Goal: Task Accomplishment & Management: Manage account settings

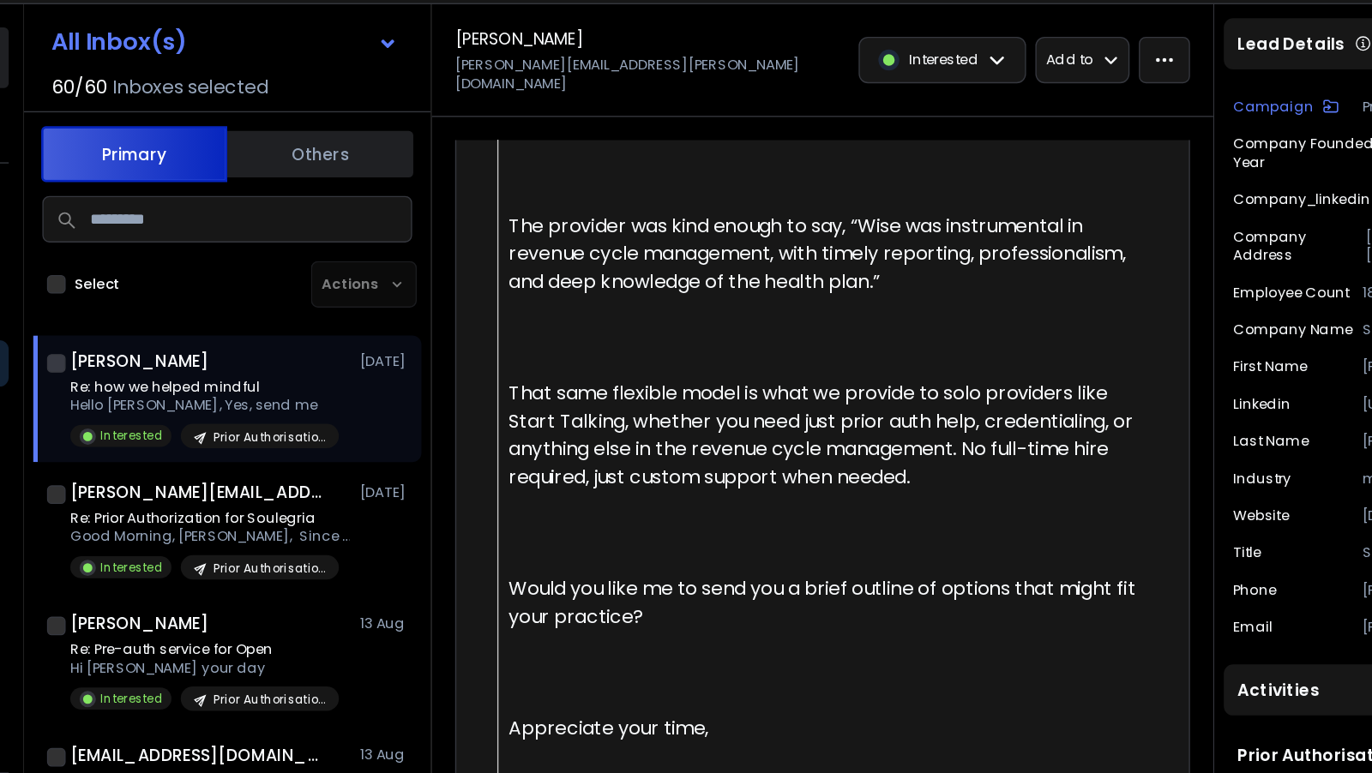
scroll to position [840, 0]
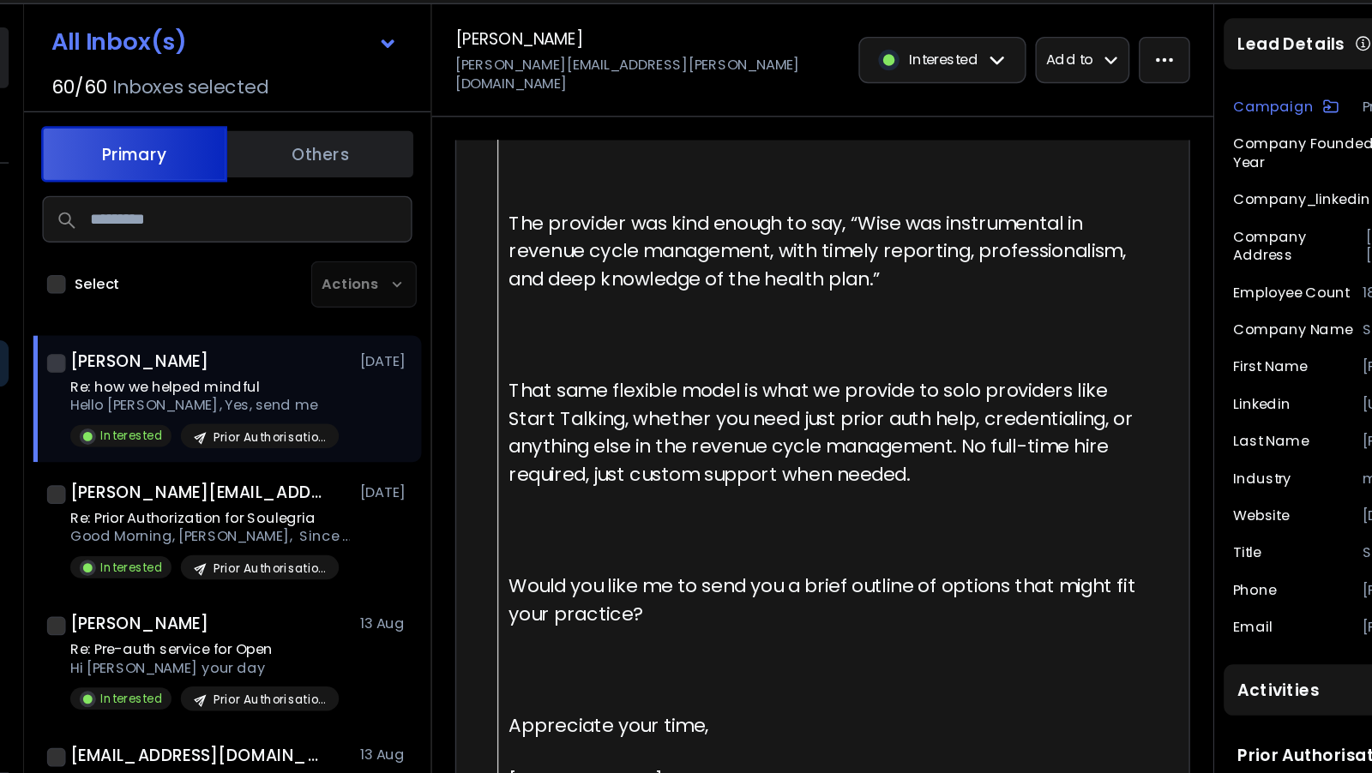
drag, startPoint x: 761, startPoint y: 521, endPoint x: 633, endPoint y: 492, distance: 131.1
click at [633, 492] on blockquote "Mindful Living LCSW, PLLC, a solo provider, started working with us earlier thi…" at bounding box center [860, 700] width 472 height 1317
copy blockquote "Would you like me to send you a brief outline of options that might fit your pr…"
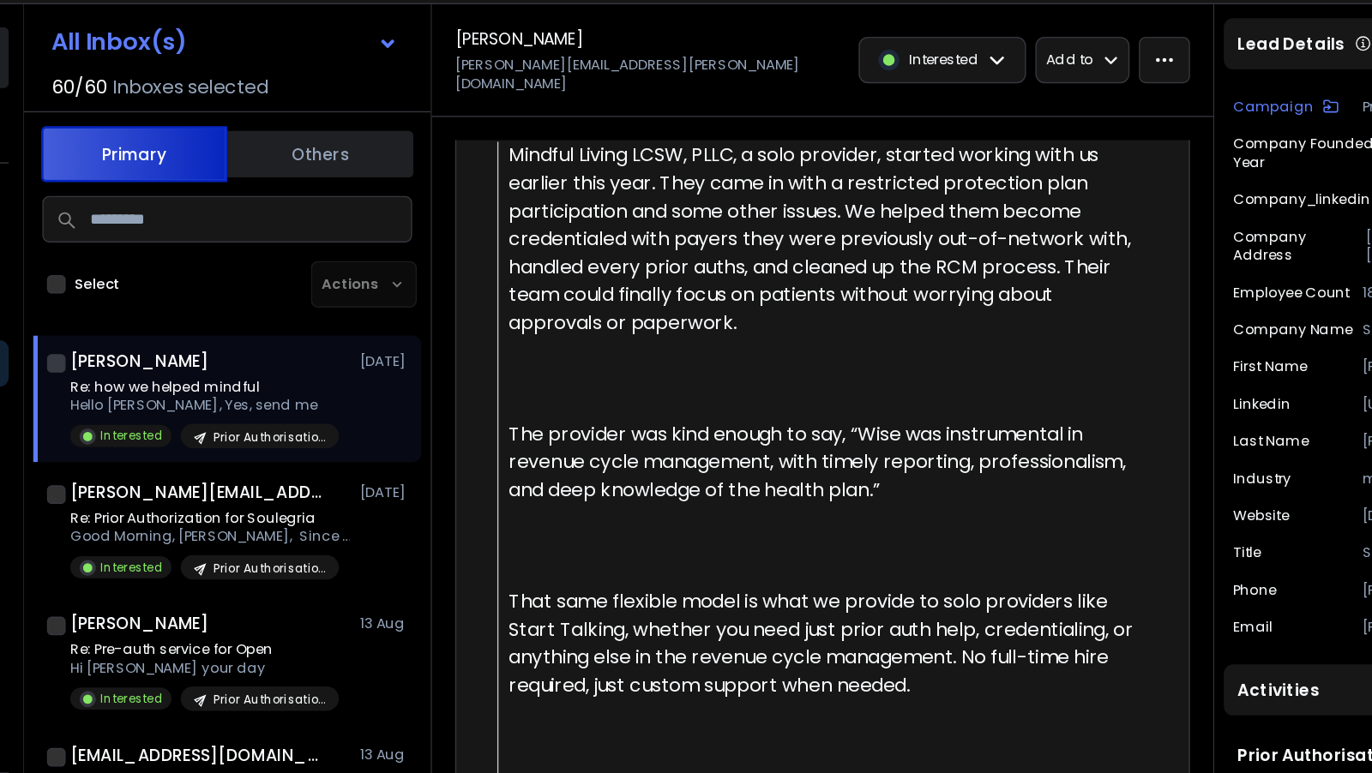
scroll to position [683, 0]
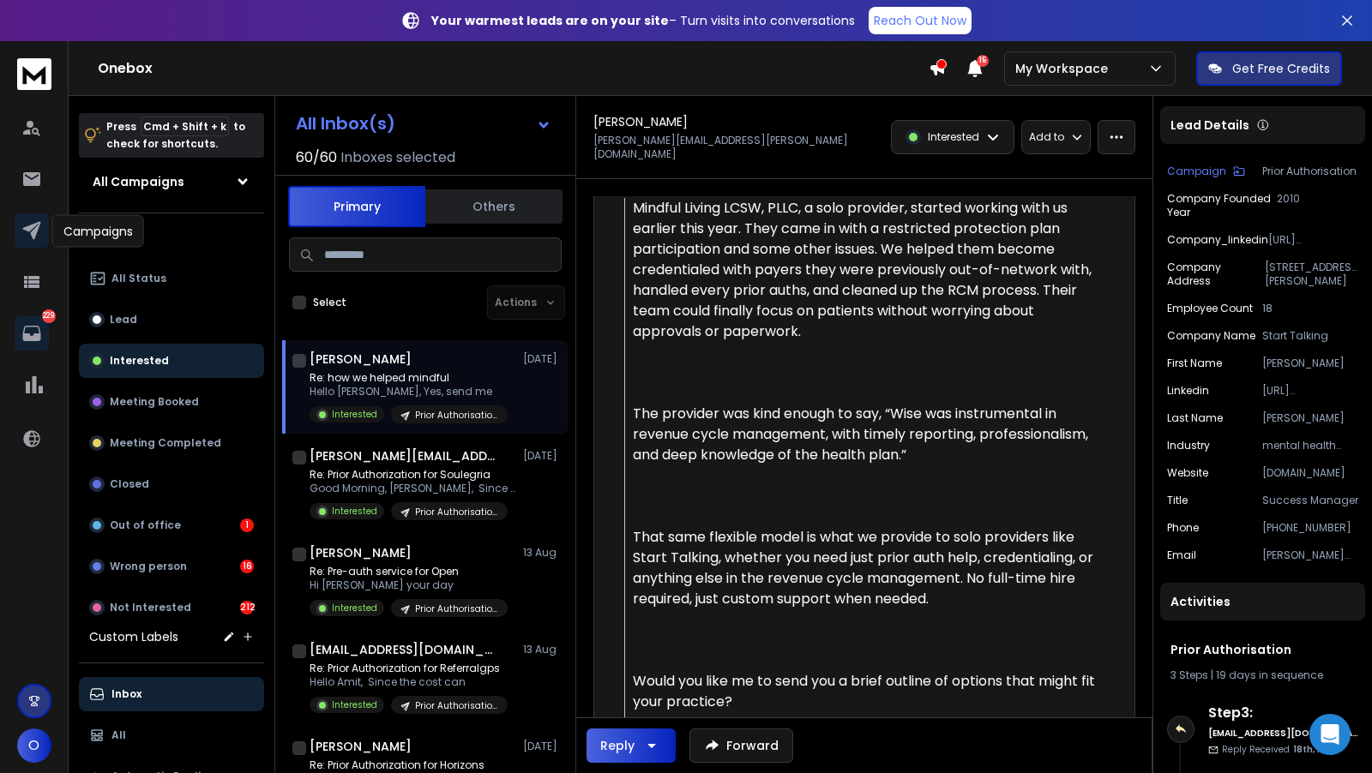
click at [41, 229] on icon at bounding box center [31, 230] width 21 height 21
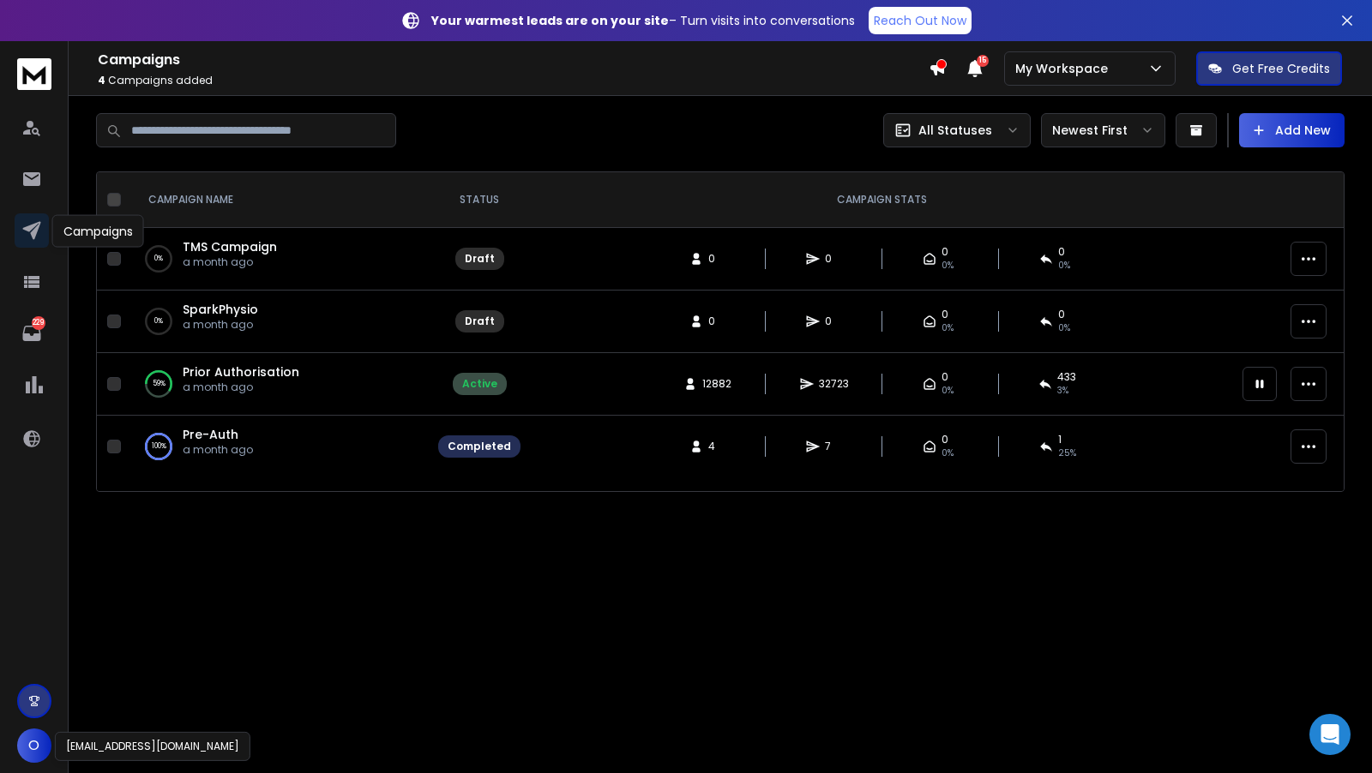
click at [33, 749] on span "O" at bounding box center [34, 746] width 34 height 34
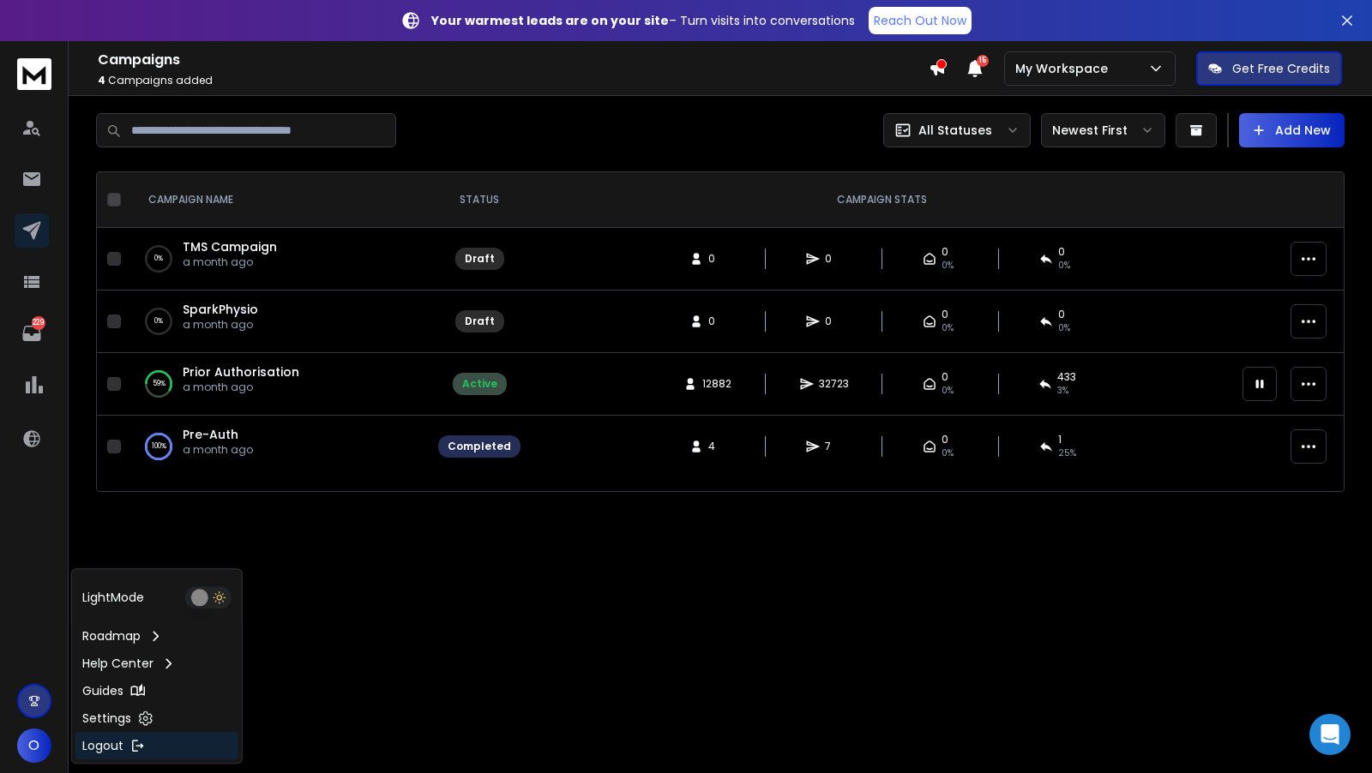
click at [128, 747] on div "Logout" at bounding box center [156, 745] width 163 height 27
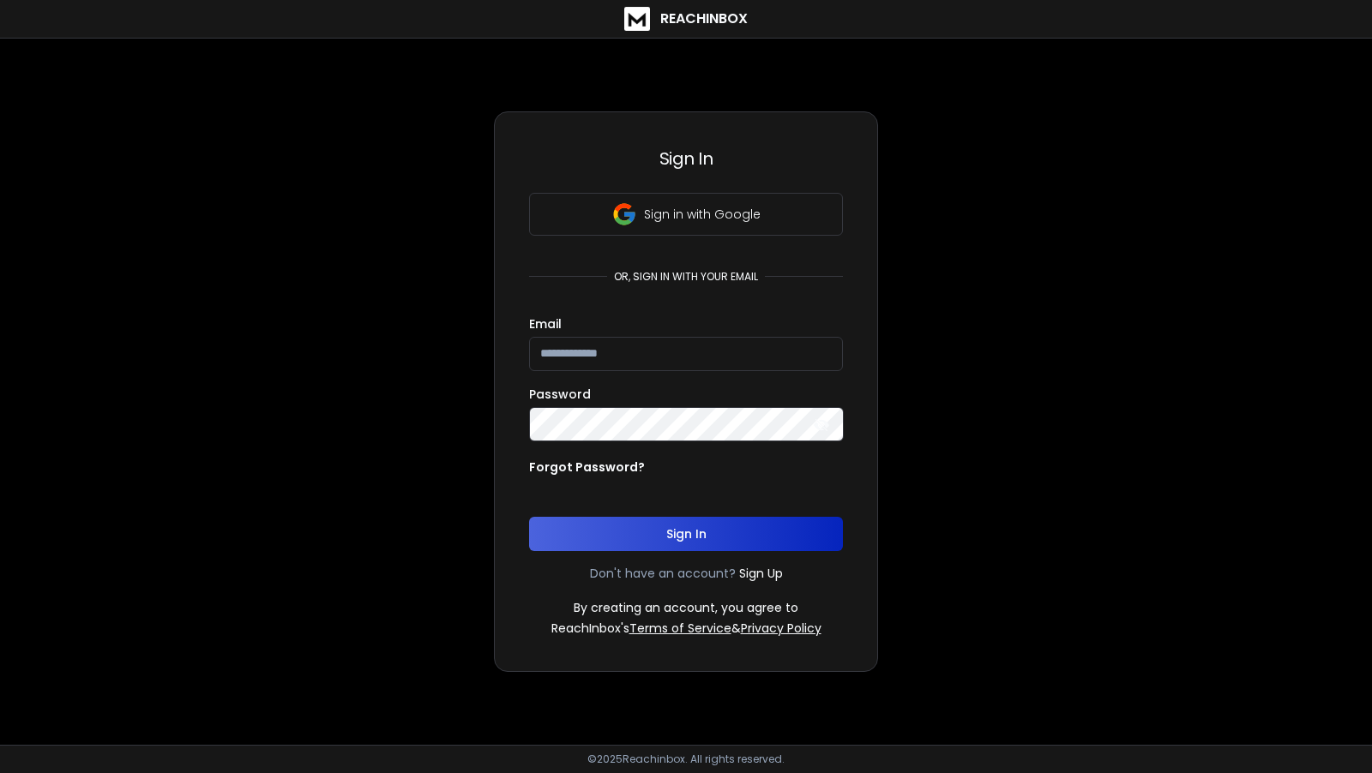
type input "**********"
click at [699, 542] on button "Sign In" at bounding box center [686, 534] width 314 height 34
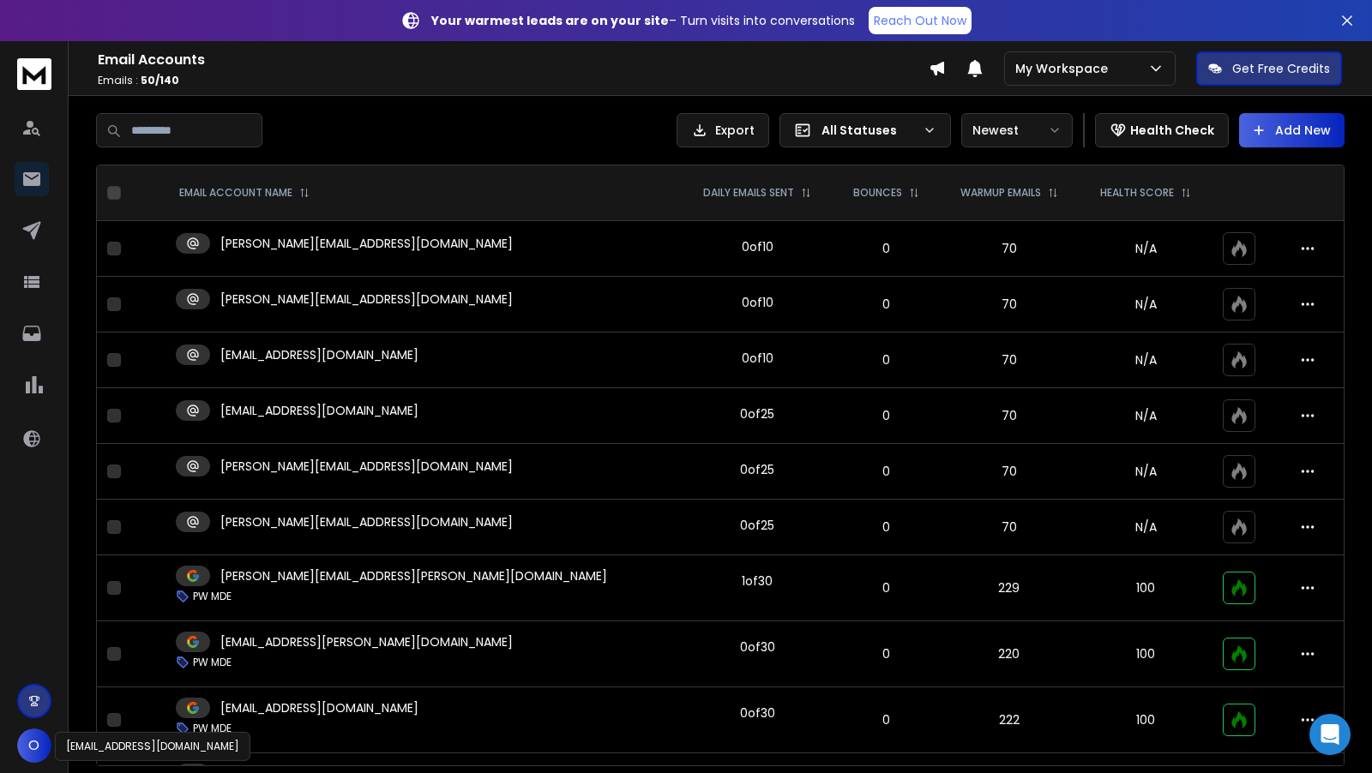
click at [36, 749] on span "O" at bounding box center [34, 746] width 34 height 34
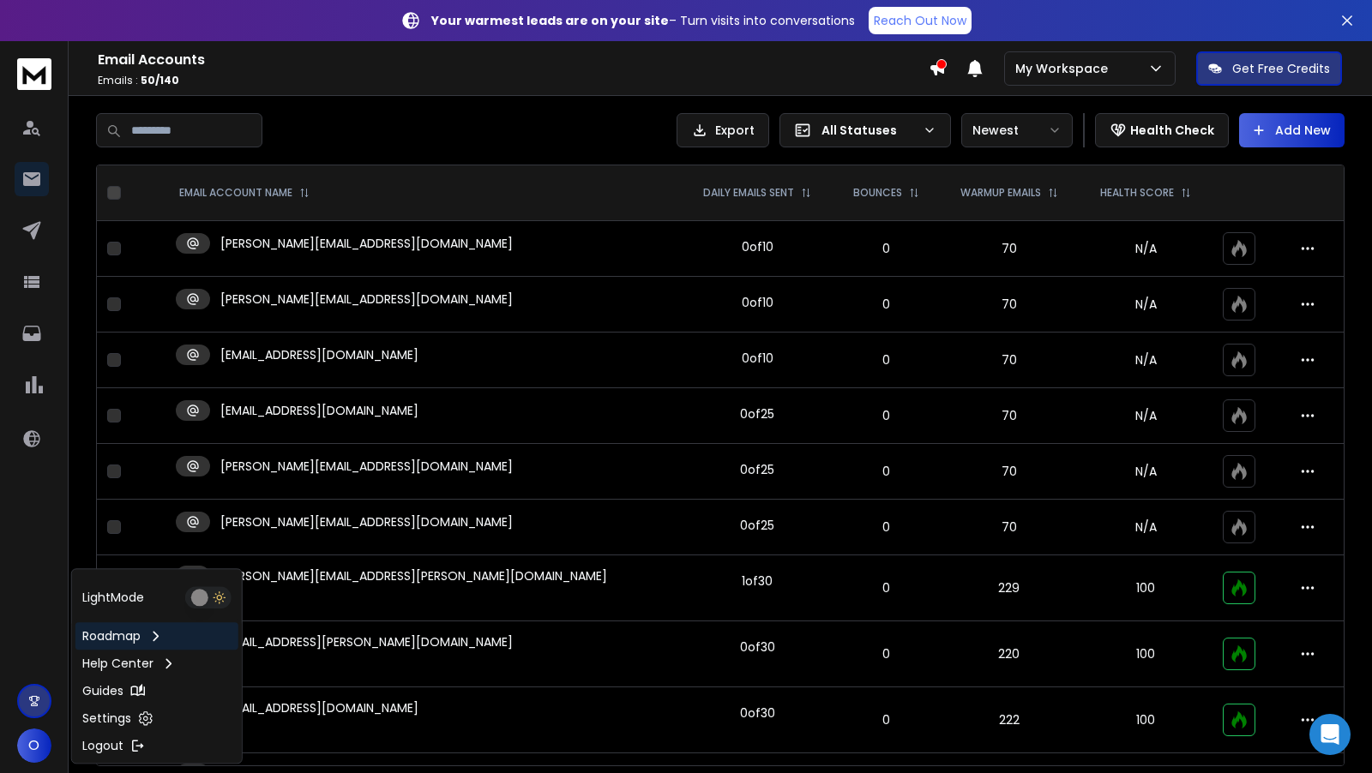
click at [214, 594] on icon at bounding box center [220, 598] width 14 height 14
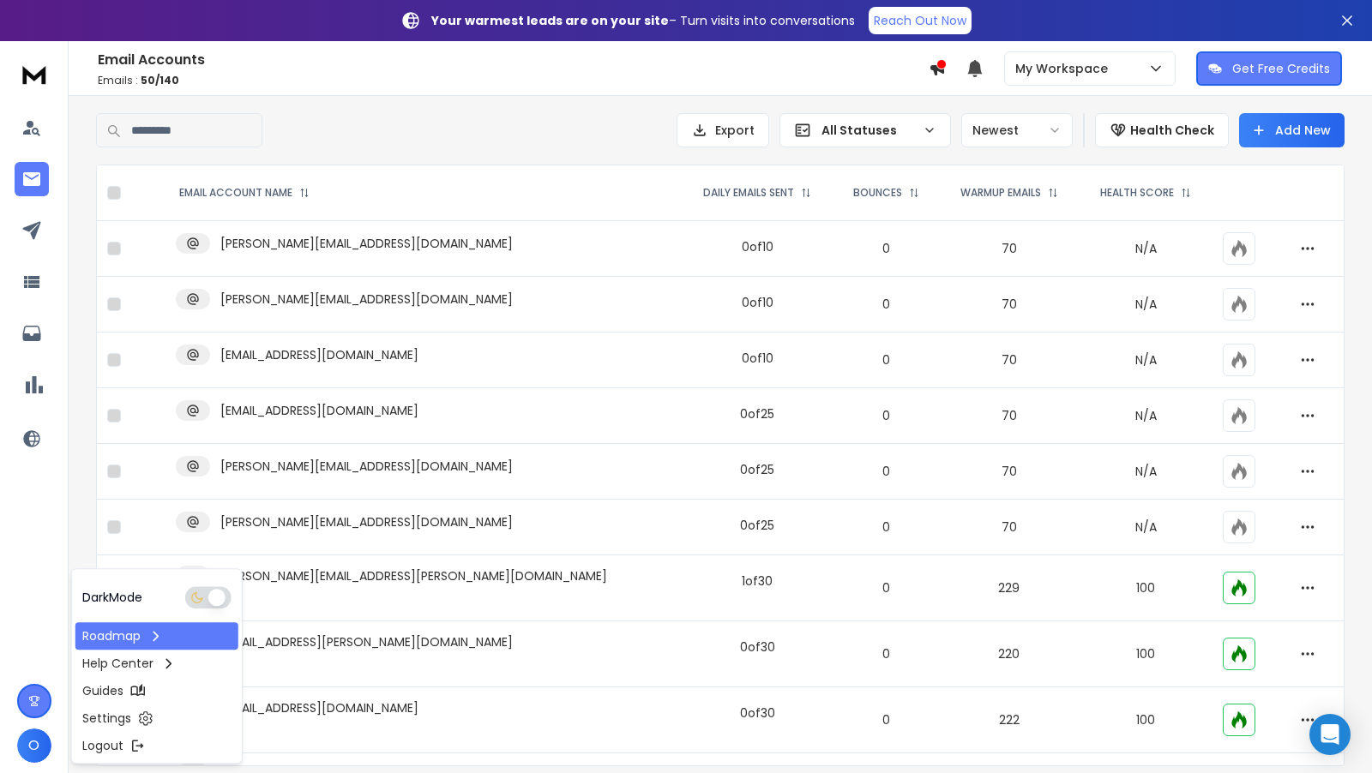
click at [466, 146] on div at bounding box center [381, 130] width 570 height 34
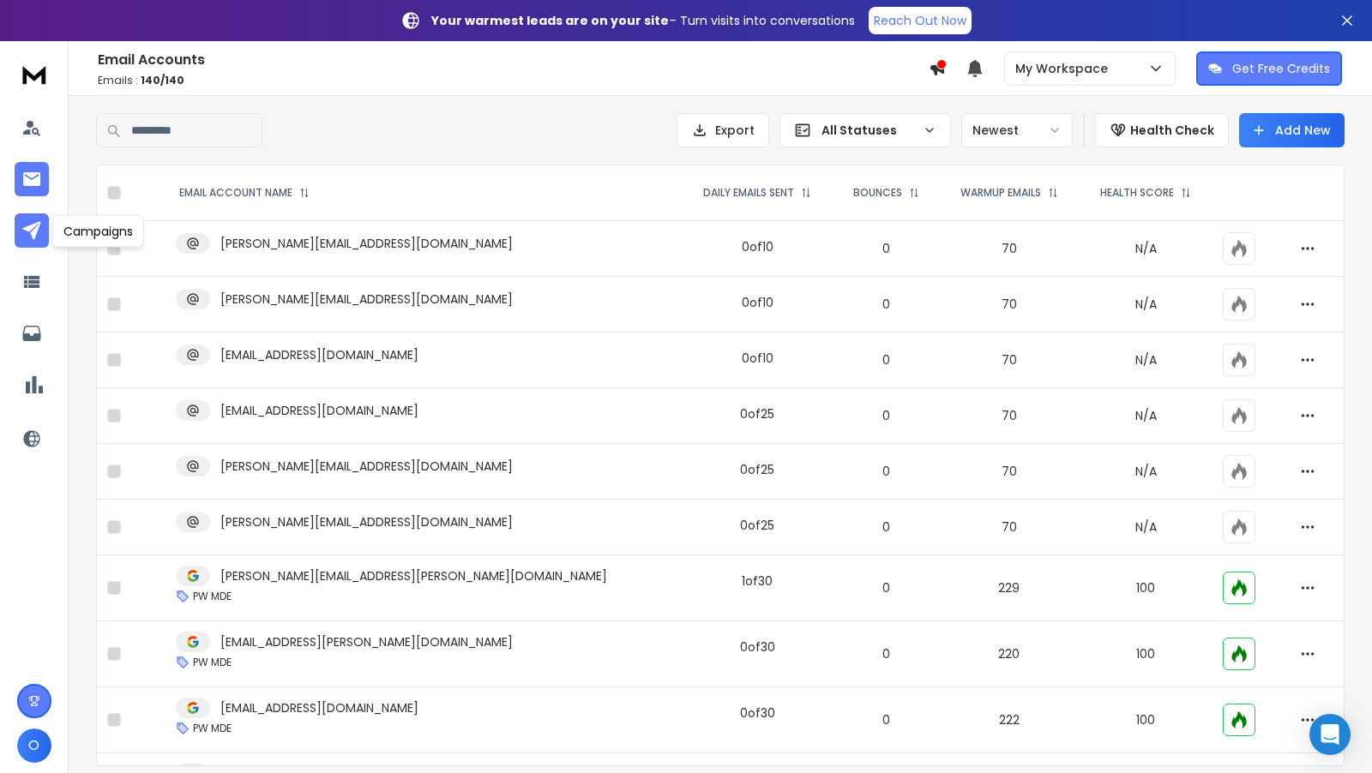
click at [25, 236] on icon at bounding box center [31, 230] width 21 height 21
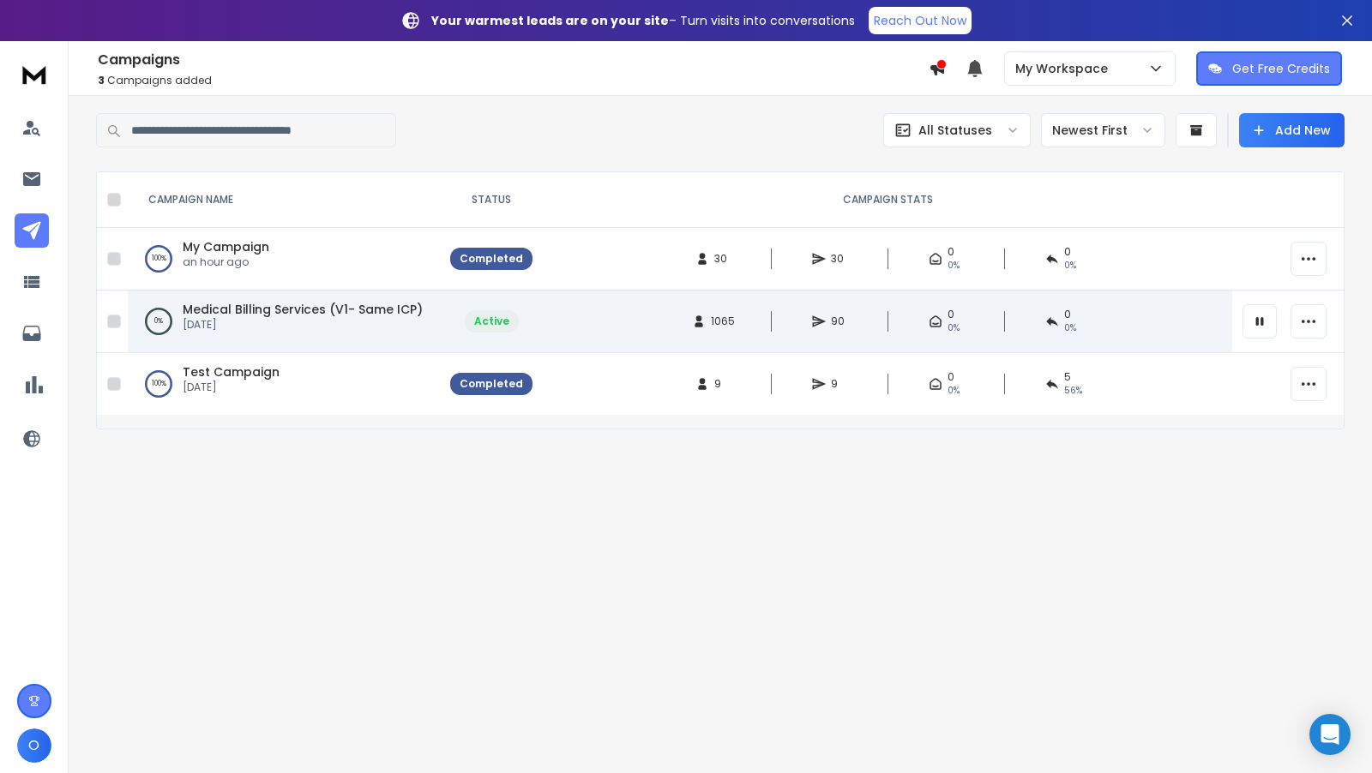
click at [320, 322] on p "8 days ago" at bounding box center [303, 325] width 240 height 14
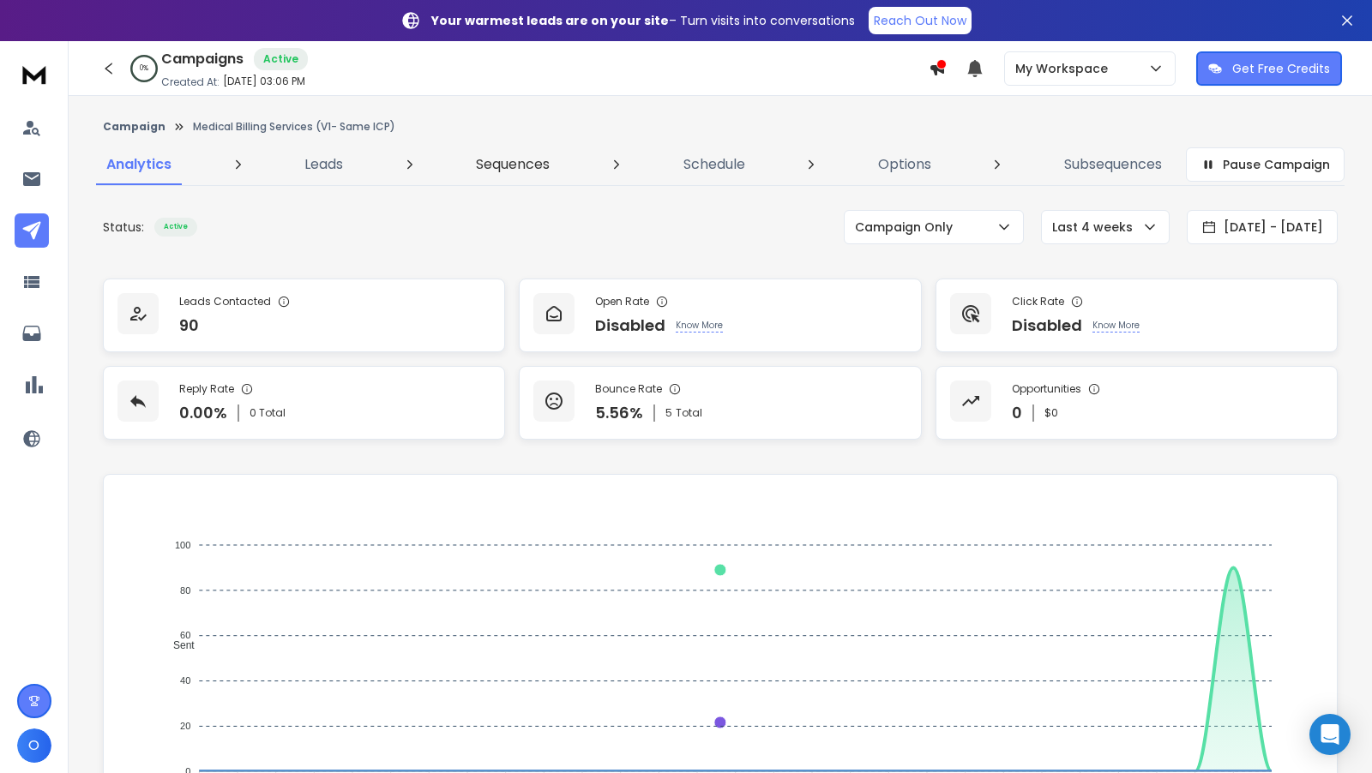
click at [533, 161] on p "Sequences" at bounding box center [513, 164] width 74 height 21
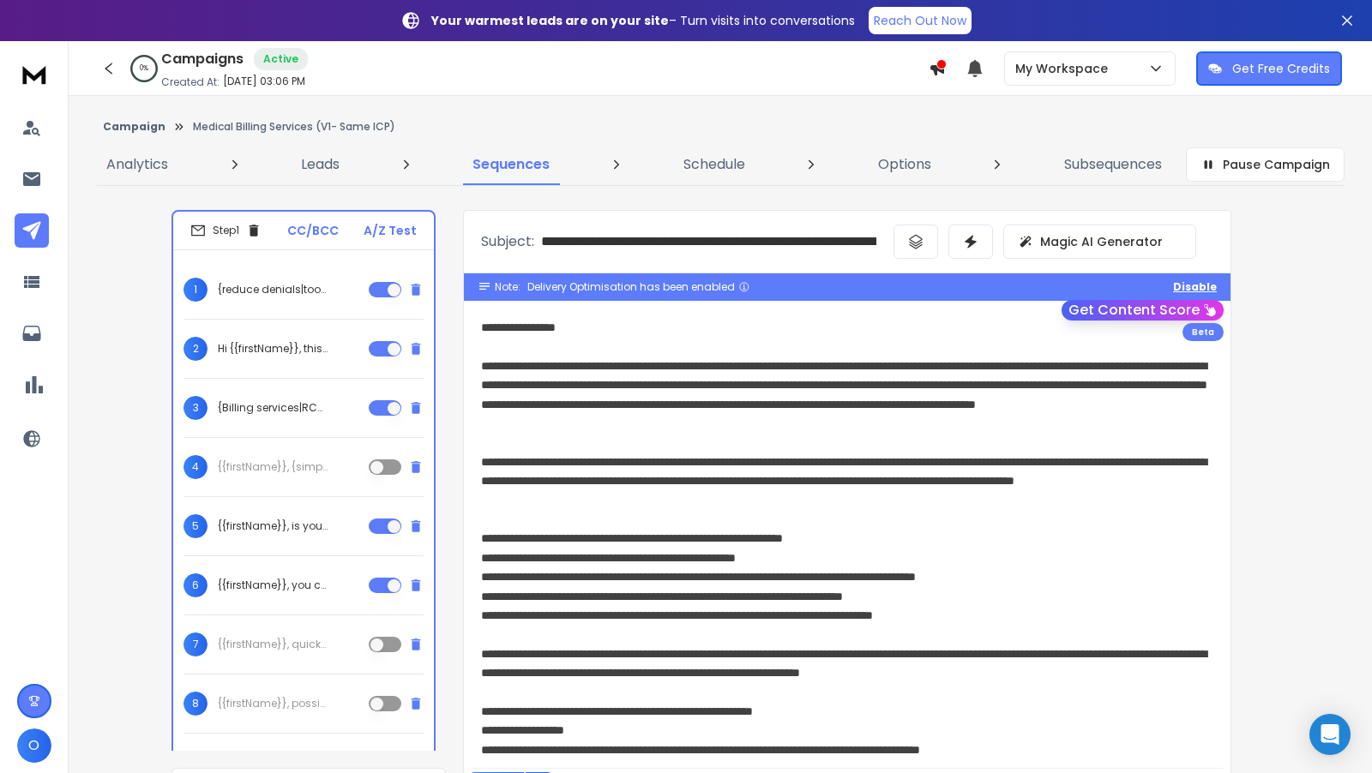
click at [272, 294] on p "{reduce denials|too many denials piling up|struggling with rising denials|denia…" at bounding box center [273, 290] width 110 height 14
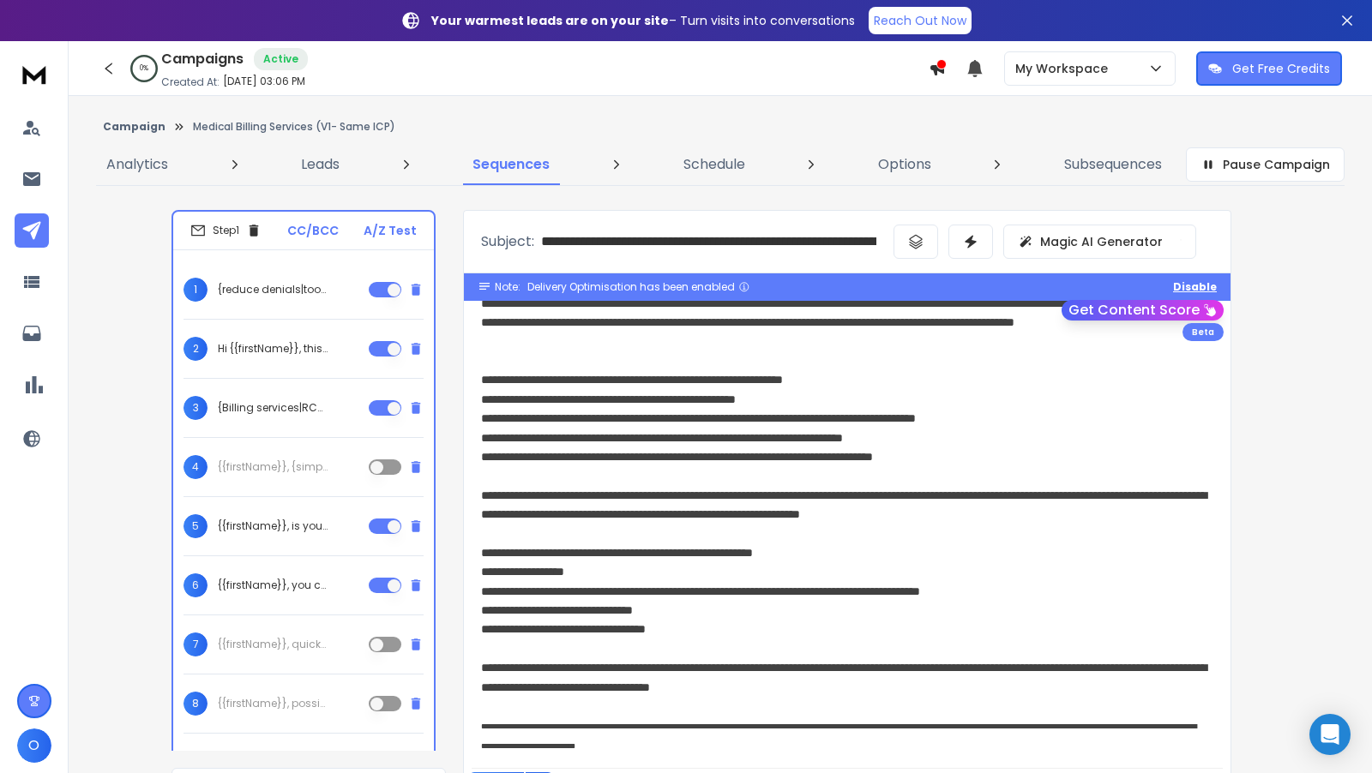
scroll to position [165, 0]
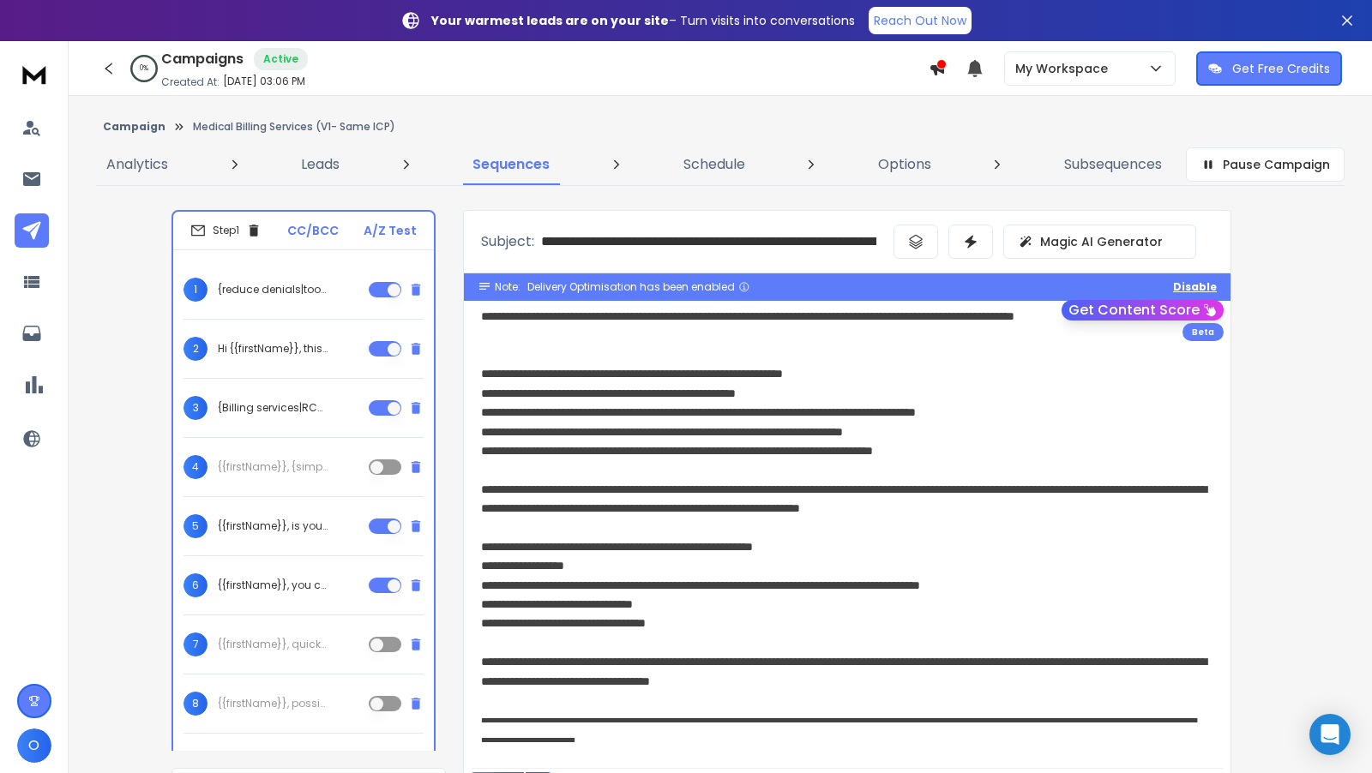
click at [1004, 506] on div "**********" at bounding box center [847, 499] width 733 height 39
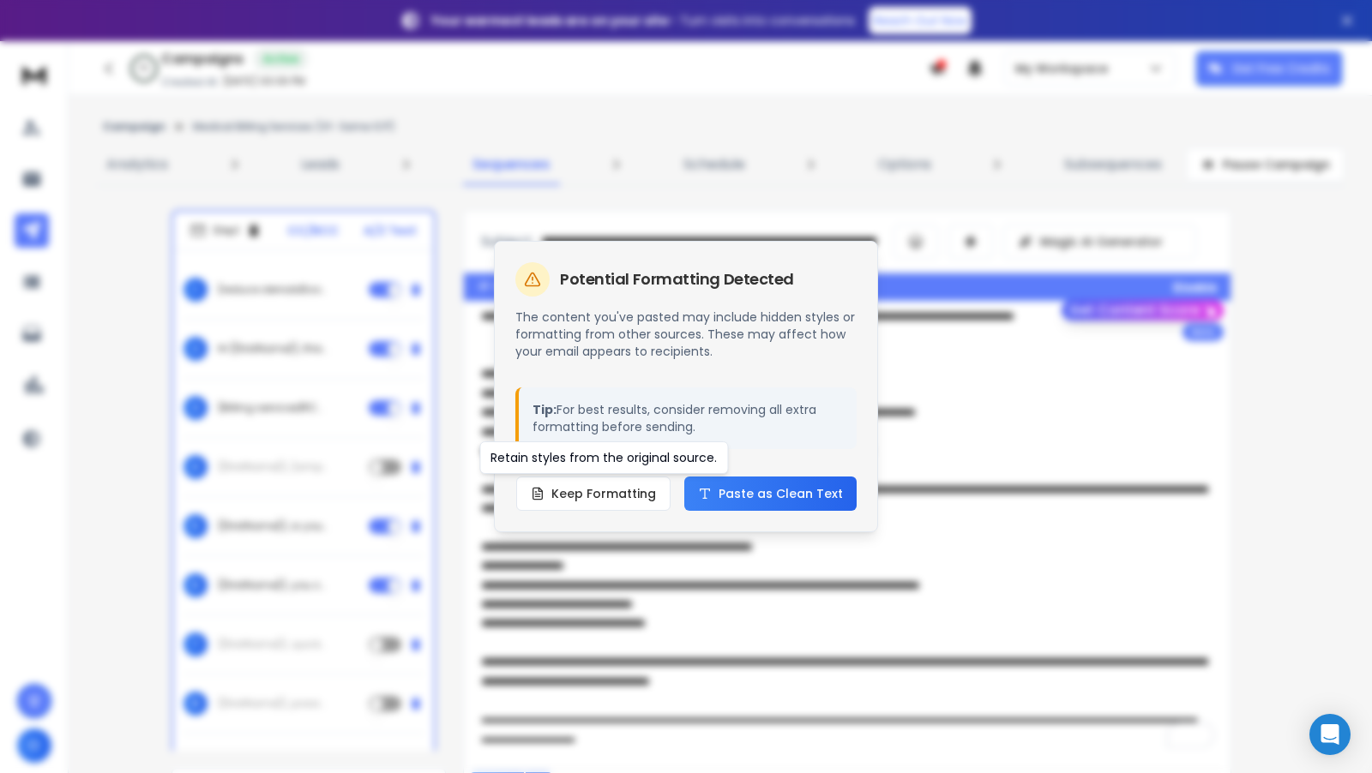
click at [785, 486] on button "Paste as Clean Text" at bounding box center [770, 494] width 172 height 34
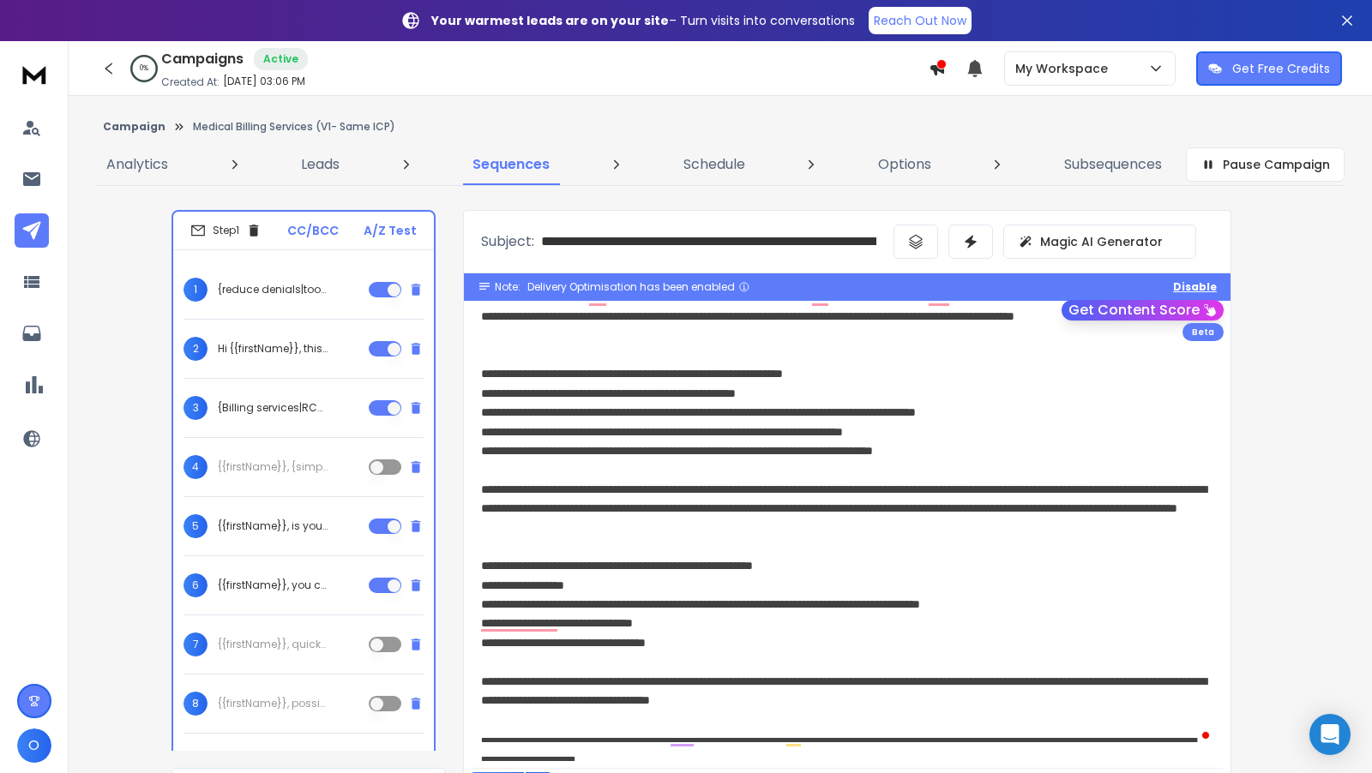
click at [509, 529] on div "**********" at bounding box center [847, 508] width 733 height 57
click at [610, 525] on div "**********" at bounding box center [847, 508] width 733 height 57
click at [727, 533] on div "**********" at bounding box center [847, 508] width 733 height 57
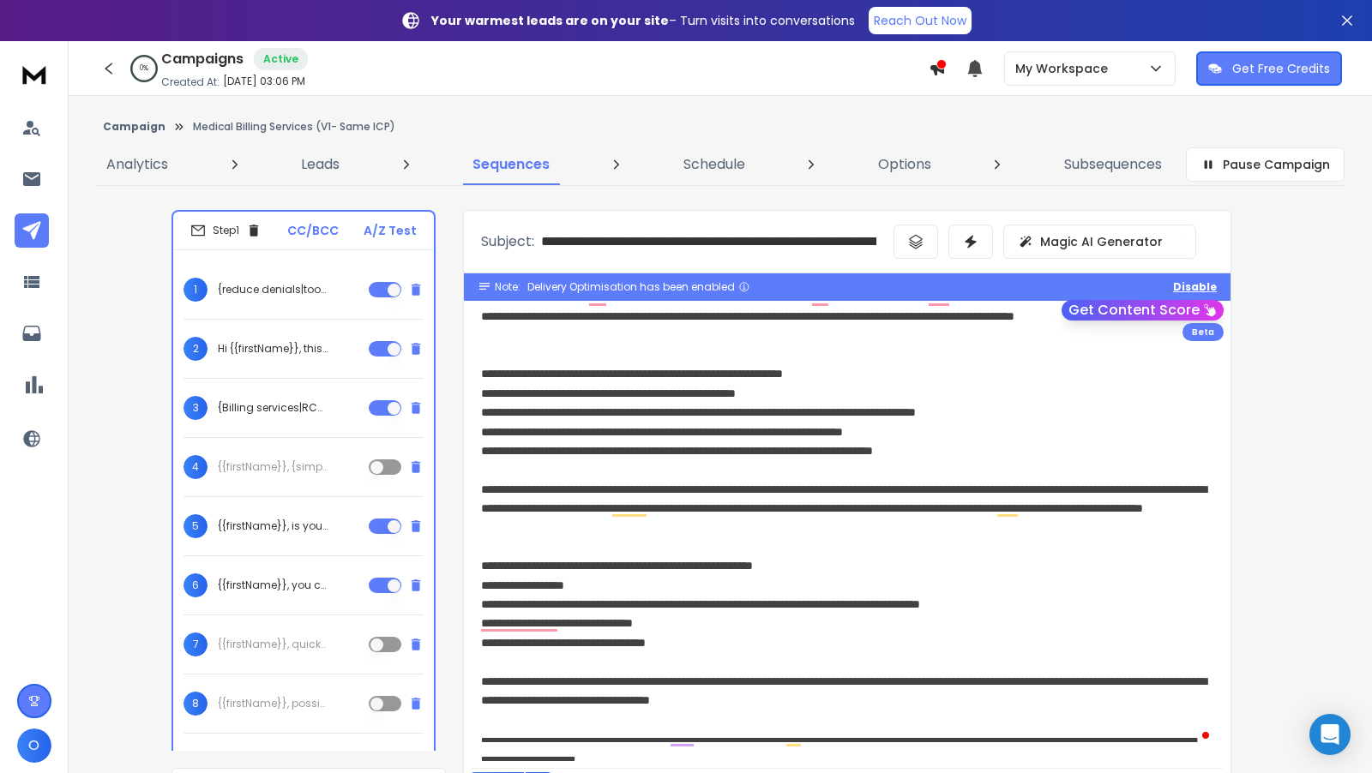
click at [770, 532] on div "**********" at bounding box center [847, 508] width 733 height 57
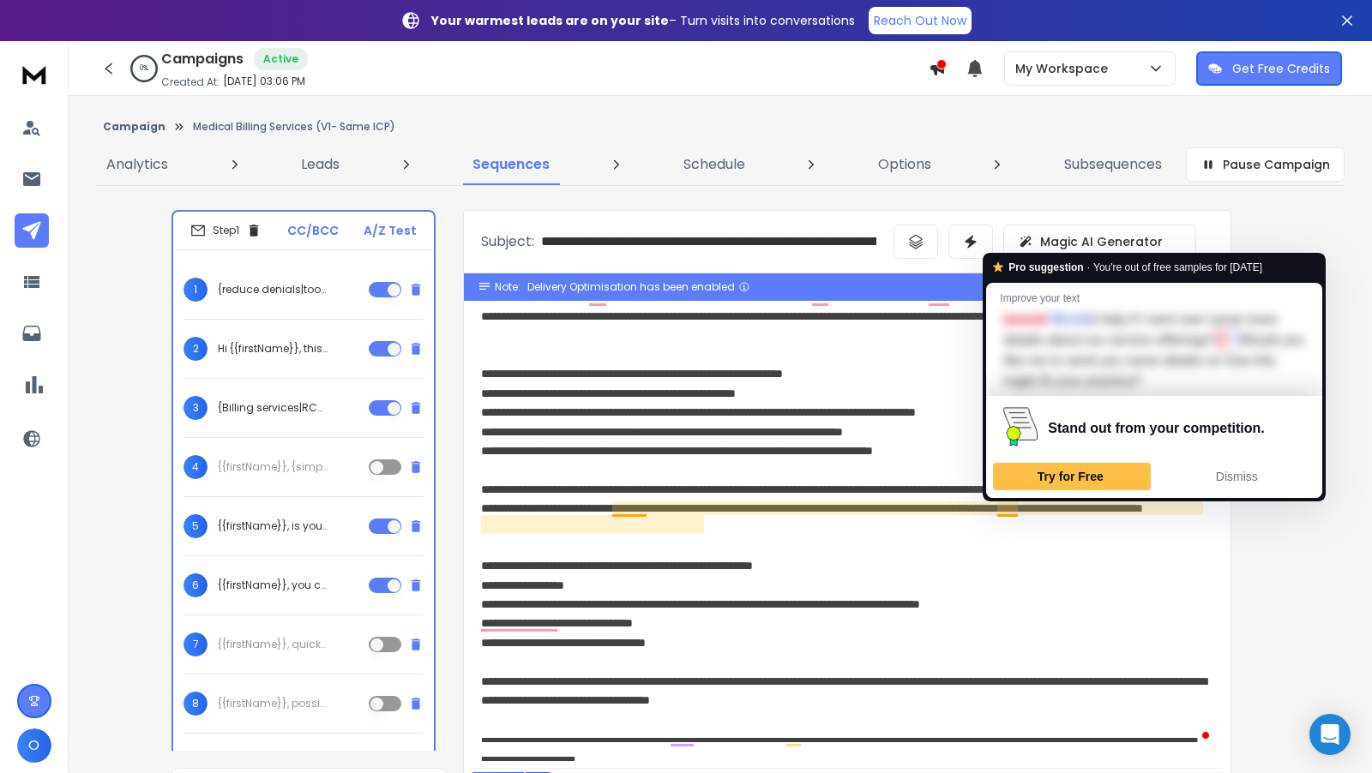
click at [1015, 509] on div "**********" at bounding box center [847, 508] width 733 height 57
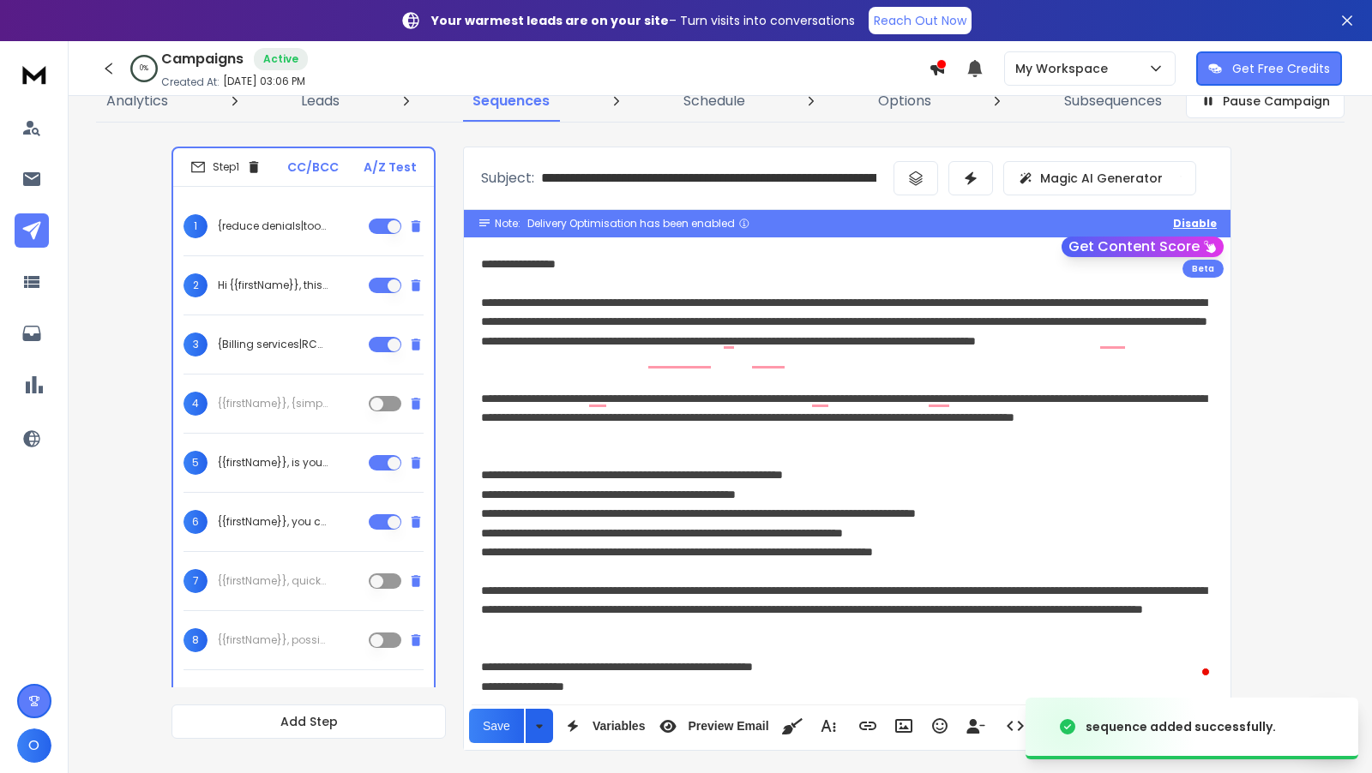
scroll to position [0, 0]
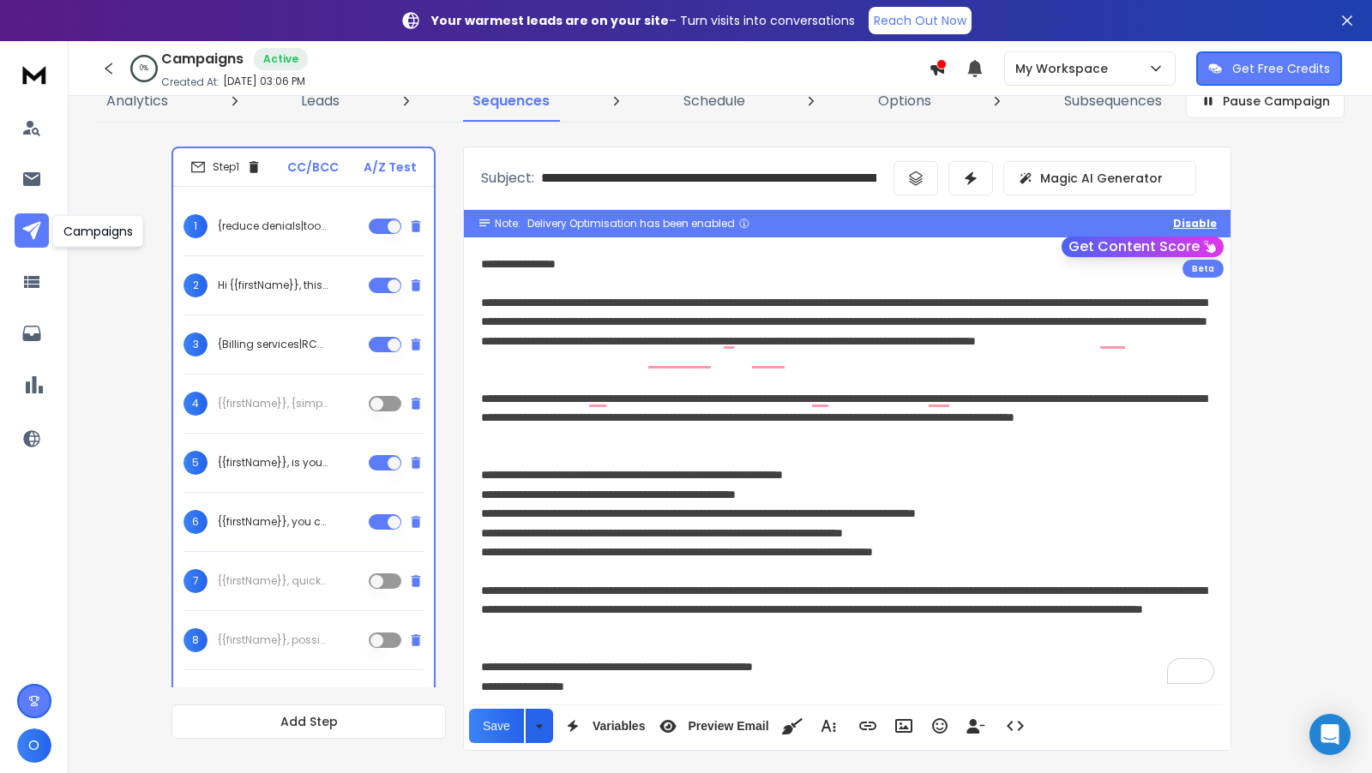
click at [27, 236] on icon at bounding box center [31, 230] width 21 height 21
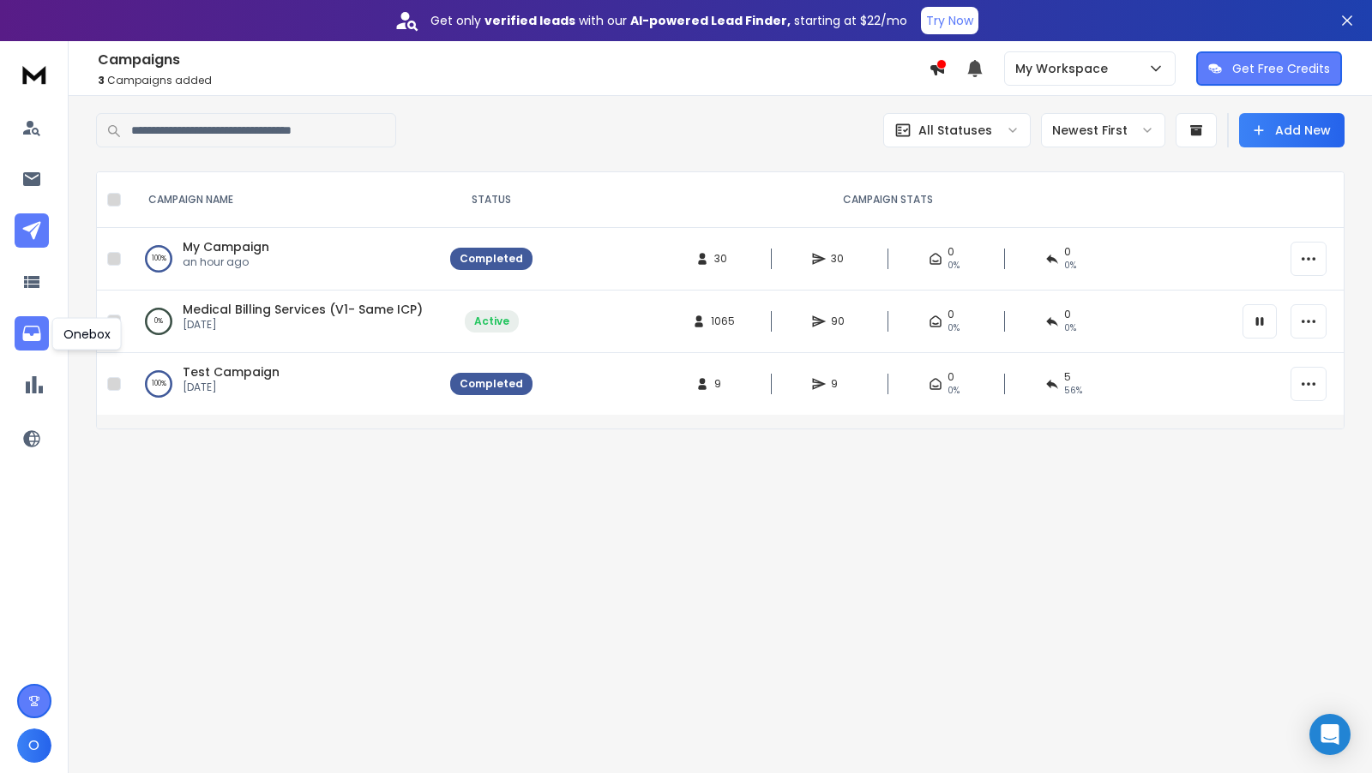
click at [21, 331] on icon at bounding box center [31, 333] width 21 height 21
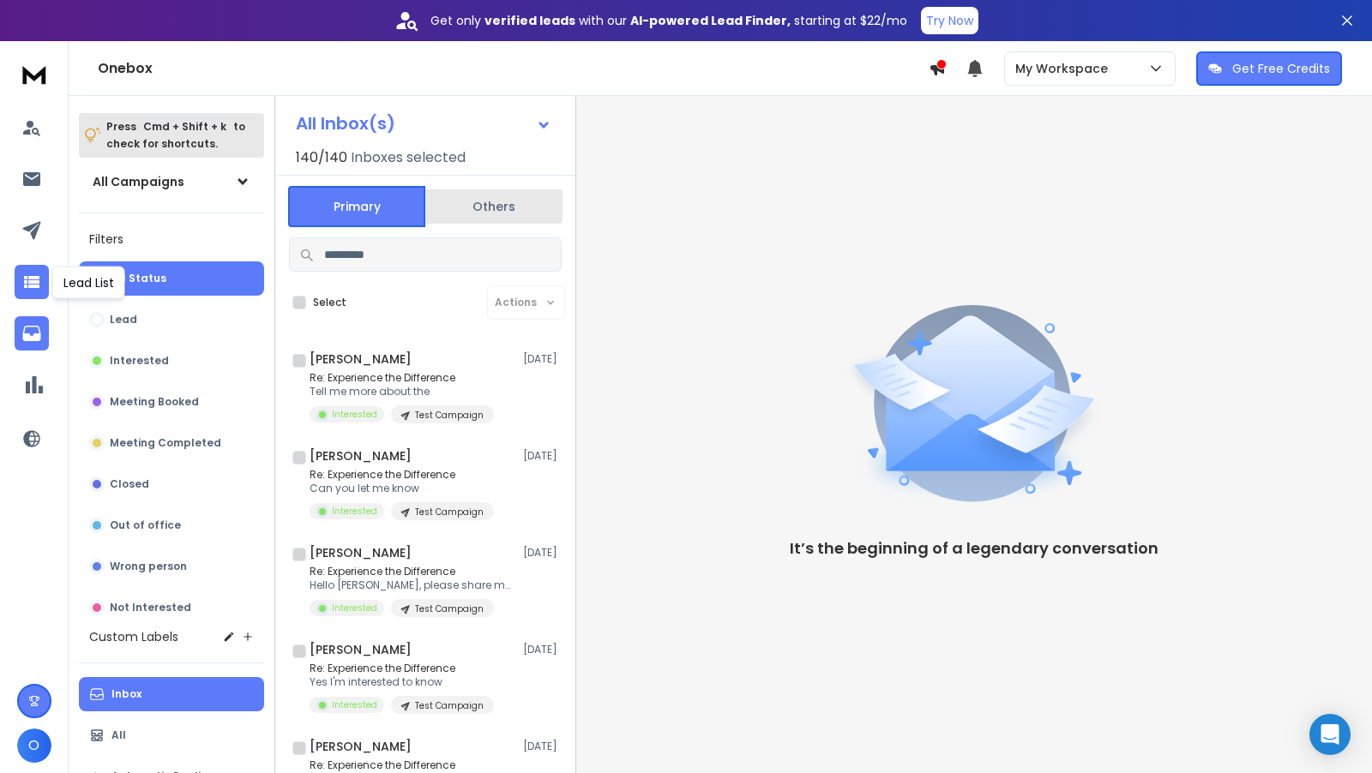
click at [31, 279] on icon at bounding box center [31, 282] width 15 height 12
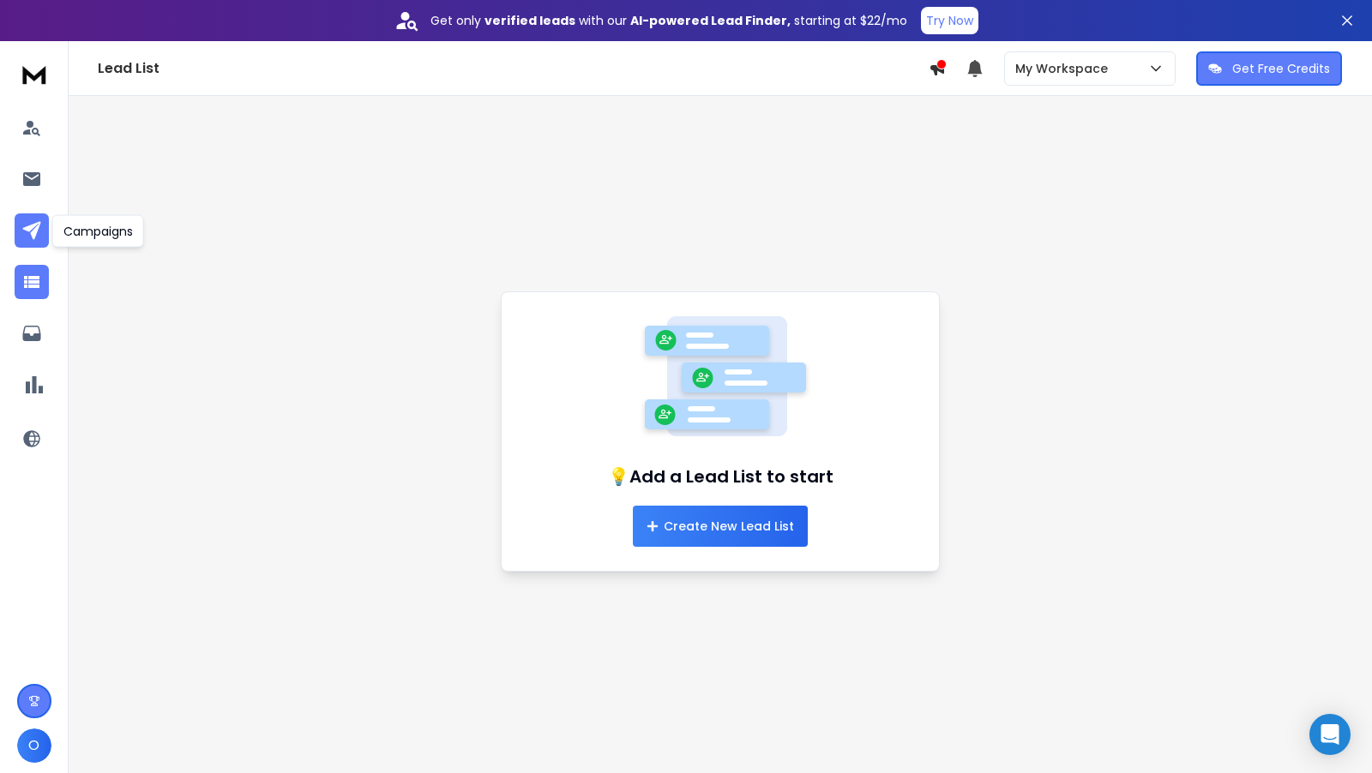
click at [29, 231] on icon at bounding box center [31, 230] width 18 height 18
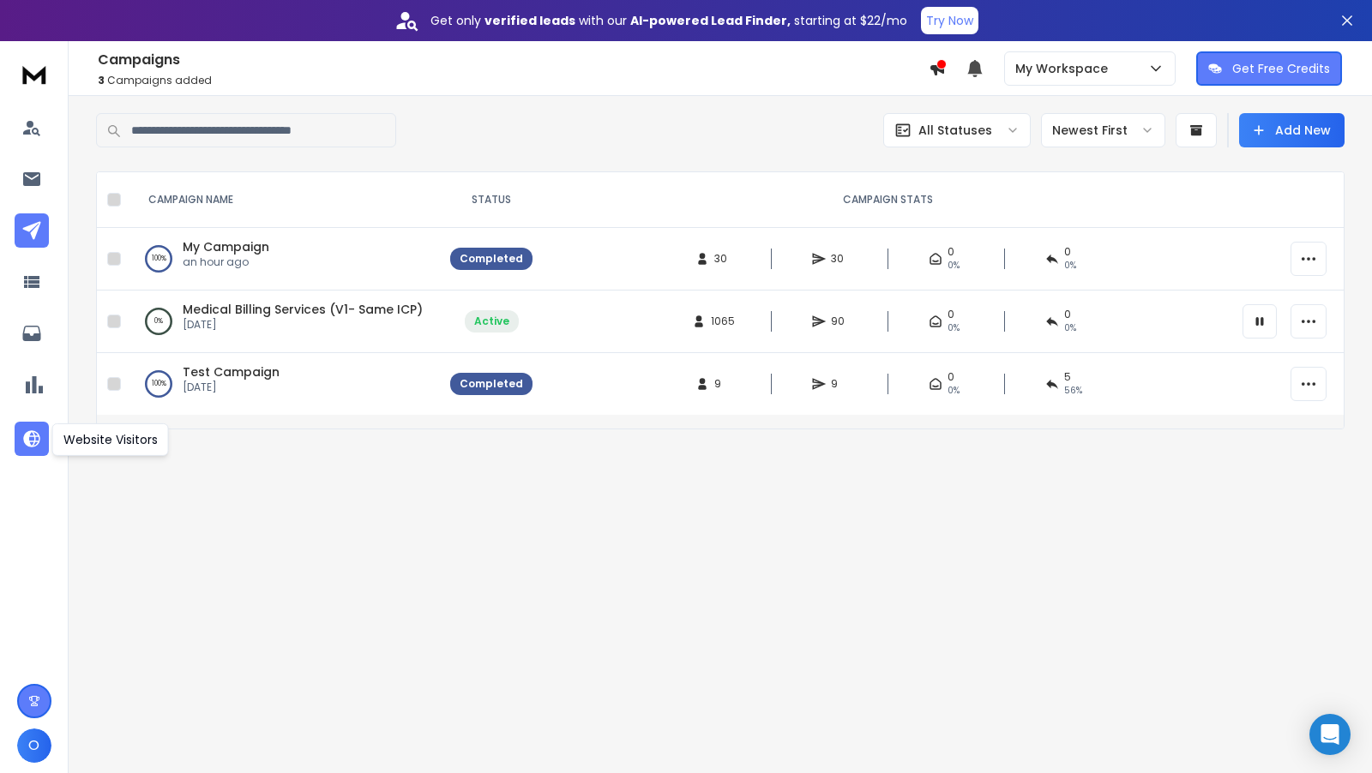
click at [27, 440] on icon at bounding box center [31, 438] width 17 height 17
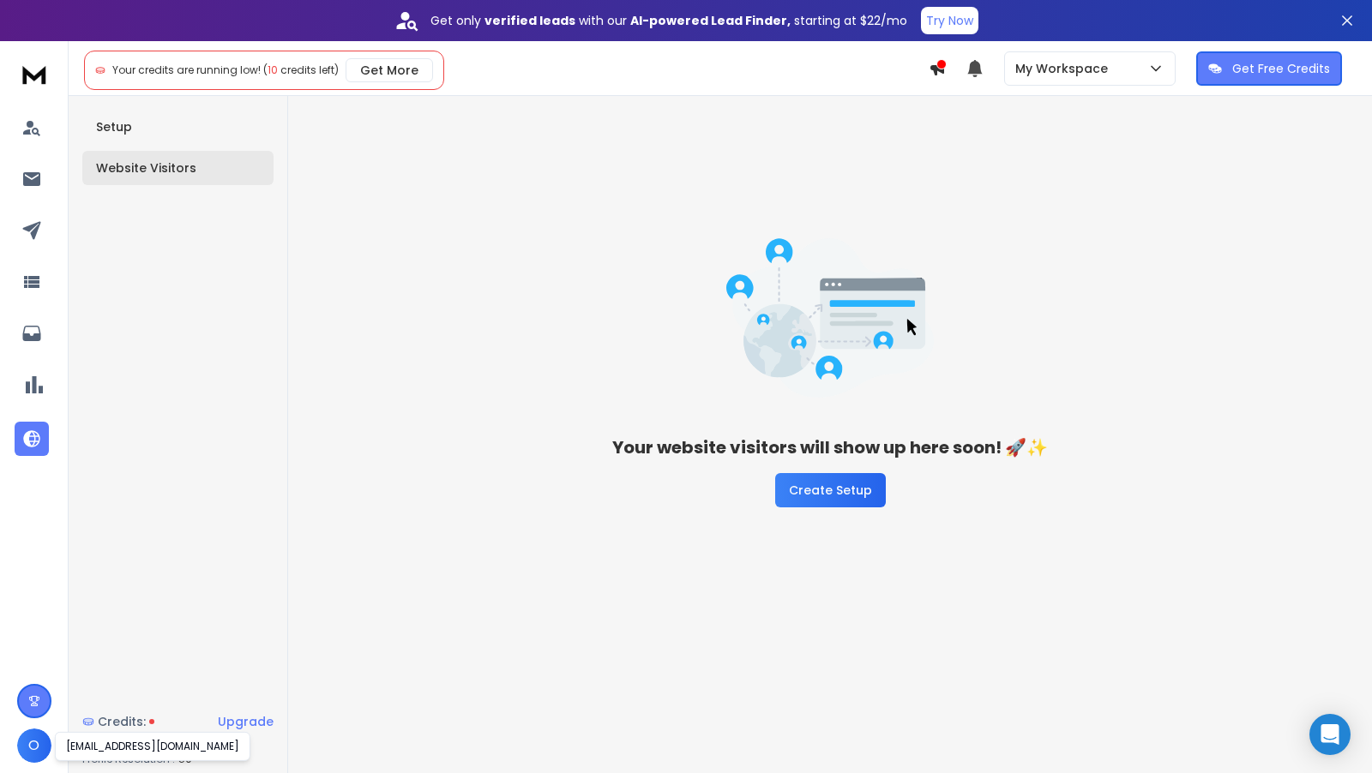
click at [23, 758] on span "O" at bounding box center [34, 746] width 34 height 34
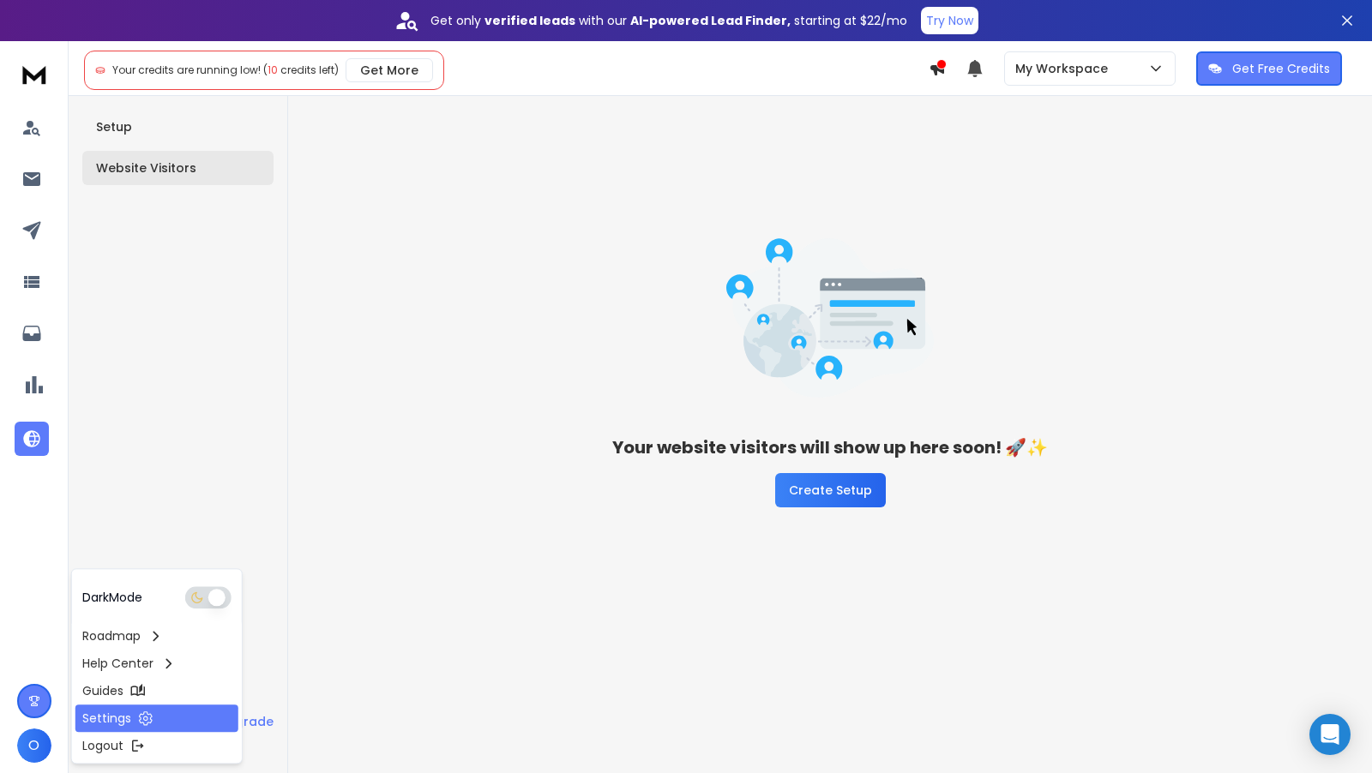
click at [140, 709] on div "Settings" at bounding box center [156, 718] width 163 height 27
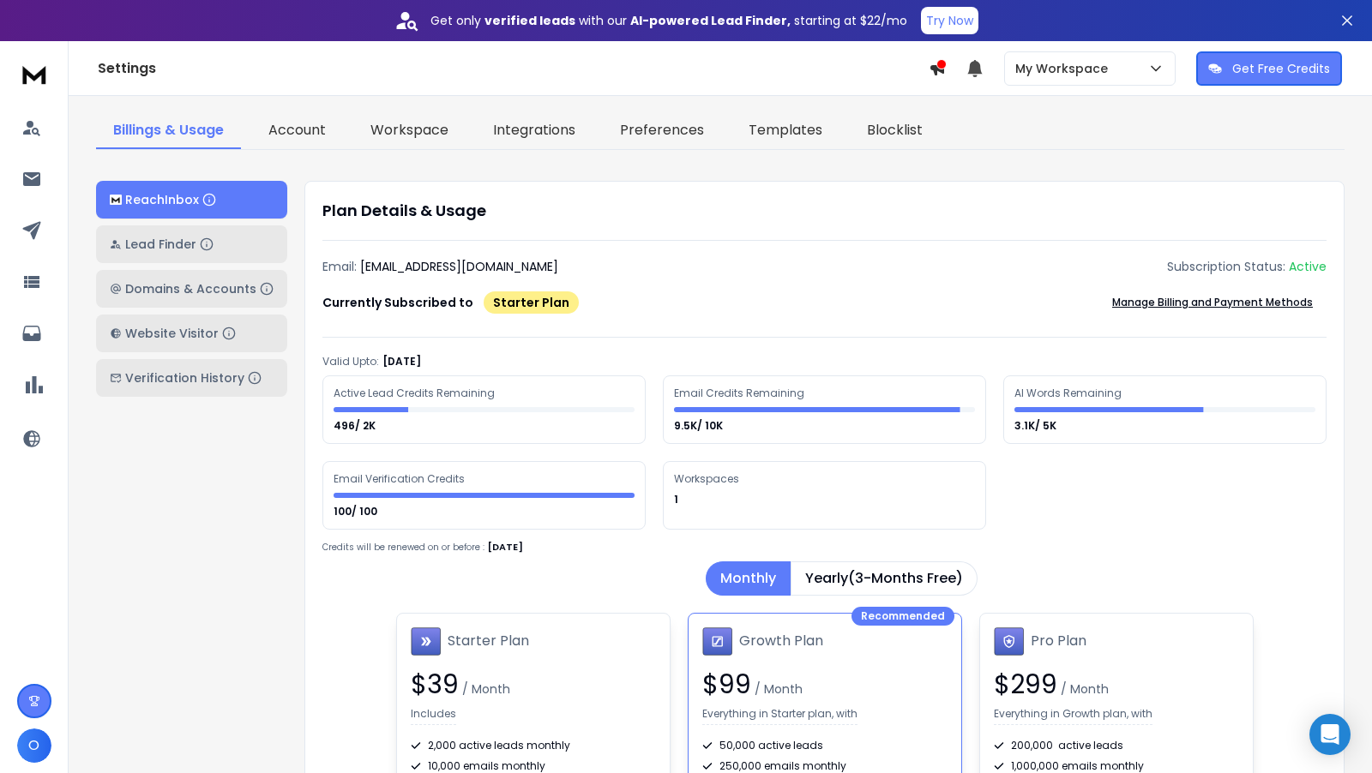
click at [159, 333] on button "Website Visitor" at bounding box center [191, 334] width 191 height 38
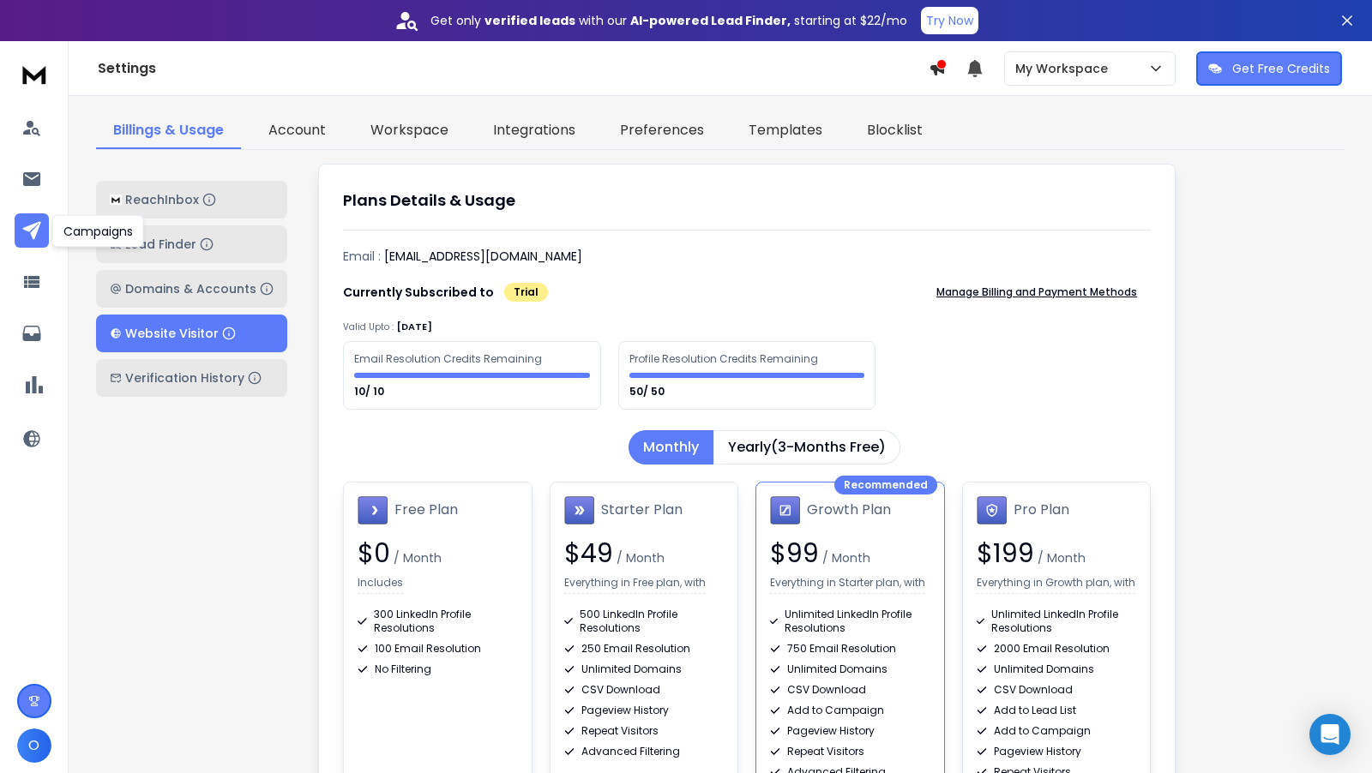
click at [34, 232] on icon at bounding box center [31, 230] width 18 height 18
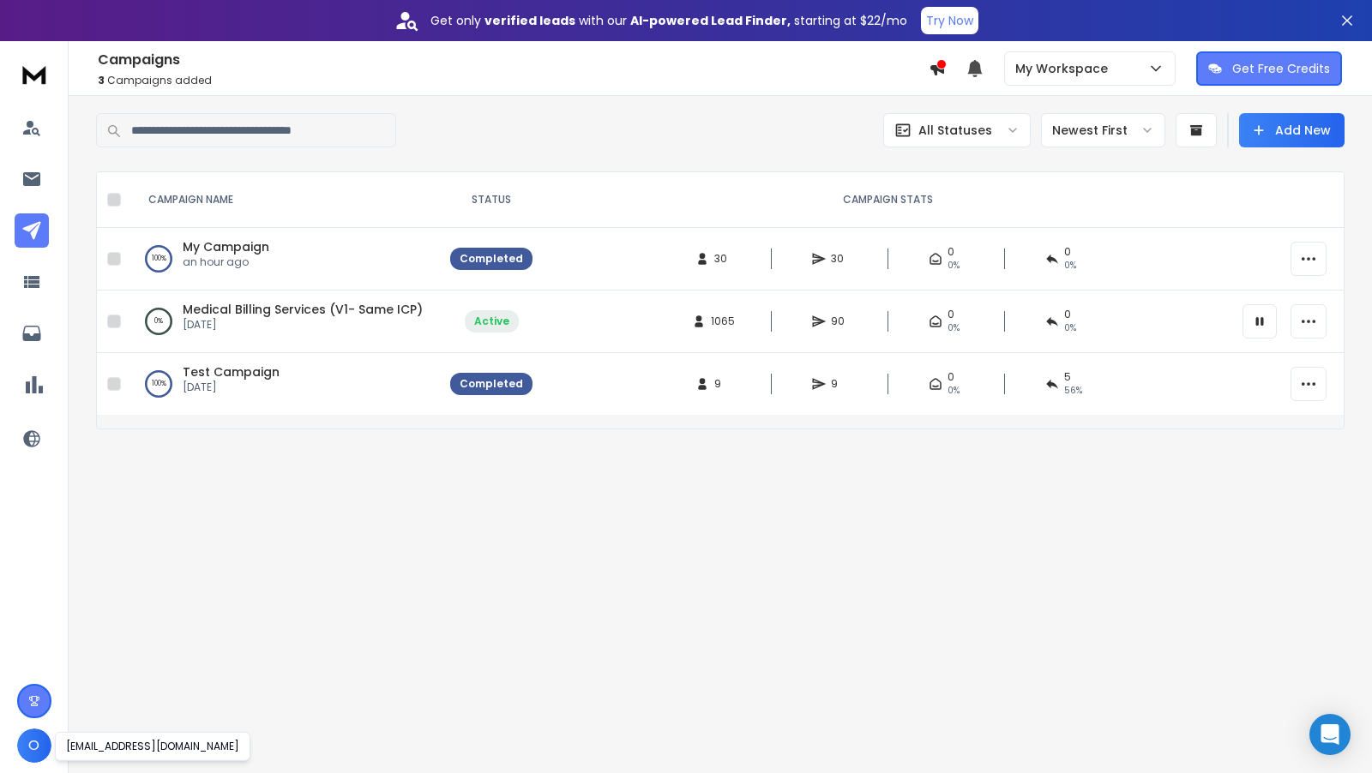
click at [29, 752] on span "O" at bounding box center [34, 746] width 34 height 34
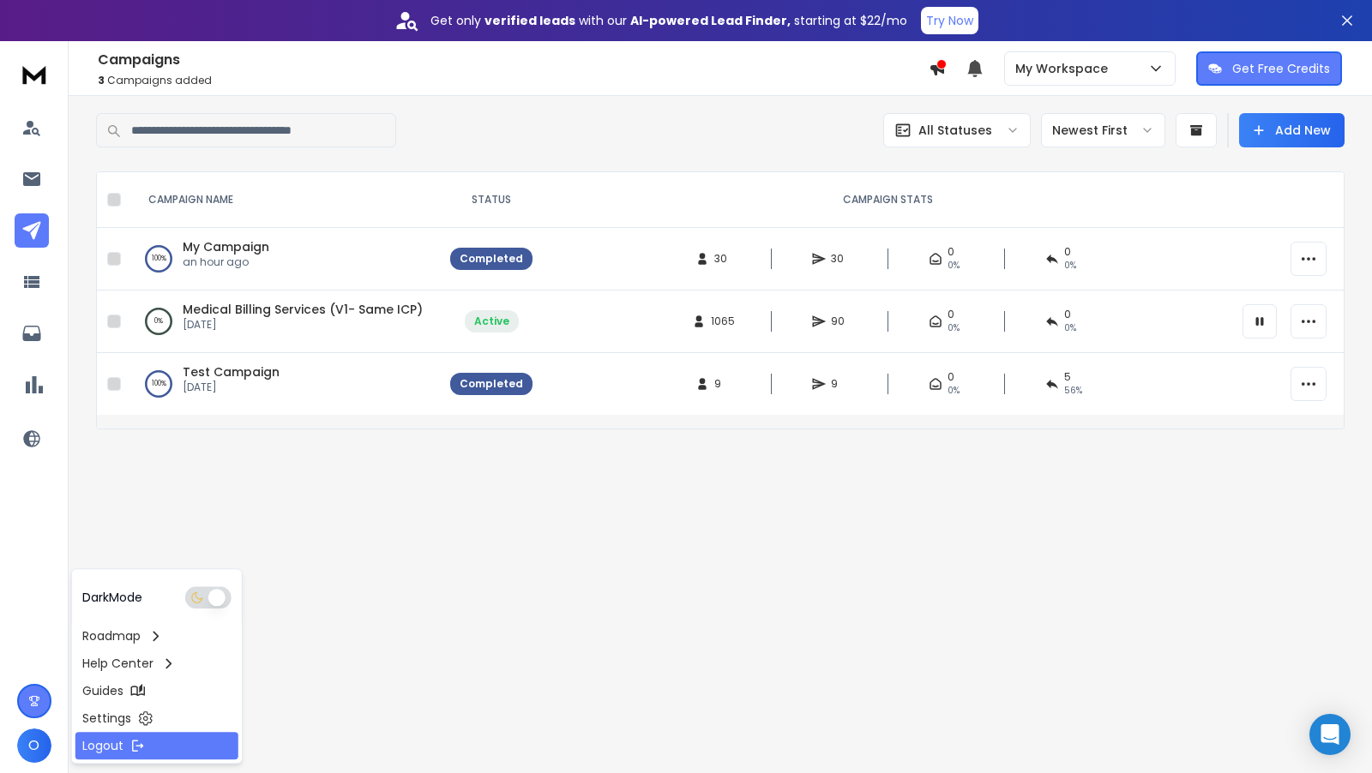
click at [130, 748] on icon at bounding box center [137, 745] width 15 height 15
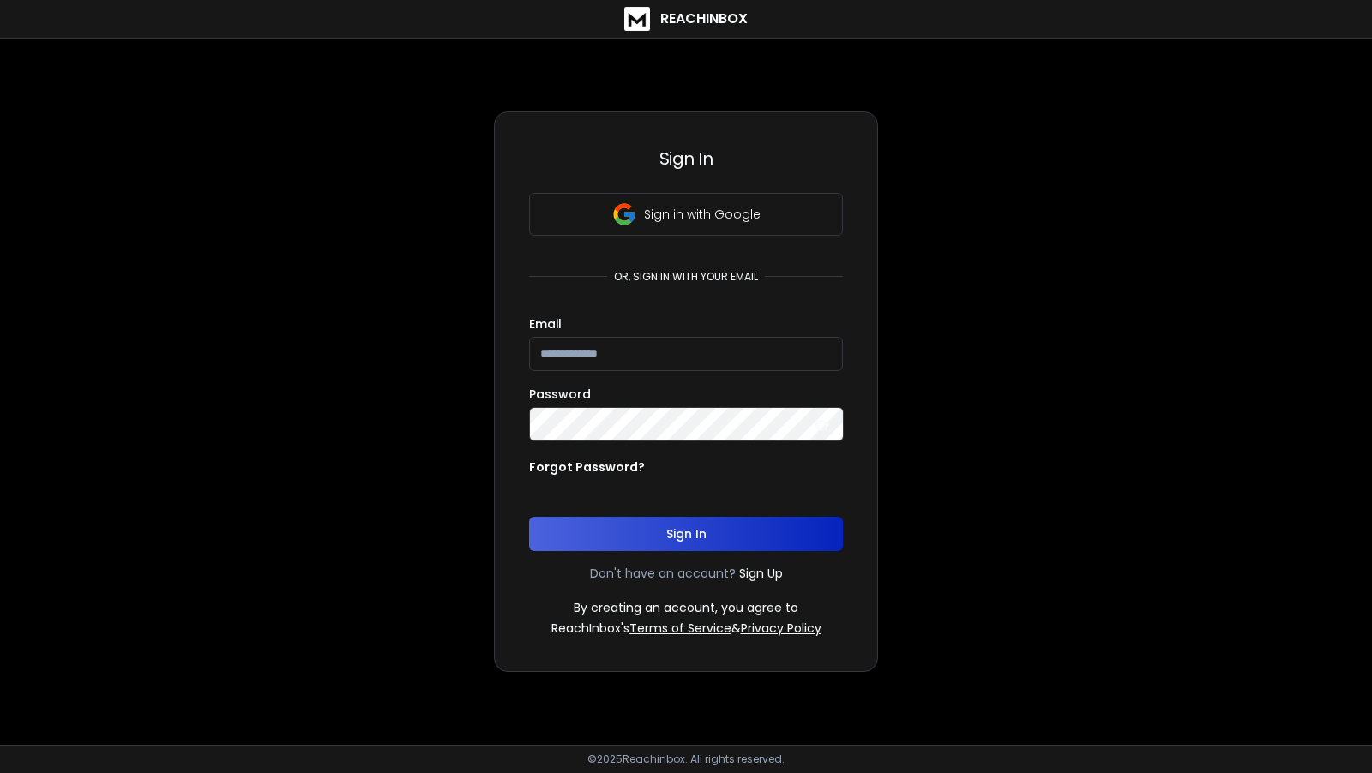
type input "**********"
click at [689, 535] on button "Sign In" at bounding box center [686, 534] width 314 height 34
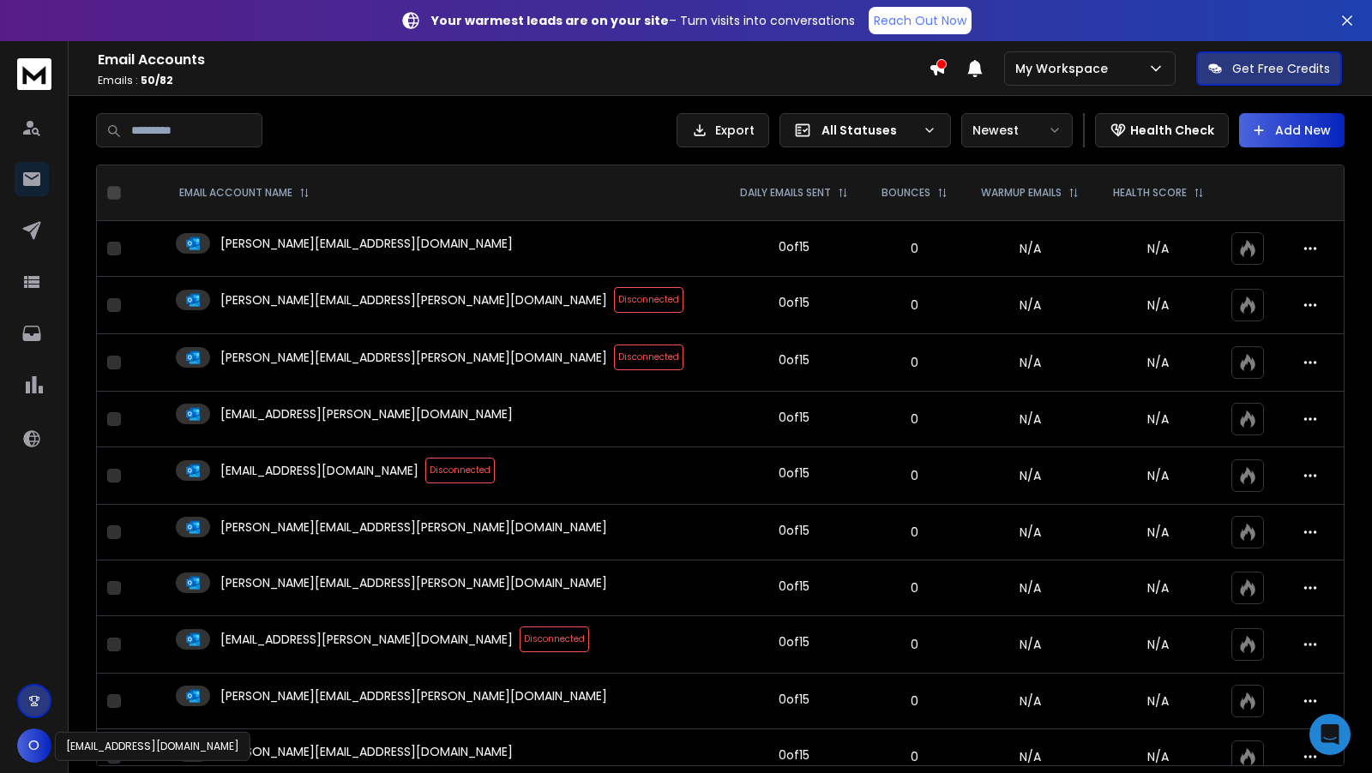
click at [38, 752] on span "O" at bounding box center [34, 746] width 34 height 34
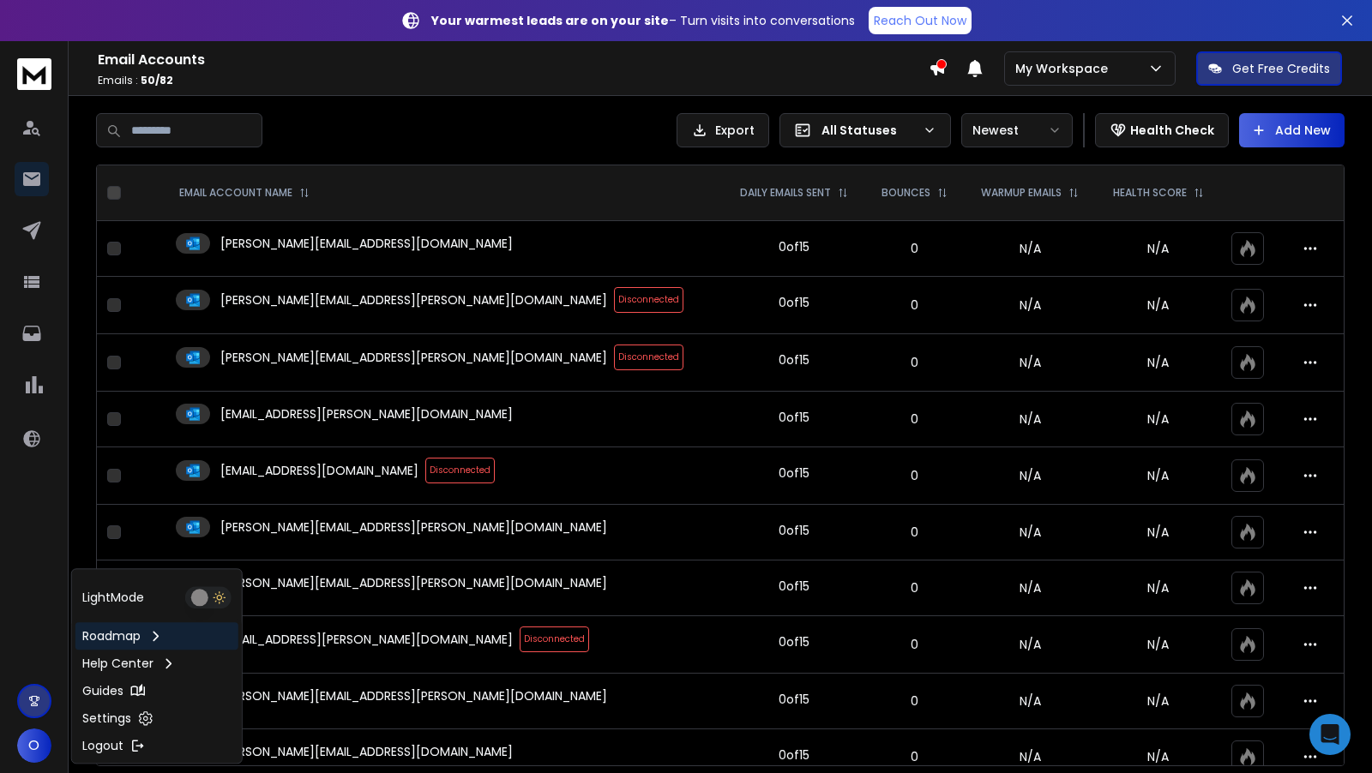
click at [202, 598] on button "button" at bounding box center [208, 598] width 46 height 22
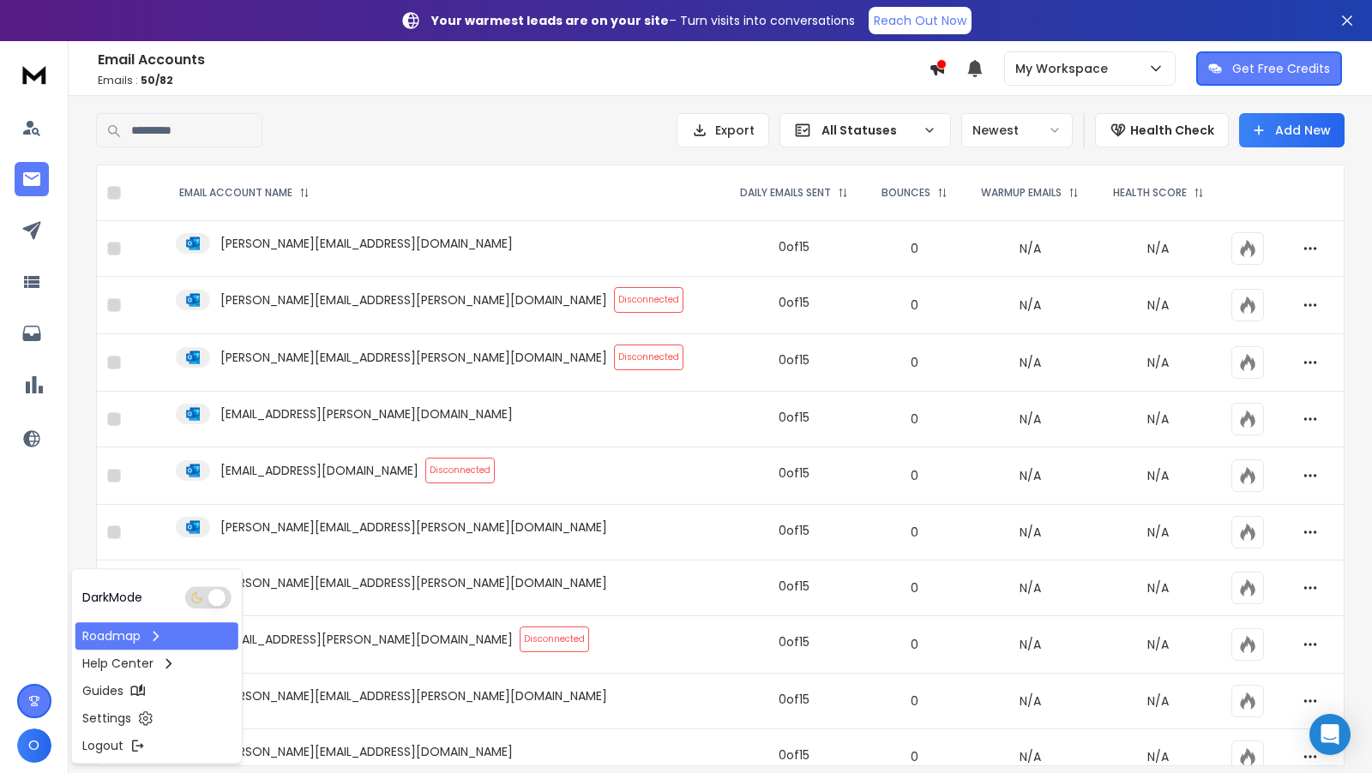
click at [481, 141] on div at bounding box center [381, 130] width 570 height 34
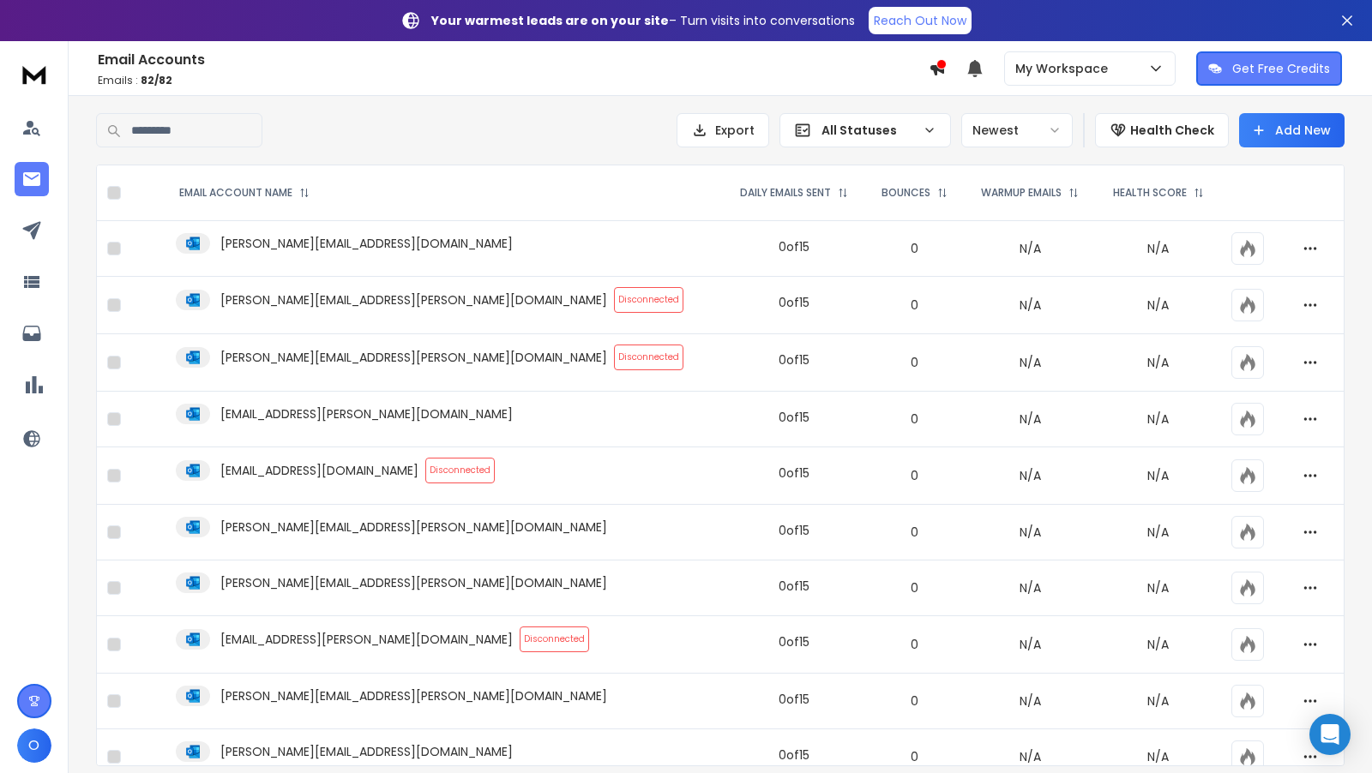
click at [851, 135] on p "All Statuses" at bounding box center [869, 130] width 94 height 17
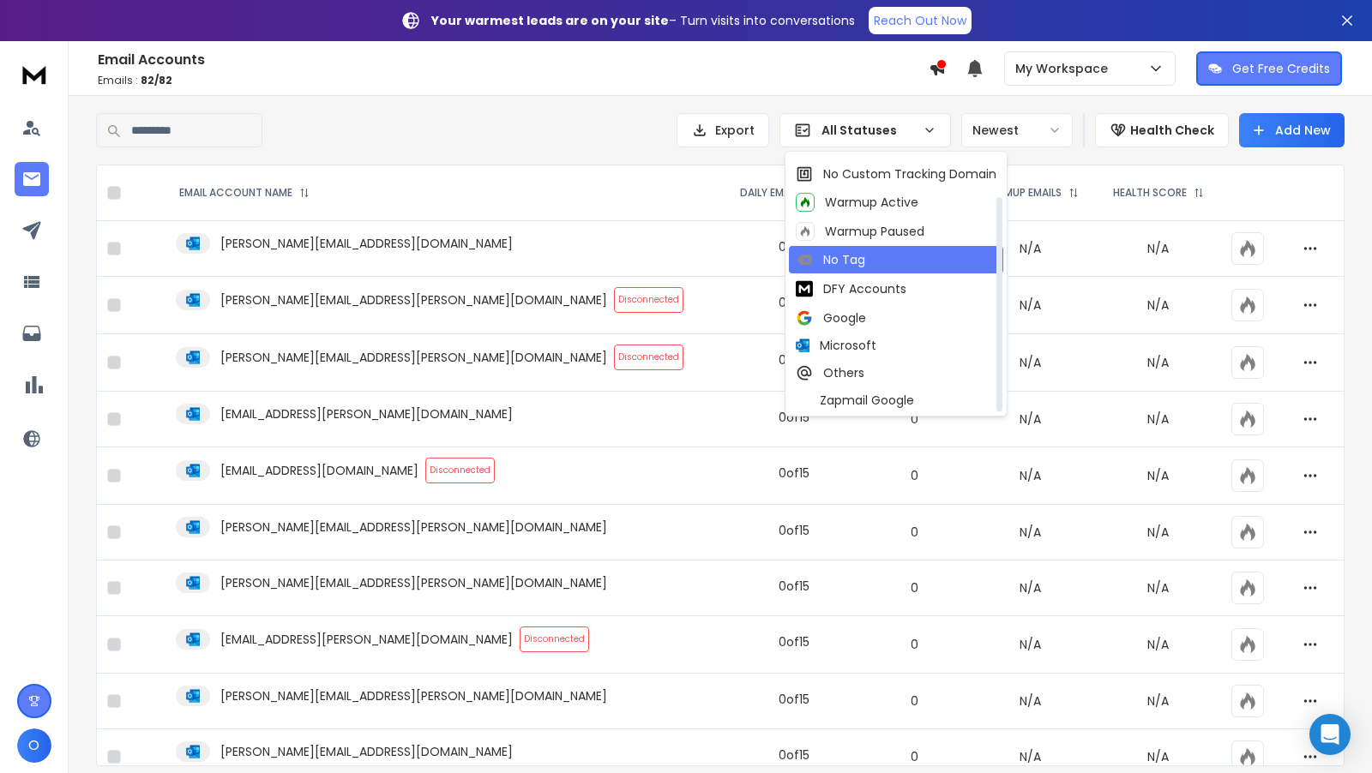
scroll to position [49, 0]
click at [859, 316] on div "Google" at bounding box center [831, 318] width 70 height 17
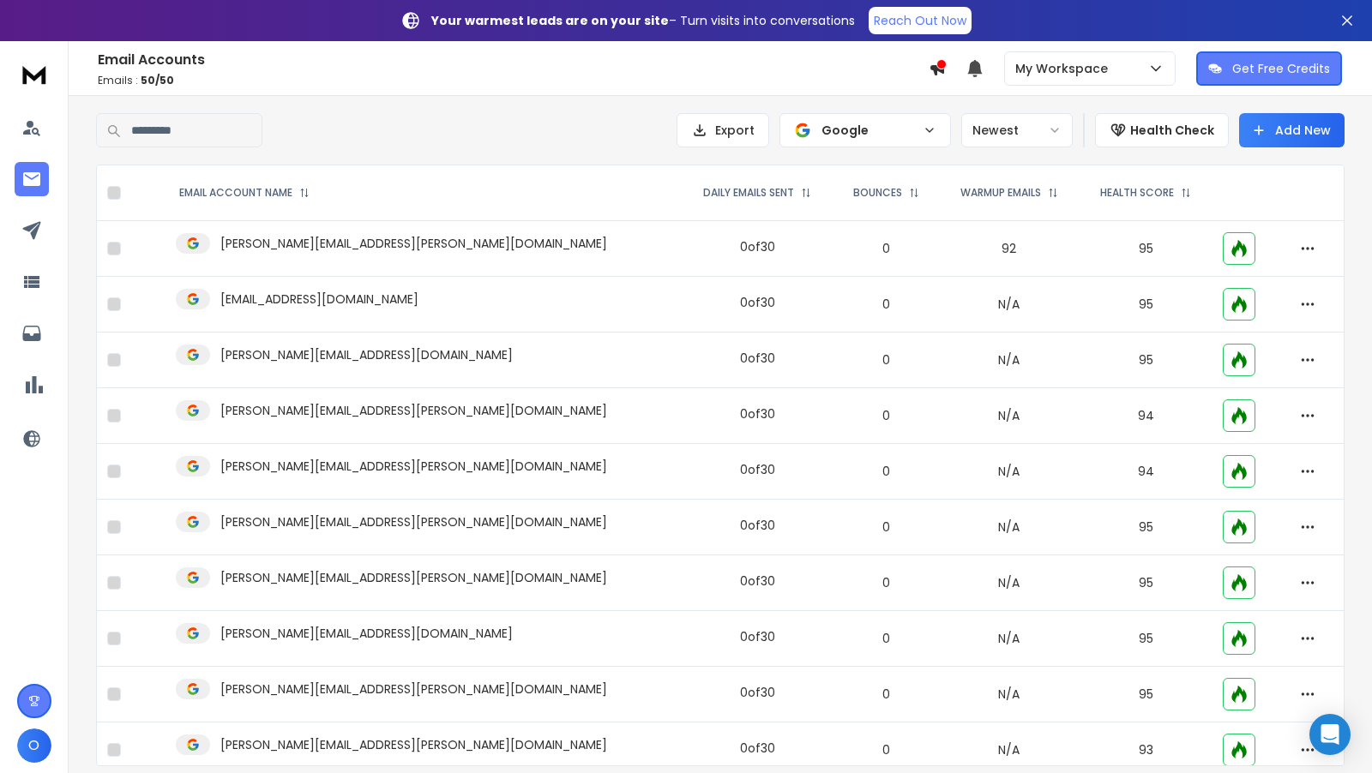
click at [864, 134] on p "Google" at bounding box center [869, 130] width 94 height 17
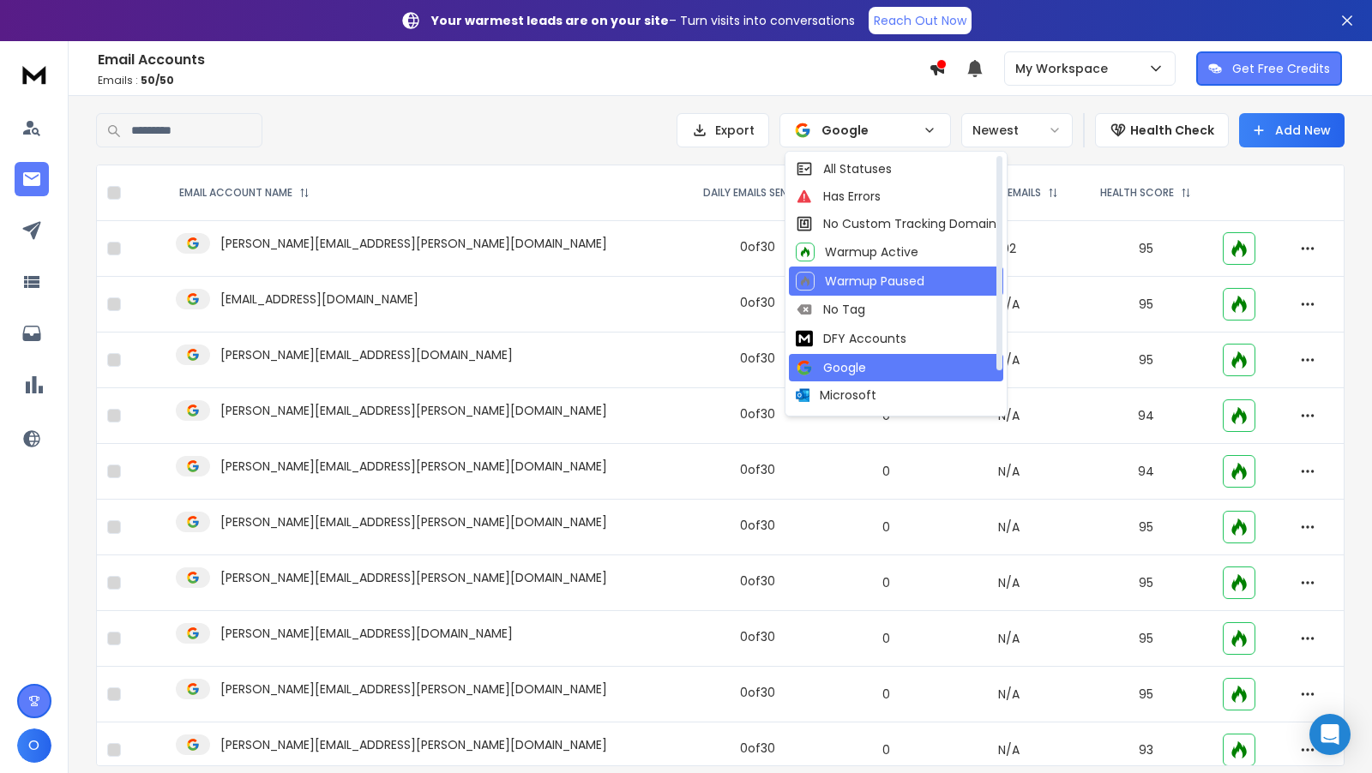
scroll to position [50, 0]
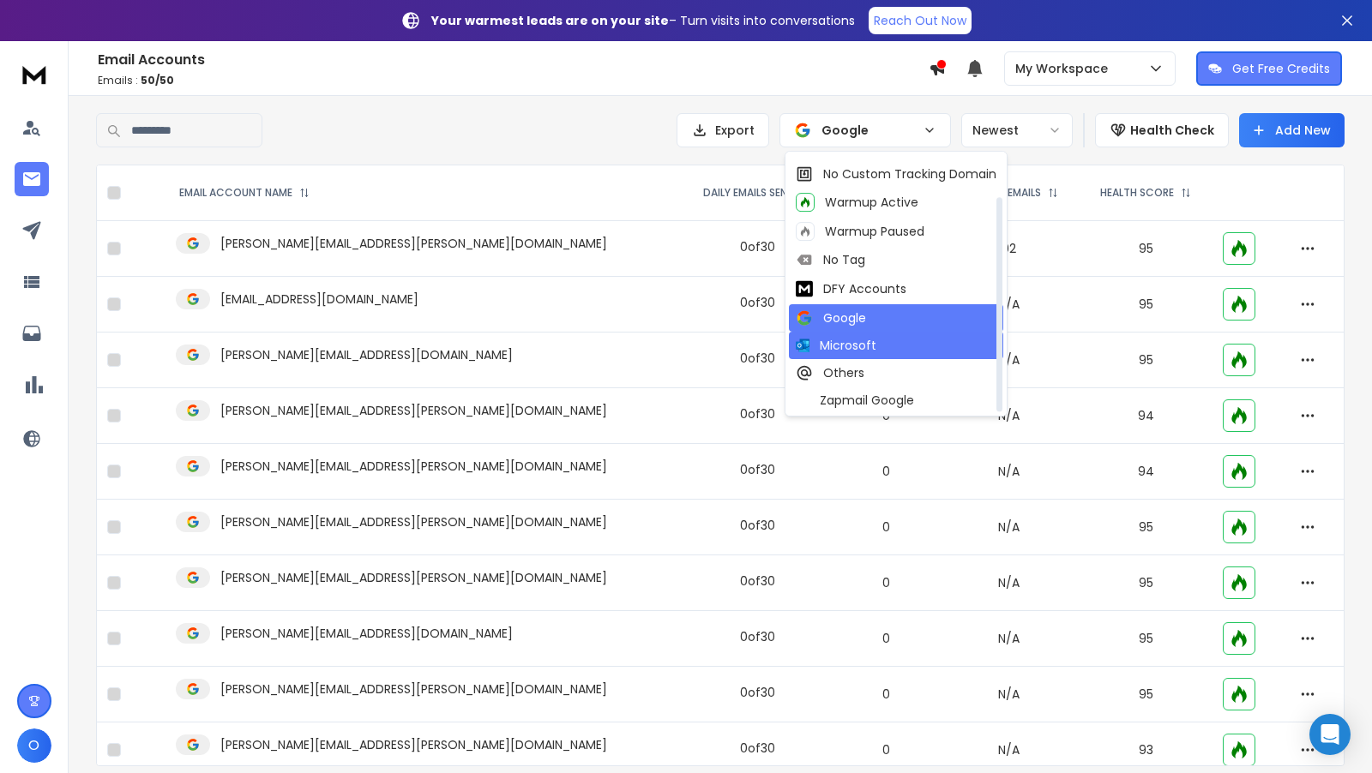
click at [850, 340] on div "Microsoft" at bounding box center [836, 345] width 81 height 17
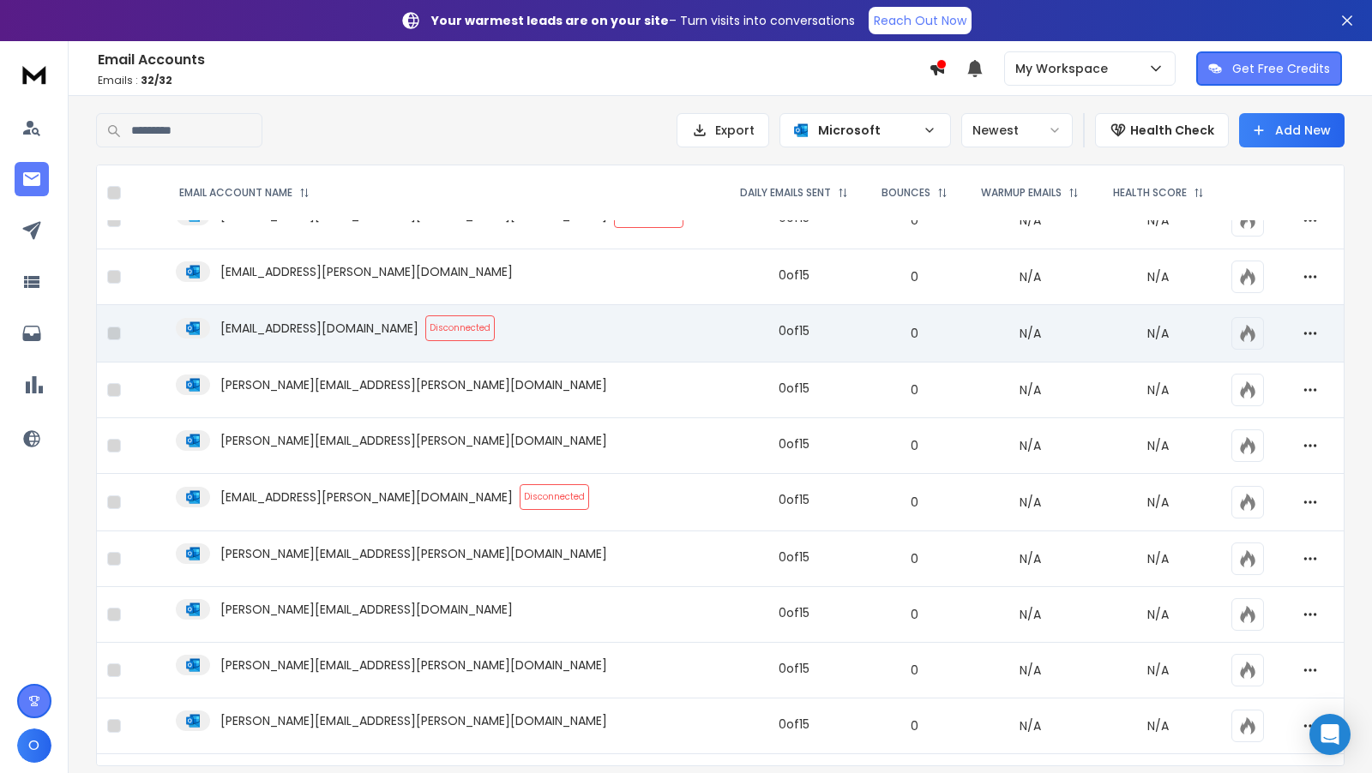
scroll to position [0, 0]
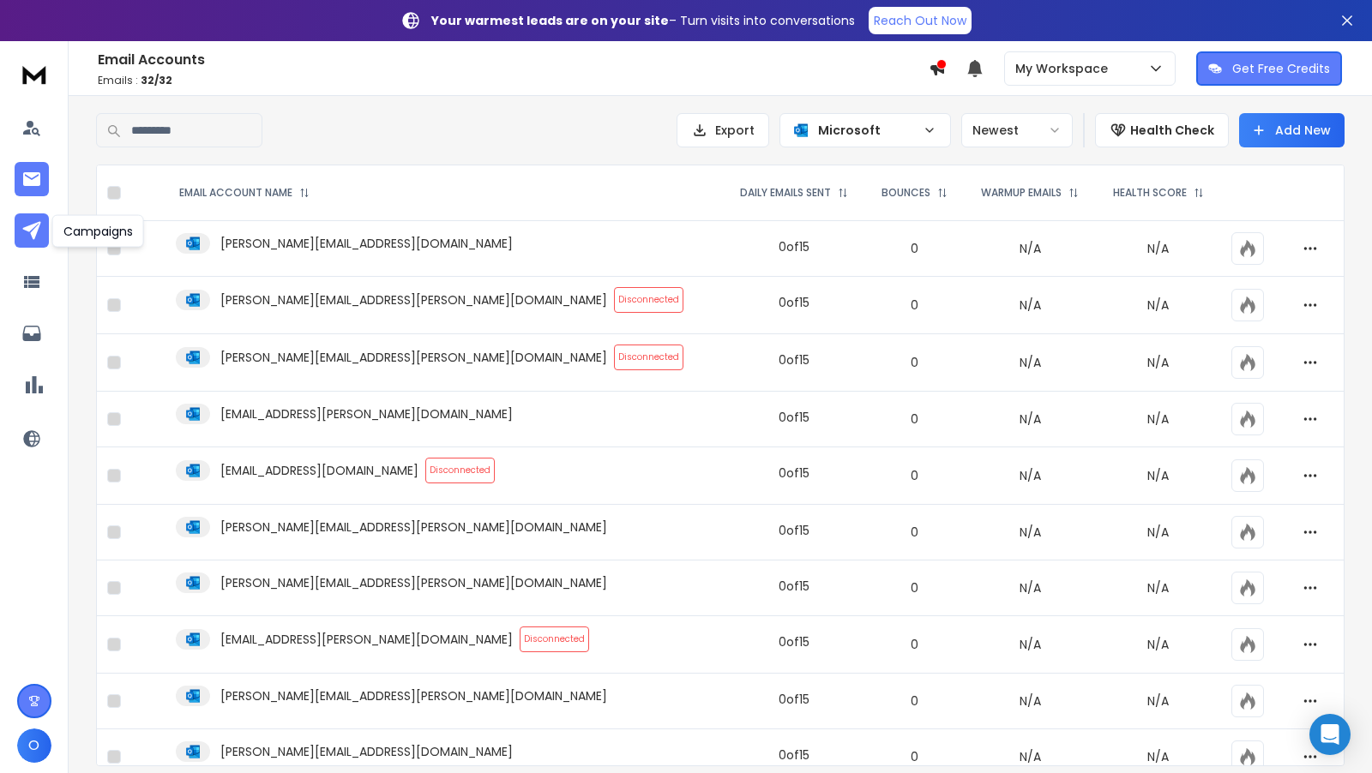
click at [40, 229] on icon at bounding box center [31, 230] width 21 height 21
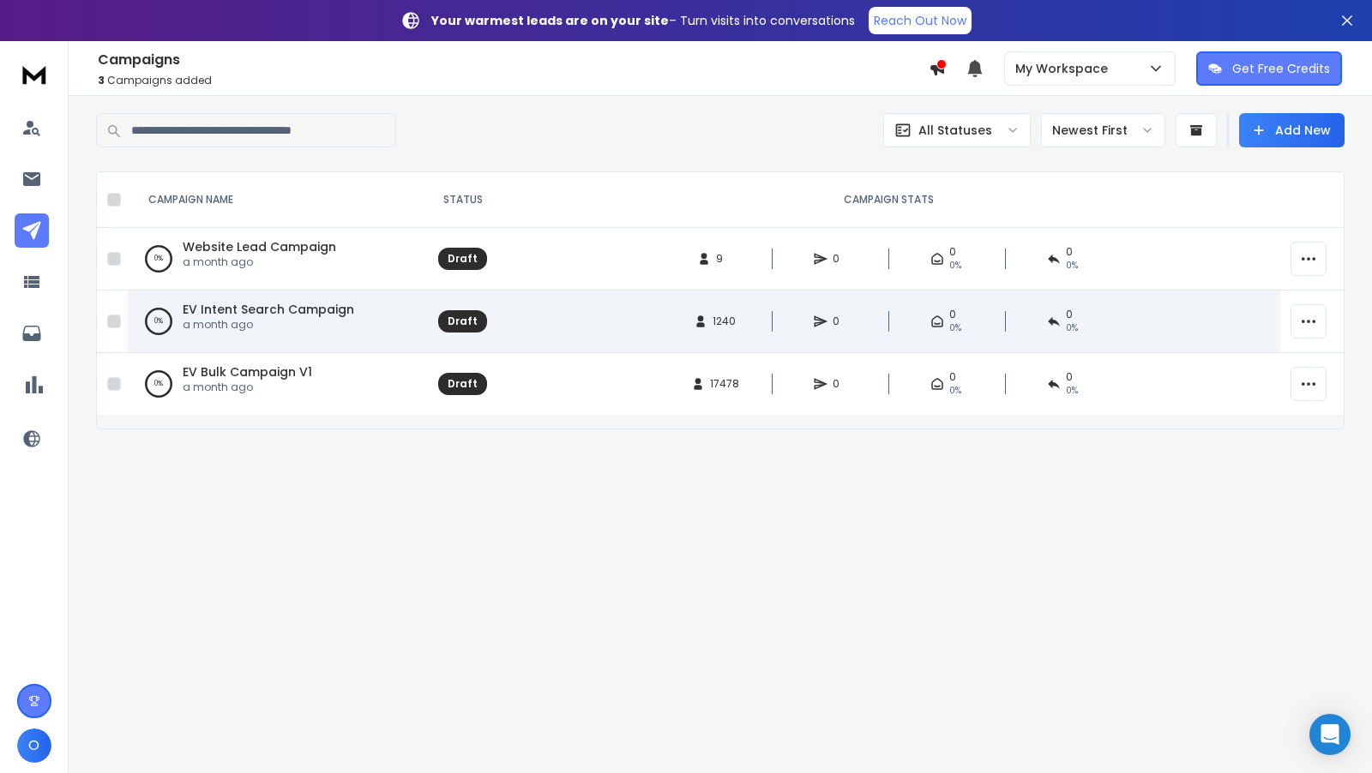
click at [347, 315] on span "EV Intent Search Campaign" at bounding box center [269, 309] width 172 height 17
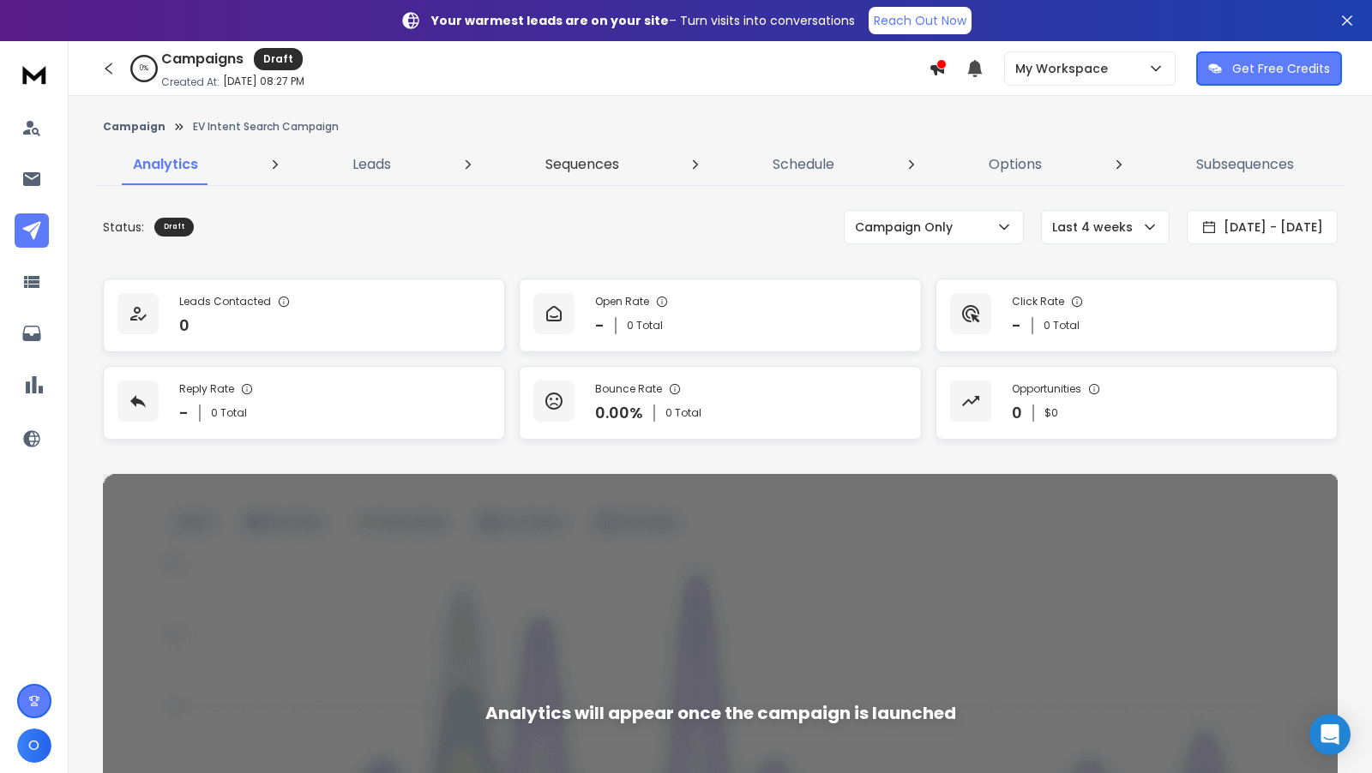
click at [564, 161] on p "Sequences" at bounding box center [582, 164] width 74 height 21
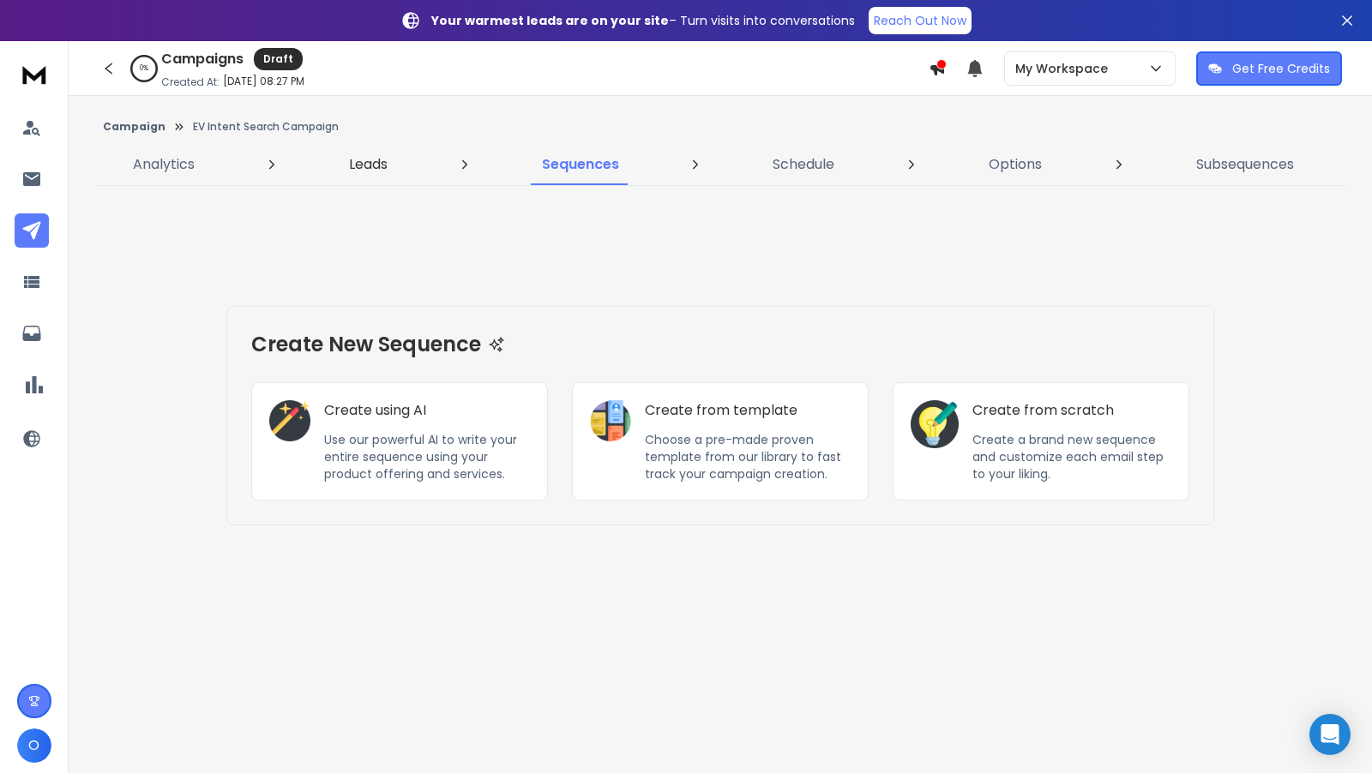
click at [369, 169] on p "Leads" at bounding box center [368, 164] width 39 height 21
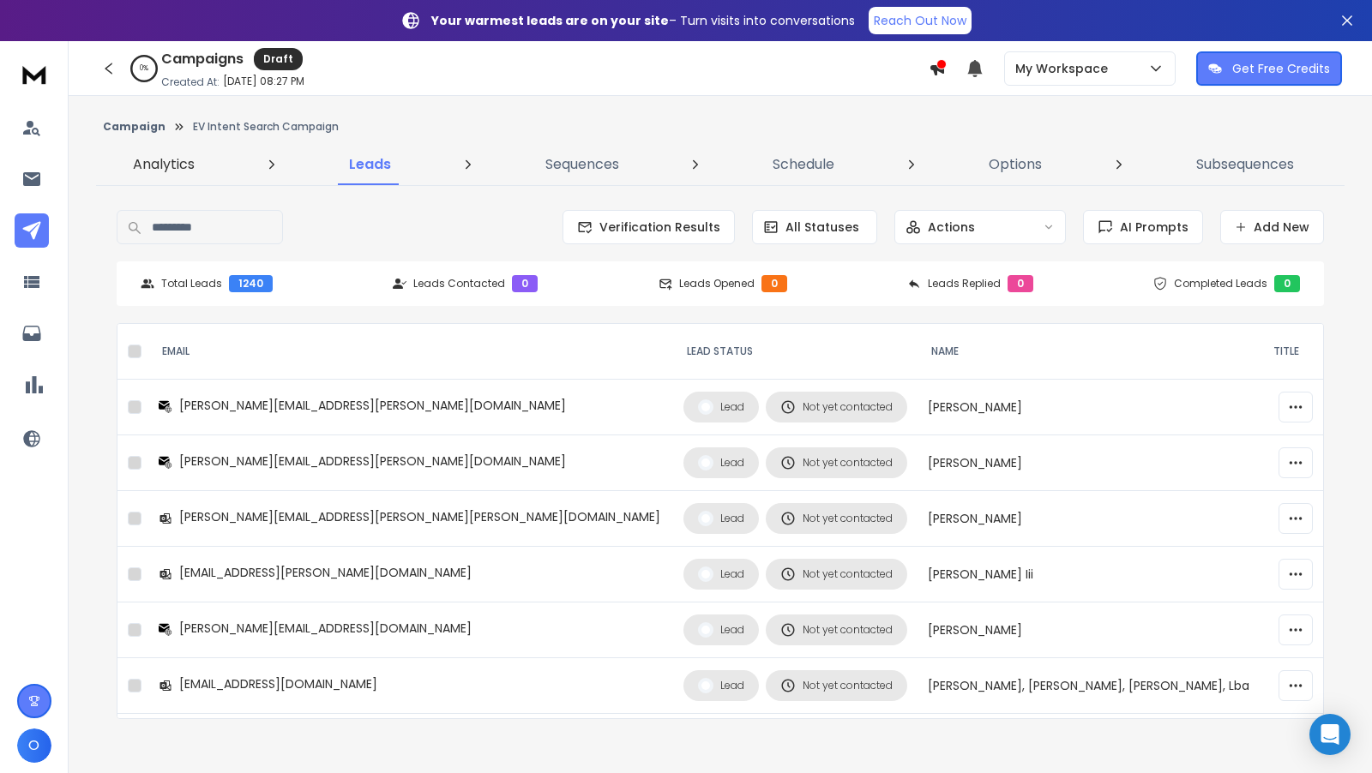
click at [163, 173] on p "Analytics" at bounding box center [164, 164] width 62 height 21
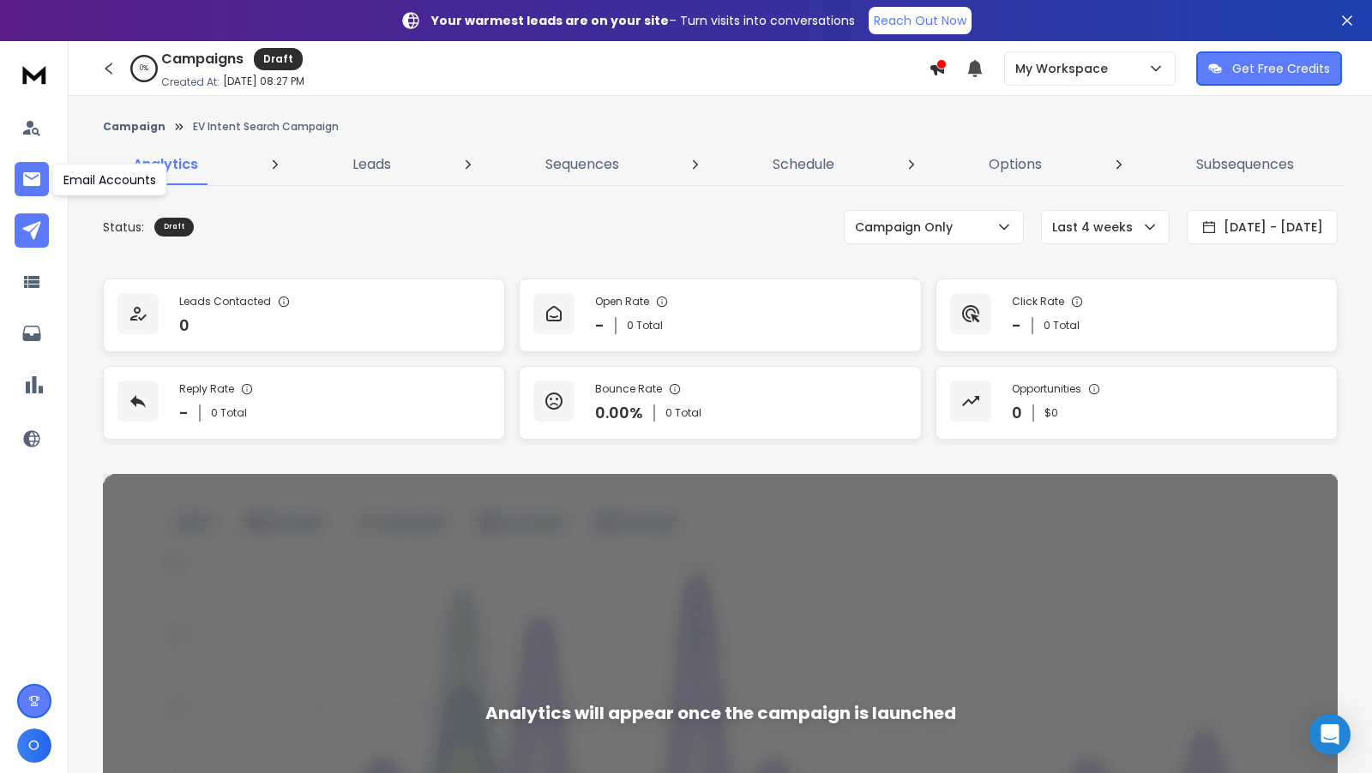
click at [20, 189] on link at bounding box center [32, 179] width 34 height 34
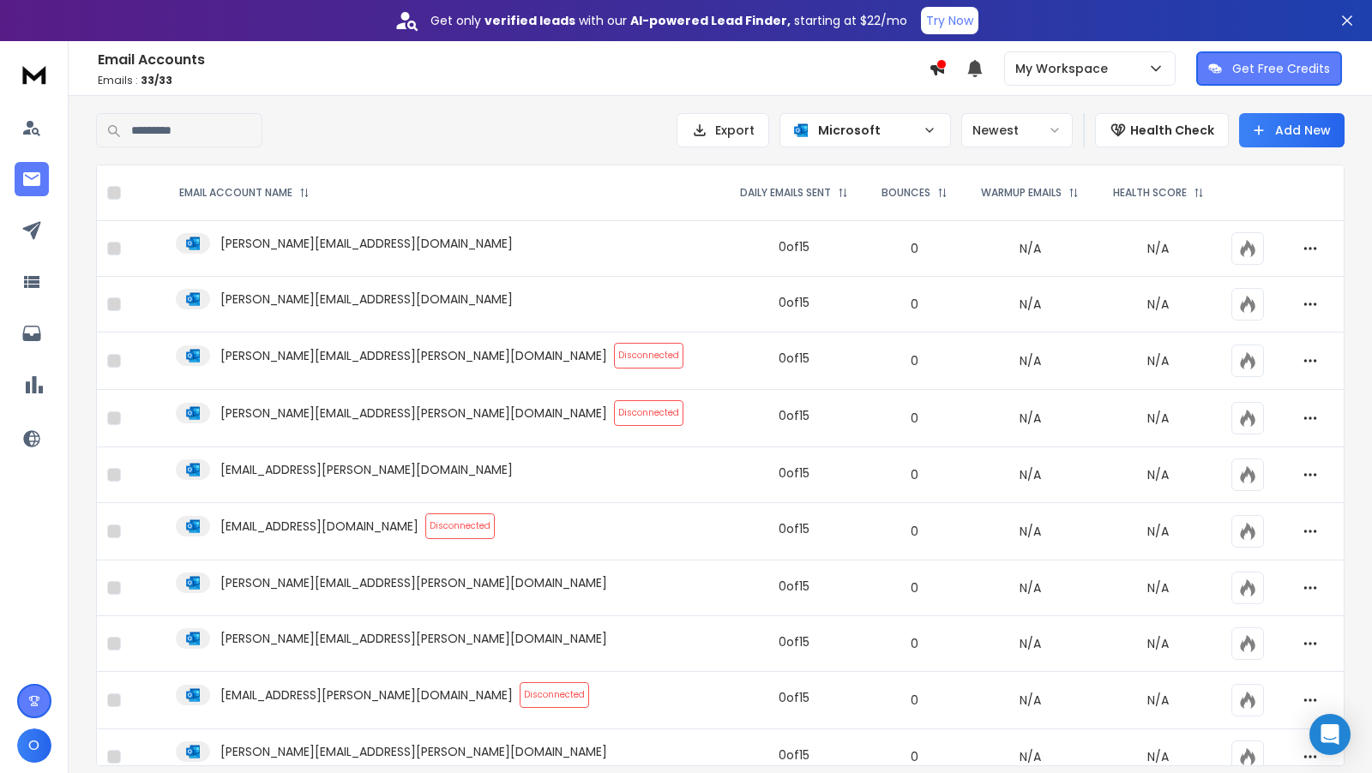
click at [864, 135] on p "Microsoft" at bounding box center [867, 130] width 98 height 17
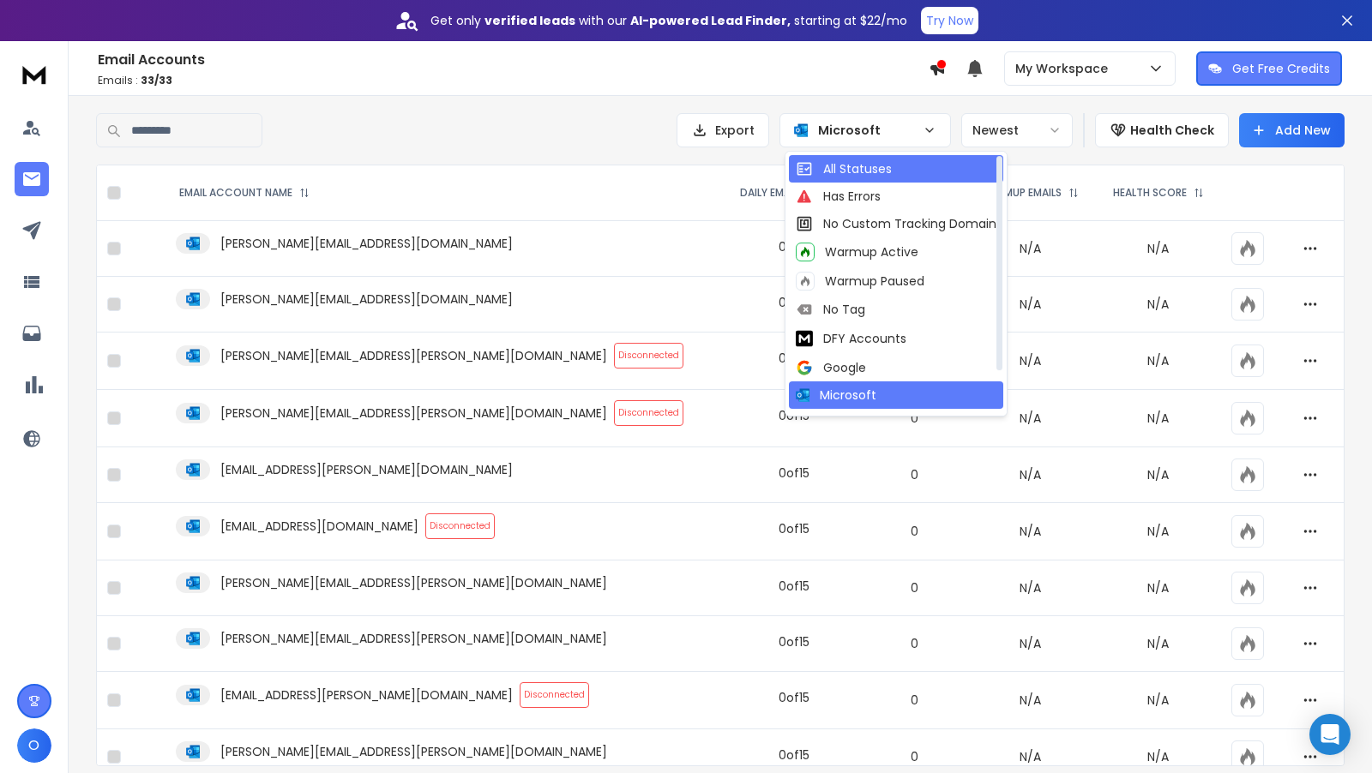
click at [867, 178] on div "All Statuses" at bounding box center [896, 168] width 214 height 27
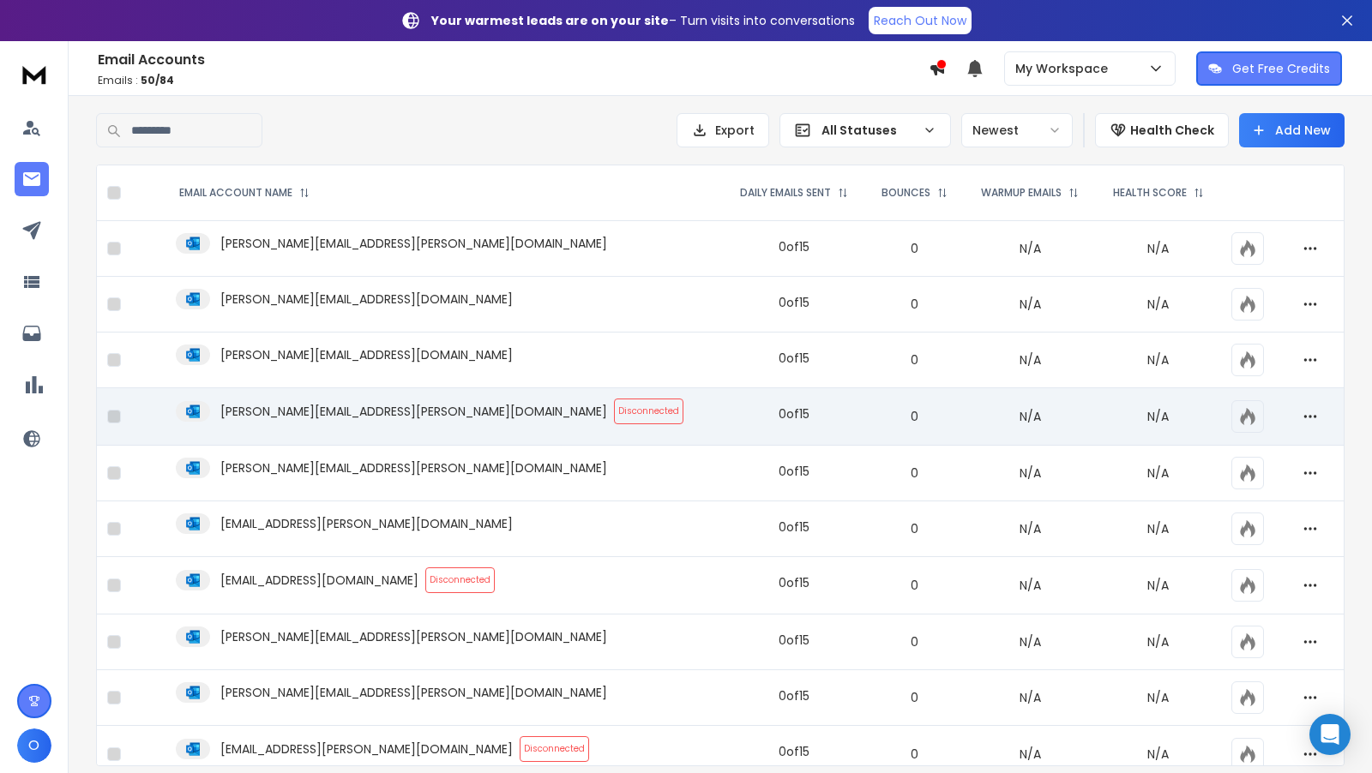
click at [568, 408] on div "[PERSON_NAME][EMAIL_ADDRESS][PERSON_NAME][DOMAIN_NAME] Disconnected" at bounding box center [444, 412] width 537 height 26
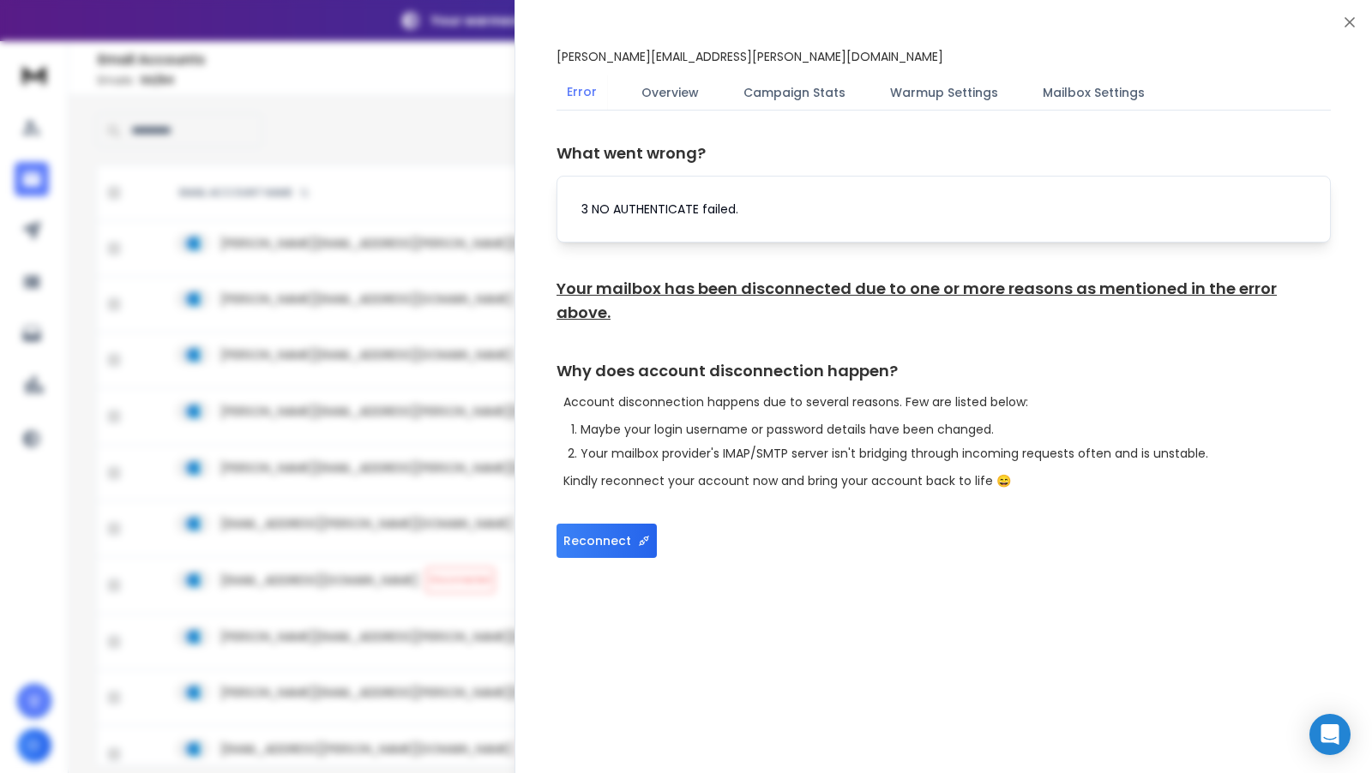
click at [602, 524] on button "Reconnect" at bounding box center [607, 541] width 100 height 34
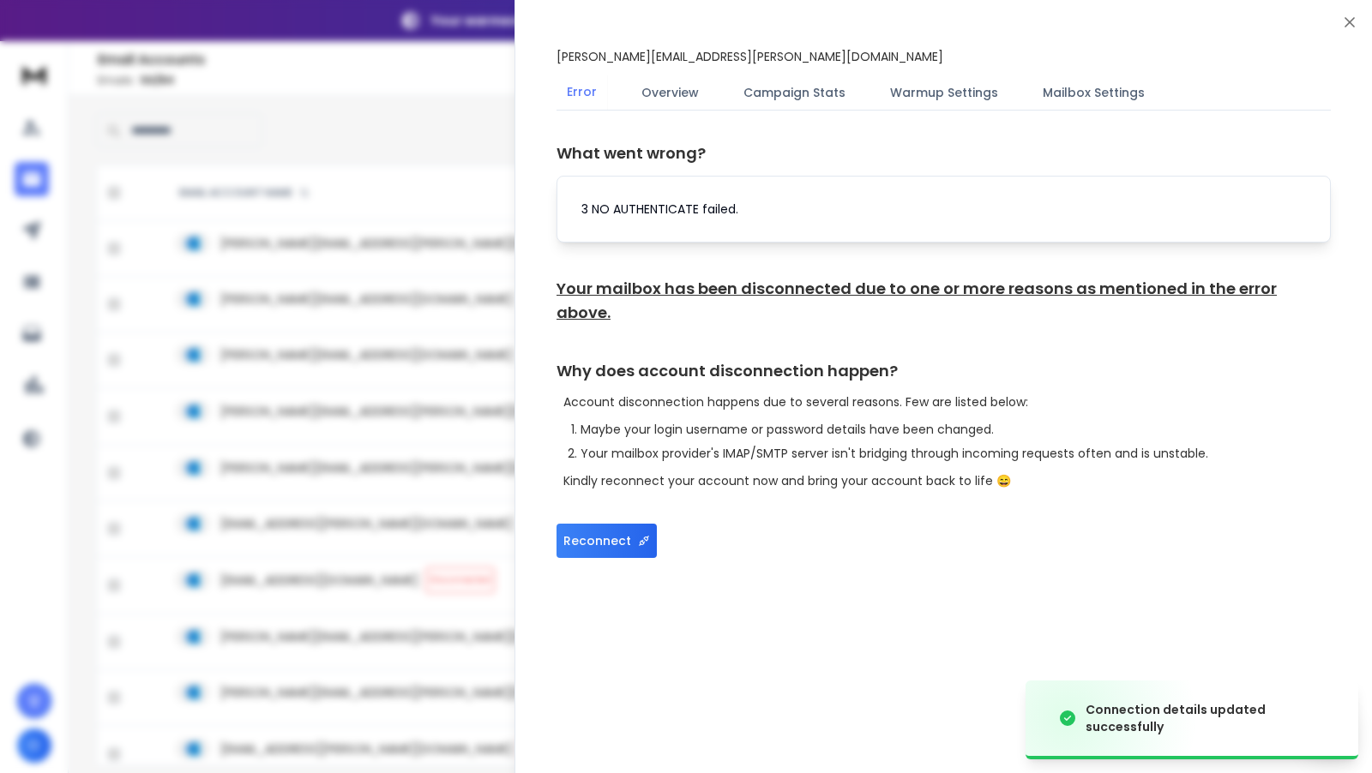
click at [324, 444] on div at bounding box center [686, 386] width 1372 height 773
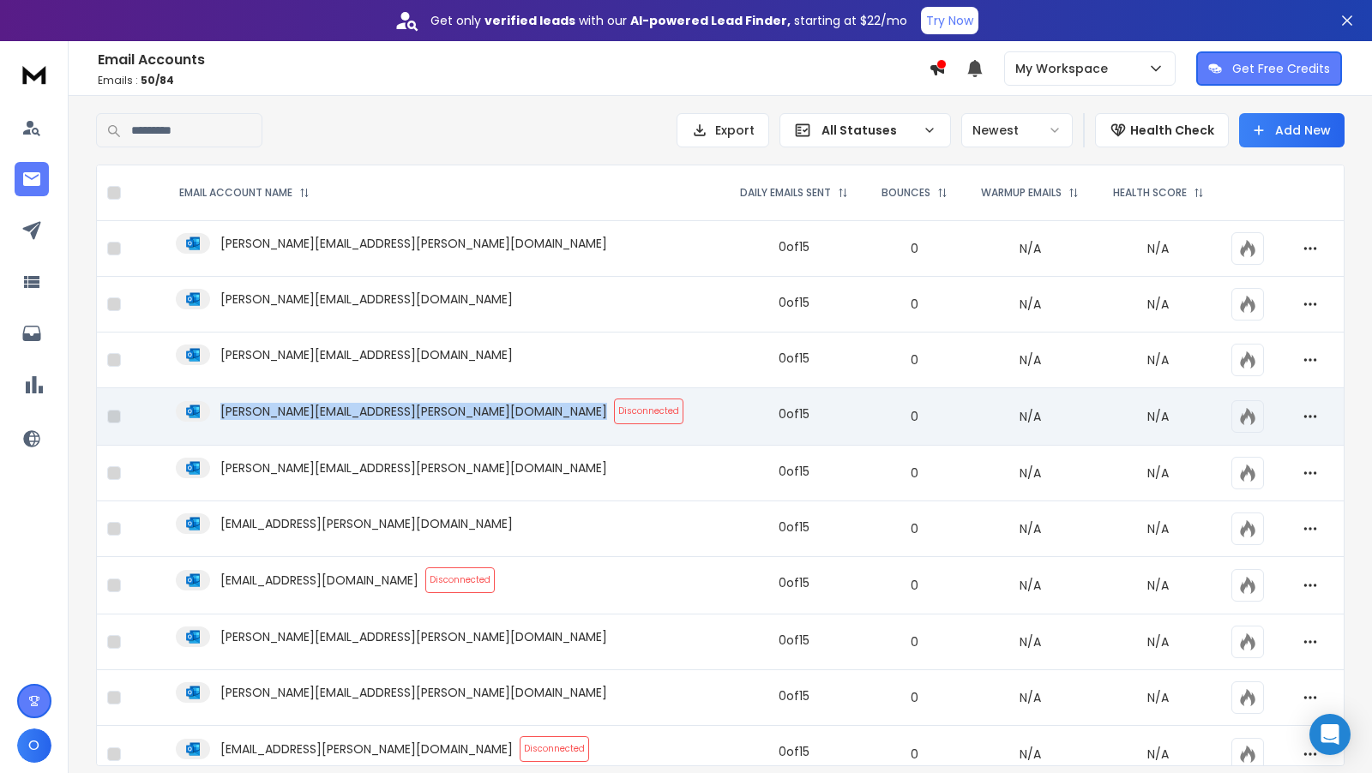
drag, startPoint x: 406, startPoint y: 413, endPoint x: 220, endPoint y: 418, distance: 187.0
click at [220, 418] on div "joshua.stokes@1medbilling.org Disconnected" at bounding box center [444, 412] width 537 height 26
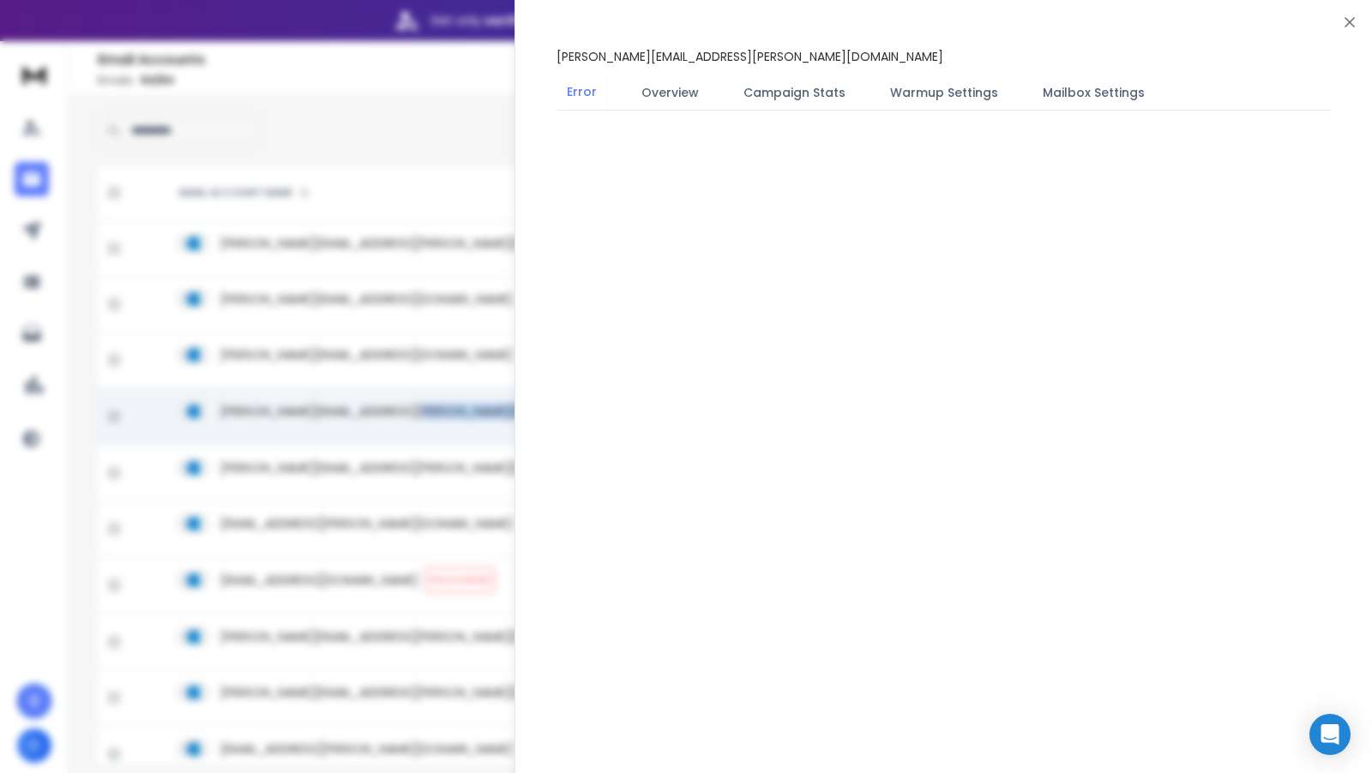
copy p
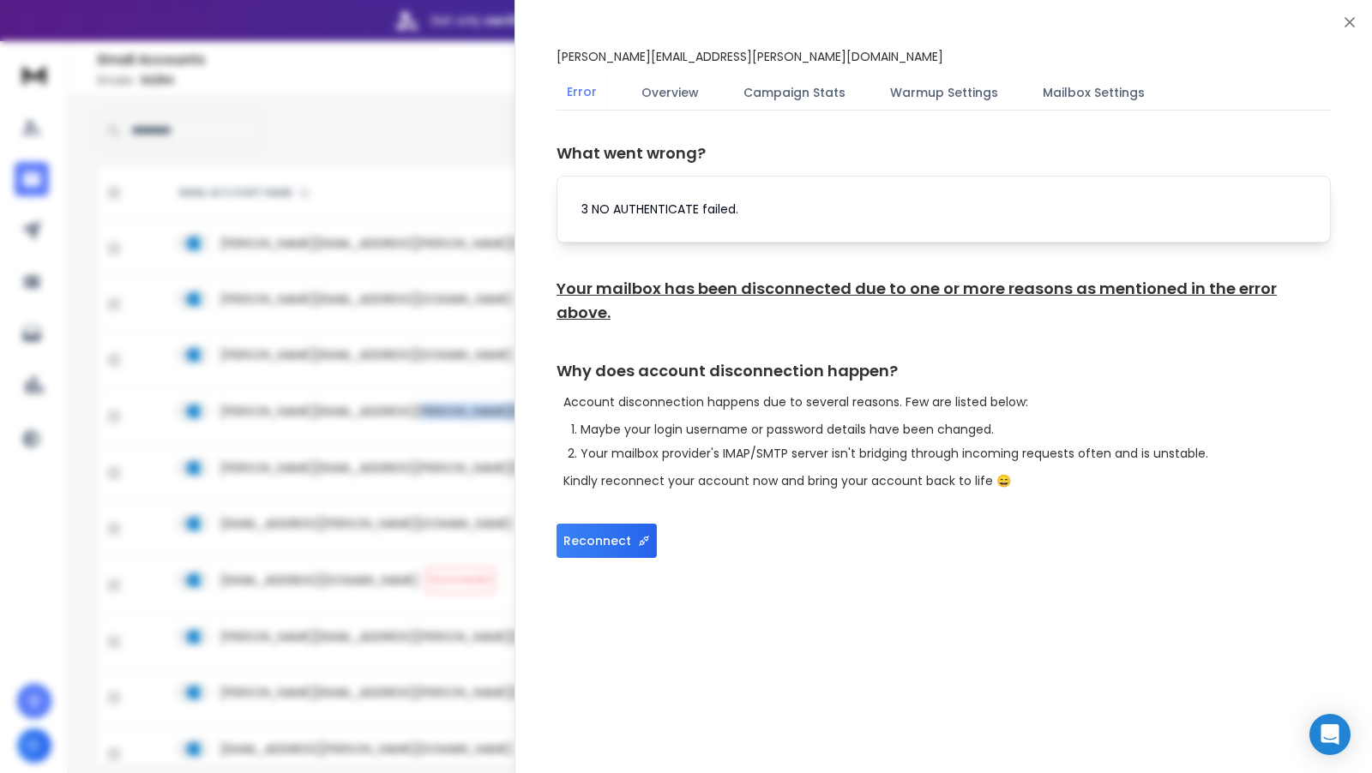
click at [263, 412] on div at bounding box center [686, 386] width 1372 height 773
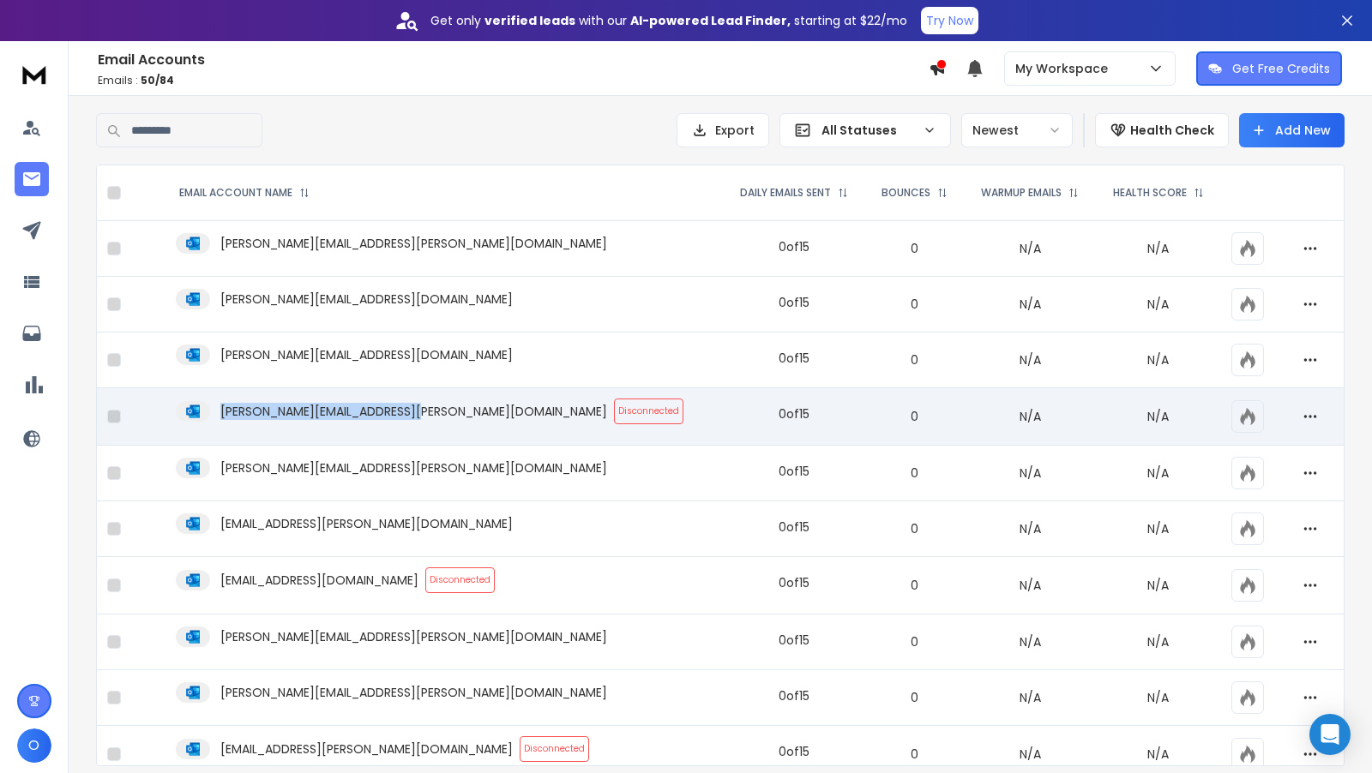
drag, startPoint x: 219, startPoint y: 406, endPoint x: 405, endPoint y: 417, distance: 186.4
click at [405, 417] on div "joshua.stokes@1medbilling.org Disconnected" at bounding box center [444, 412] width 537 height 26
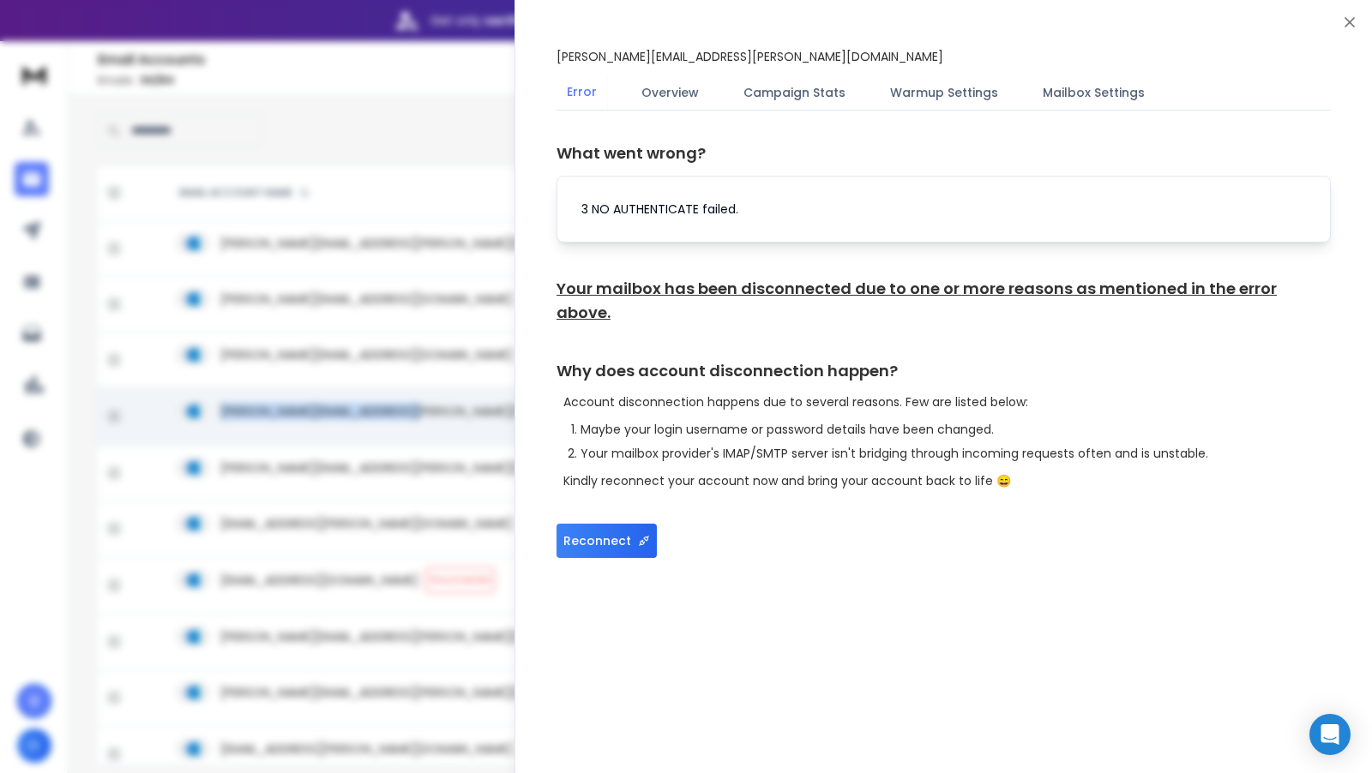
copy p "joshua.stokes@1medbilling.org"
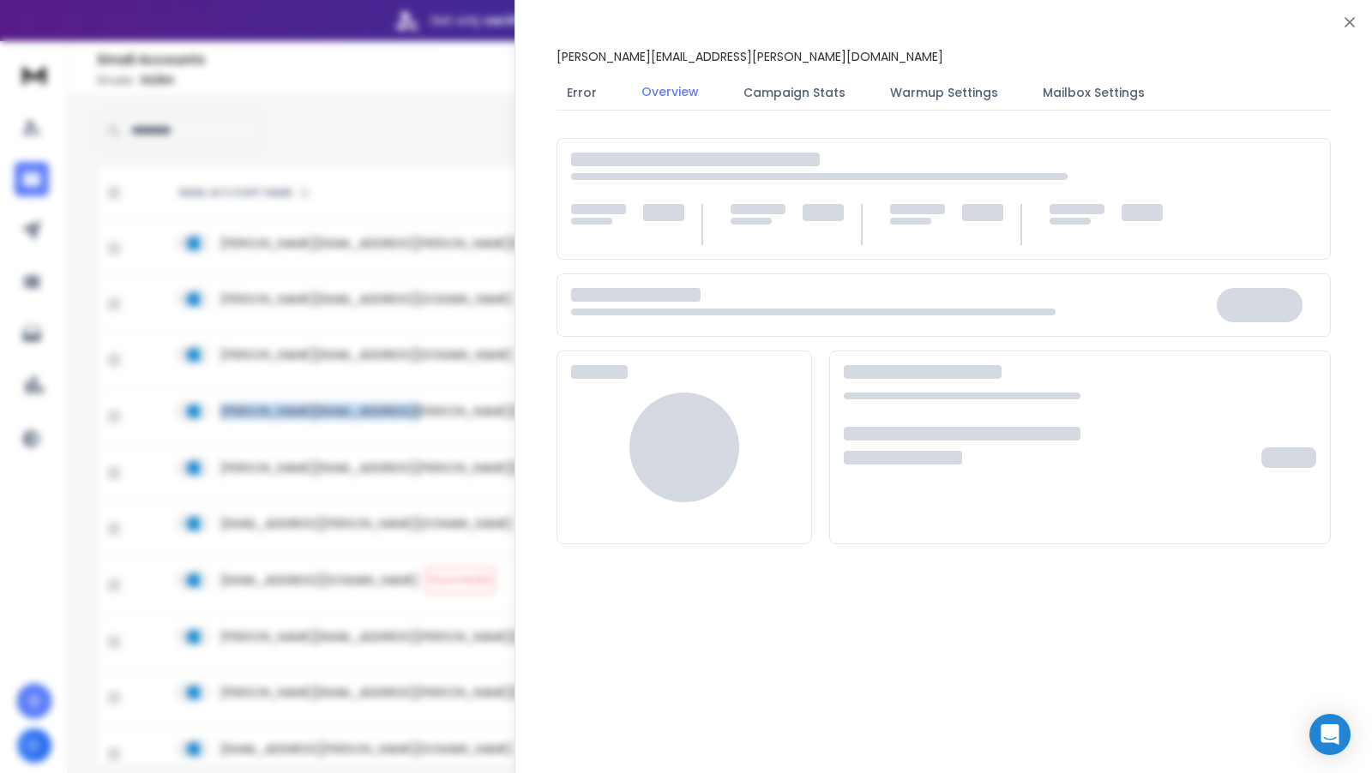
click at [232, 392] on div at bounding box center [686, 386] width 1372 height 773
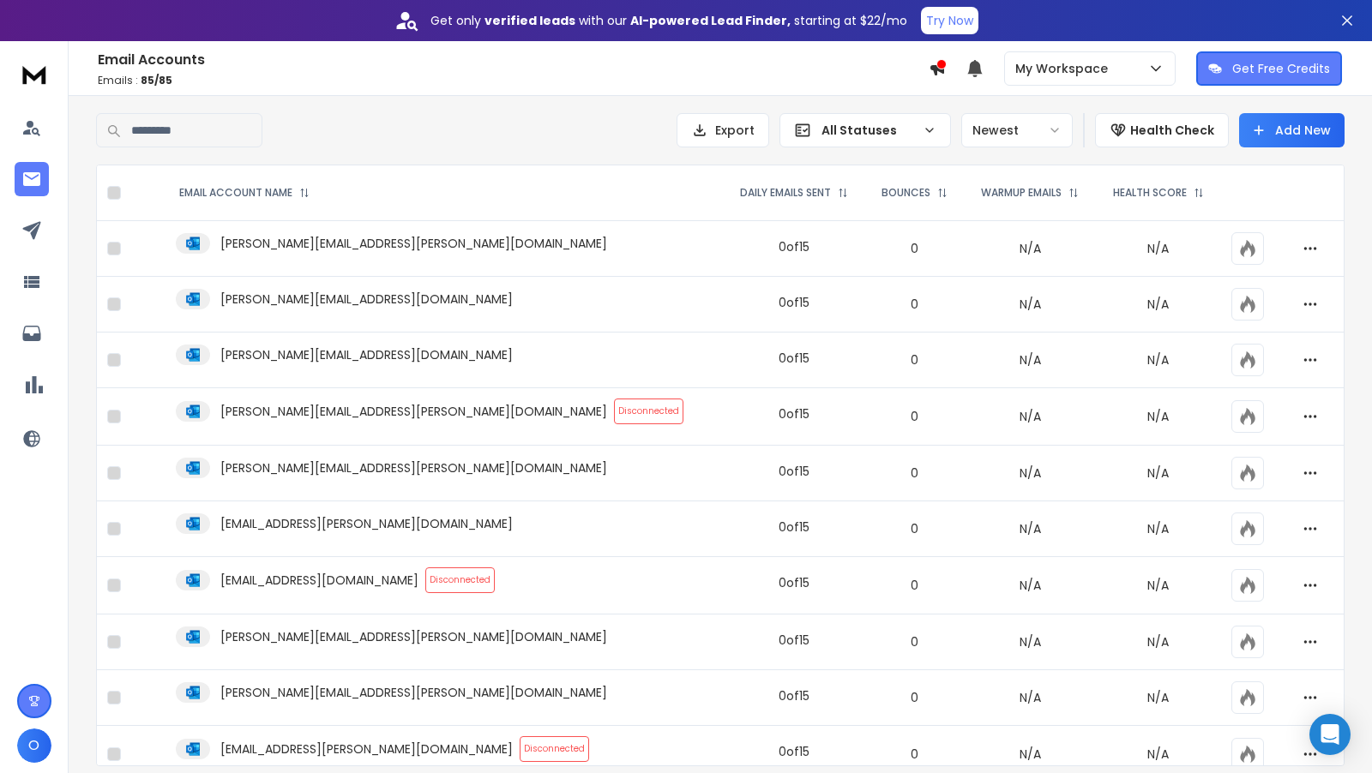
click at [1281, 130] on button "Add New" at bounding box center [1291, 130] width 105 height 34
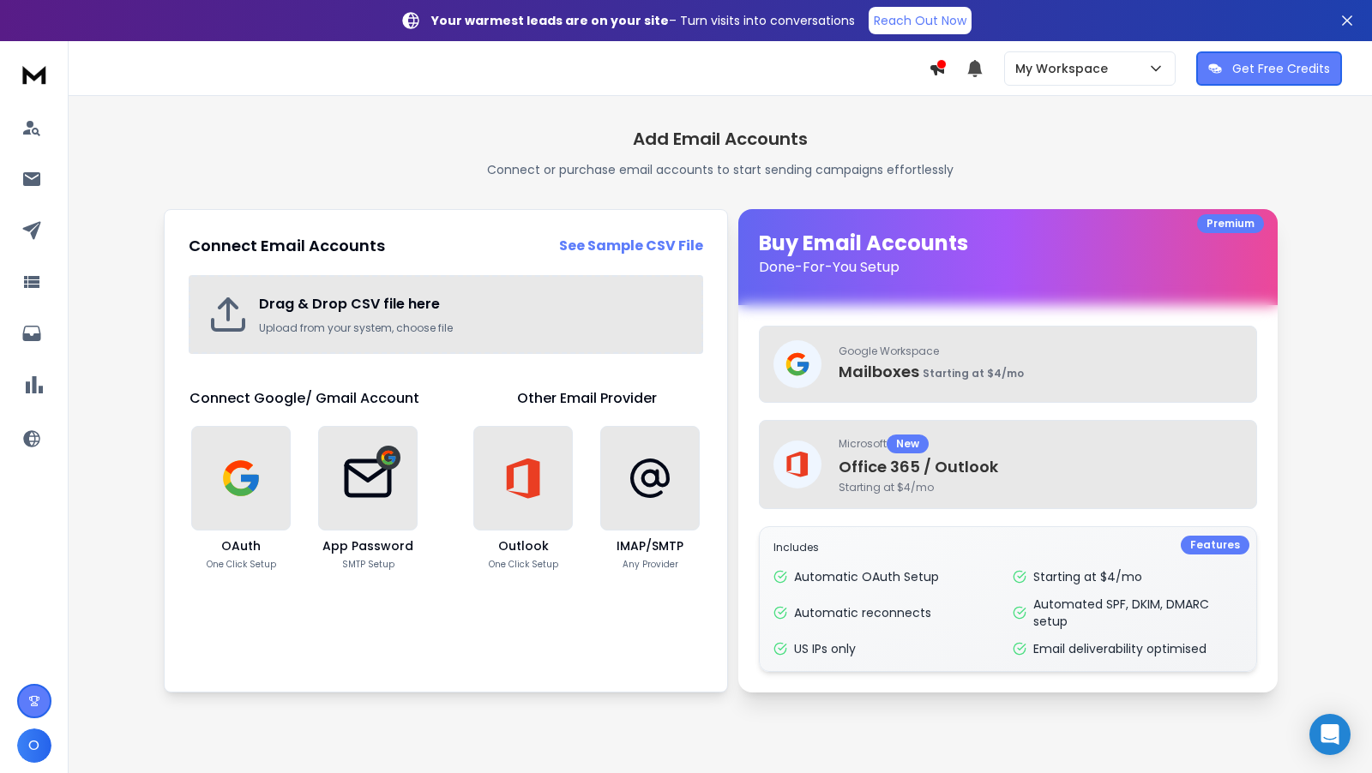
click at [478, 310] on h2 "Drag & Drop CSV file here" at bounding box center [471, 304] width 425 height 21
click at [604, 240] on strong "See Sample CSV File" at bounding box center [631, 246] width 144 height 20
click at [31, 169] on icon at bounding box center [31, 179] width 21 height 21
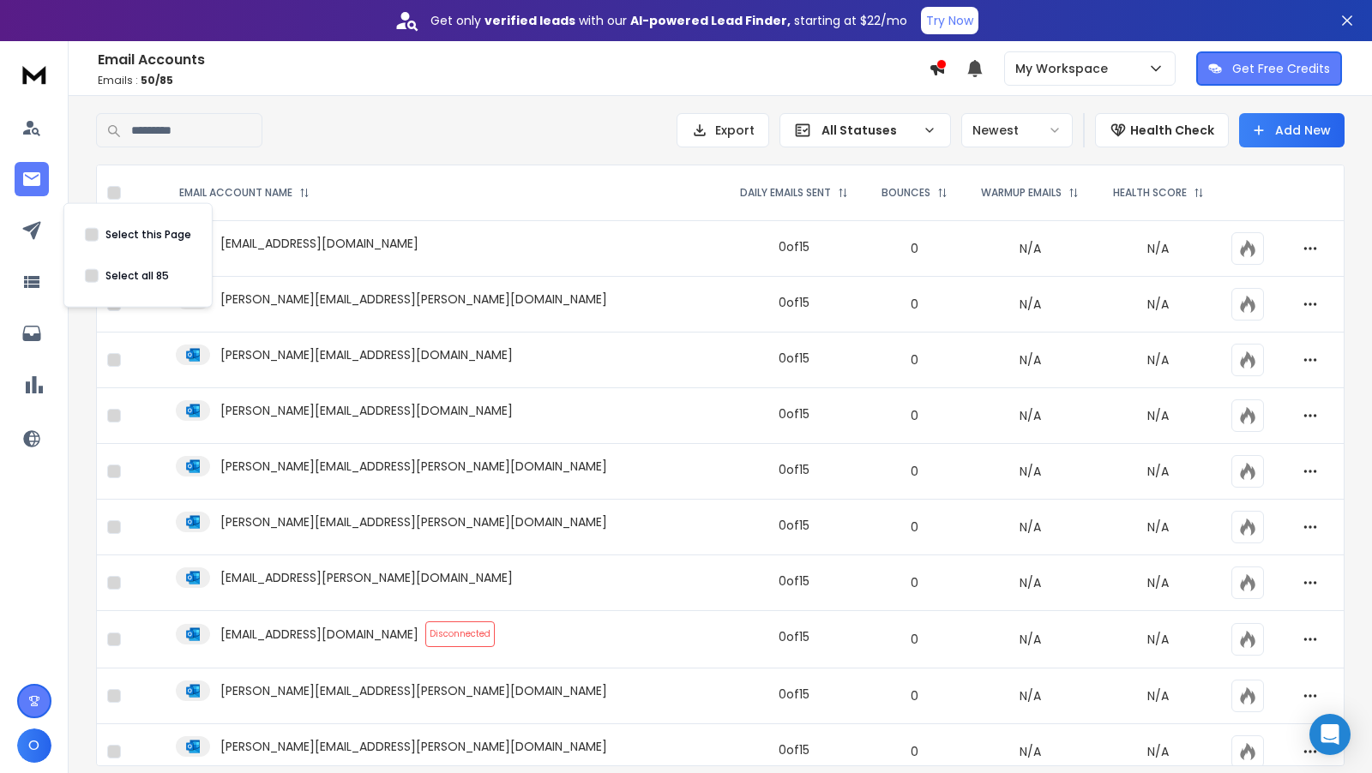
click at [113, 189] on button "Select this Page" at bounding box center [114, 193] width 14 height 14
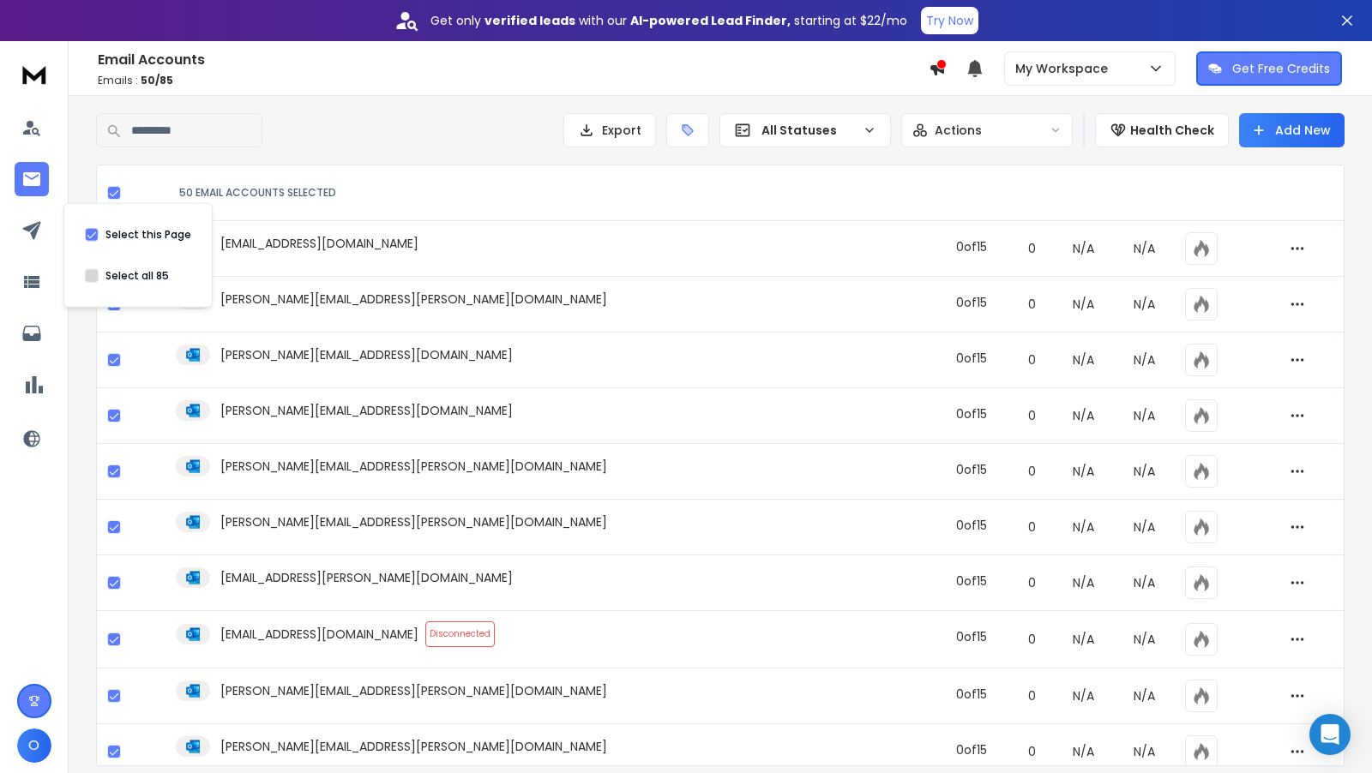
click at [92, 279] on button "Select this Page" at bounding box center [92, 276] width 14 height 14
click at [968, 127] on p "Actions" at bounding box center [958, 130] width 47 height 17
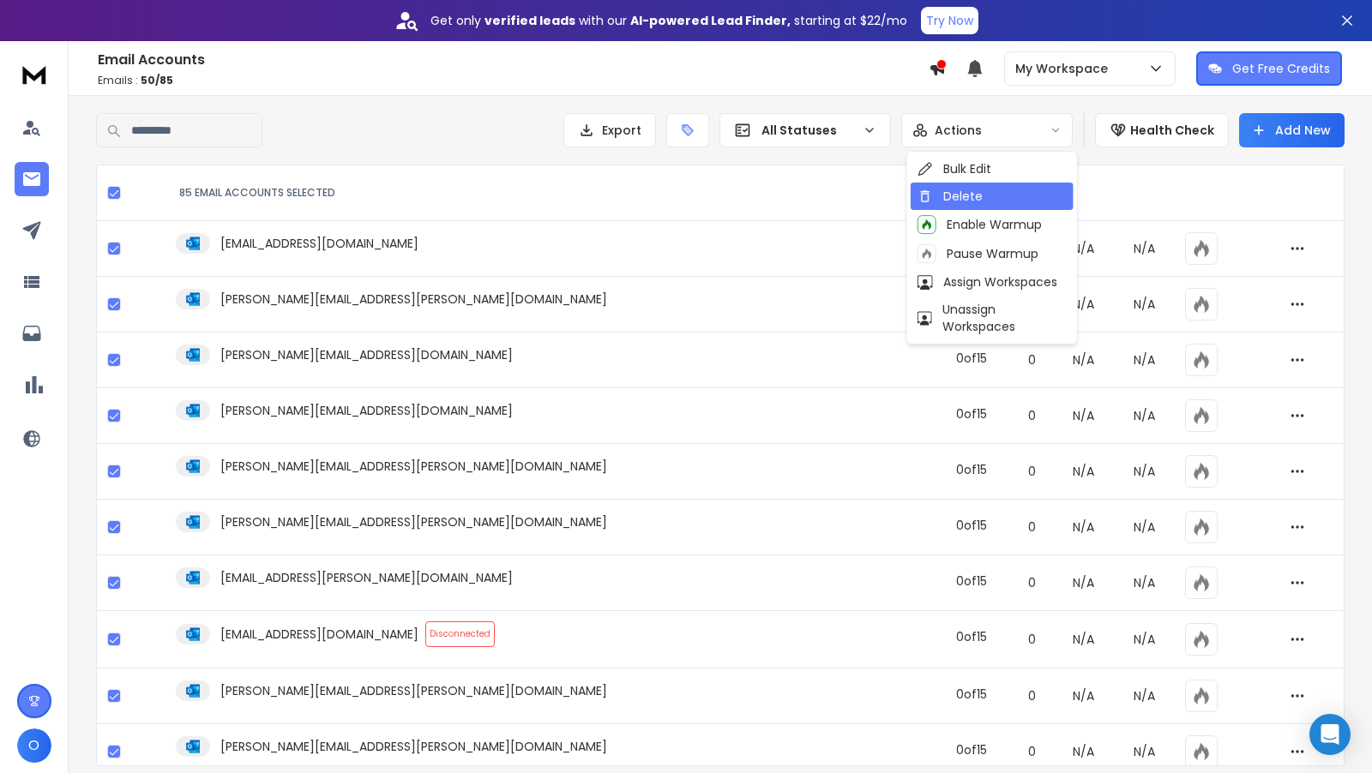
click at [974, 200] on div "Delete" at bounding box center [950, 196] width 65 height 17
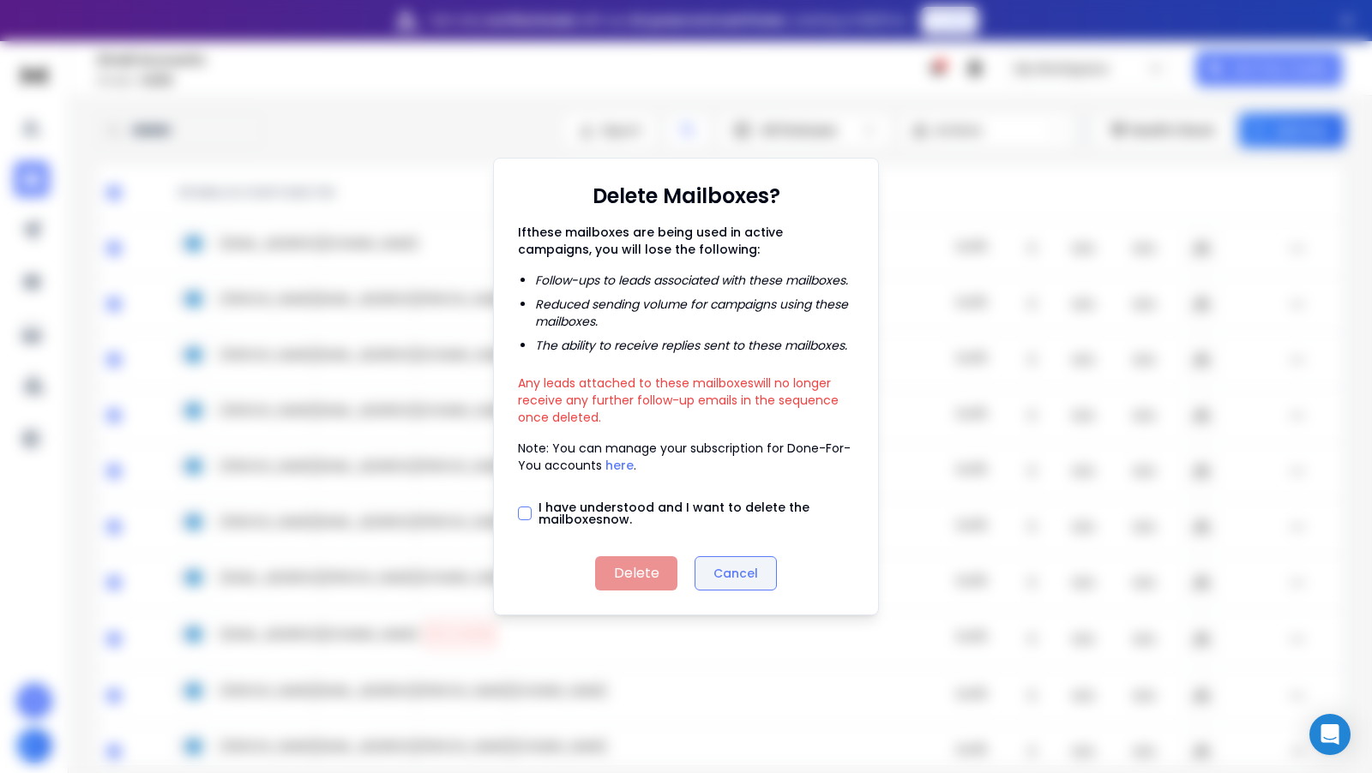
click at [522, 506] on div "I have understood and I want to delete the mailbox es now." at bounding box center [686, 507] width 336 height 38
click at [523, 514] on button "I have understood and I want to delete the mailbox es now." at bounding box center [525, 514] width 14 height 14
click at [633, 570] on button "Delete" at bounding box center [636, 574] width 82 height 34
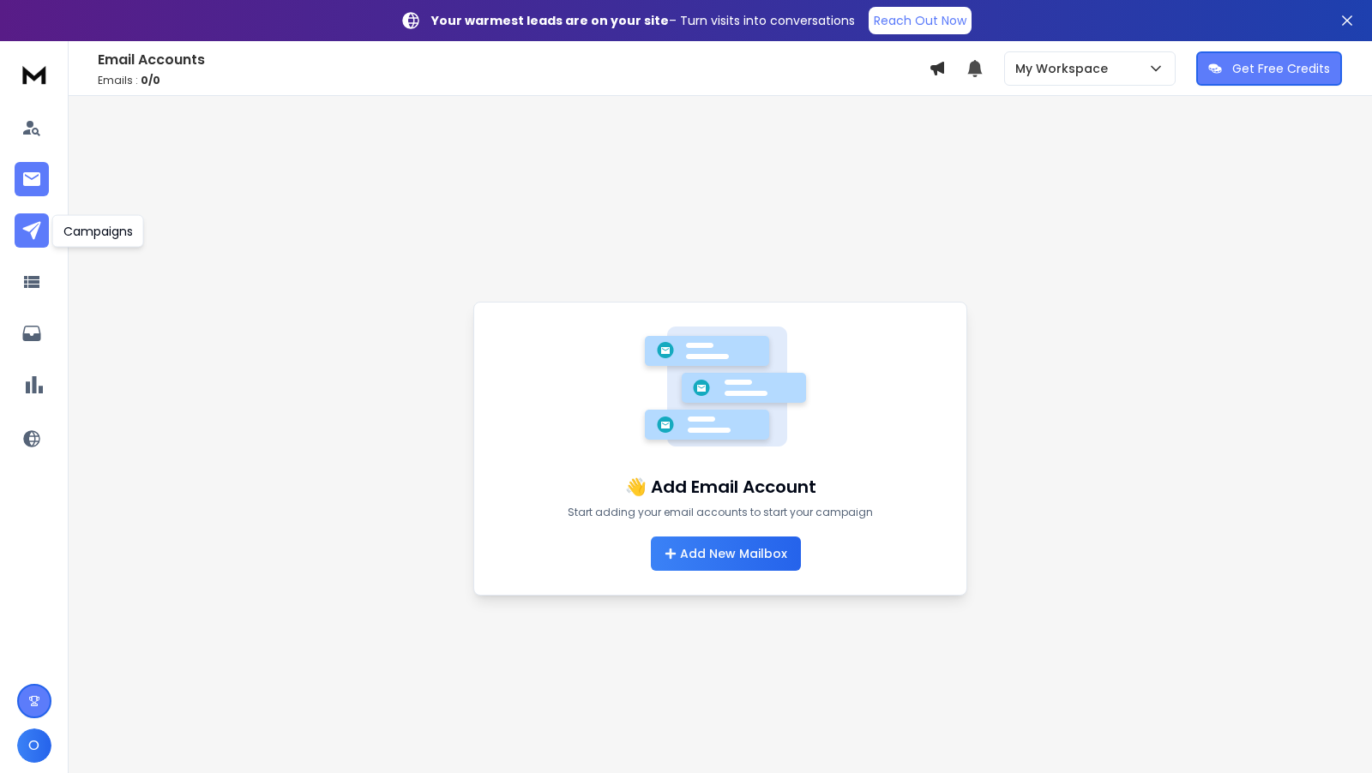
click at [36, 236] on icon at bounding box center [31, 230] width 21 height 21
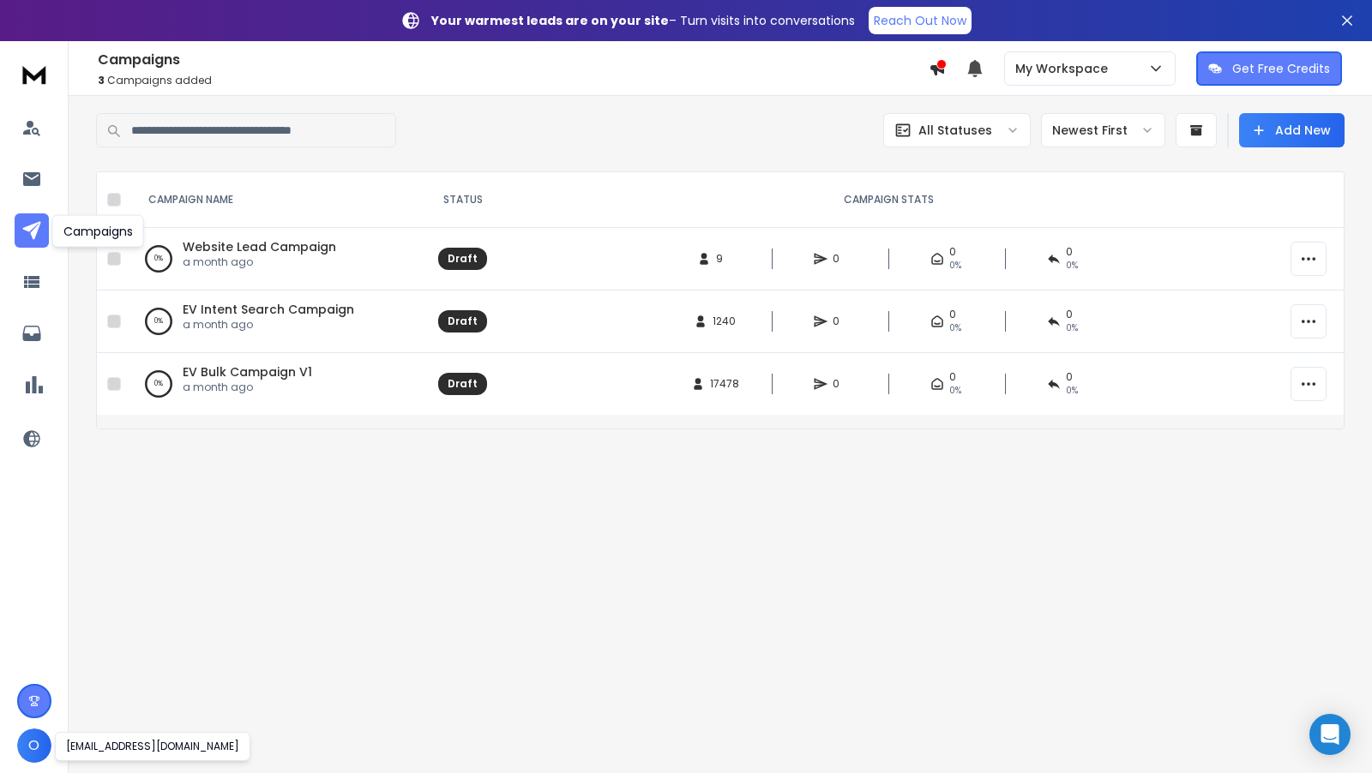
click at [43, 743] on span "O" at bounding box center [34, 746] width 34 height 34
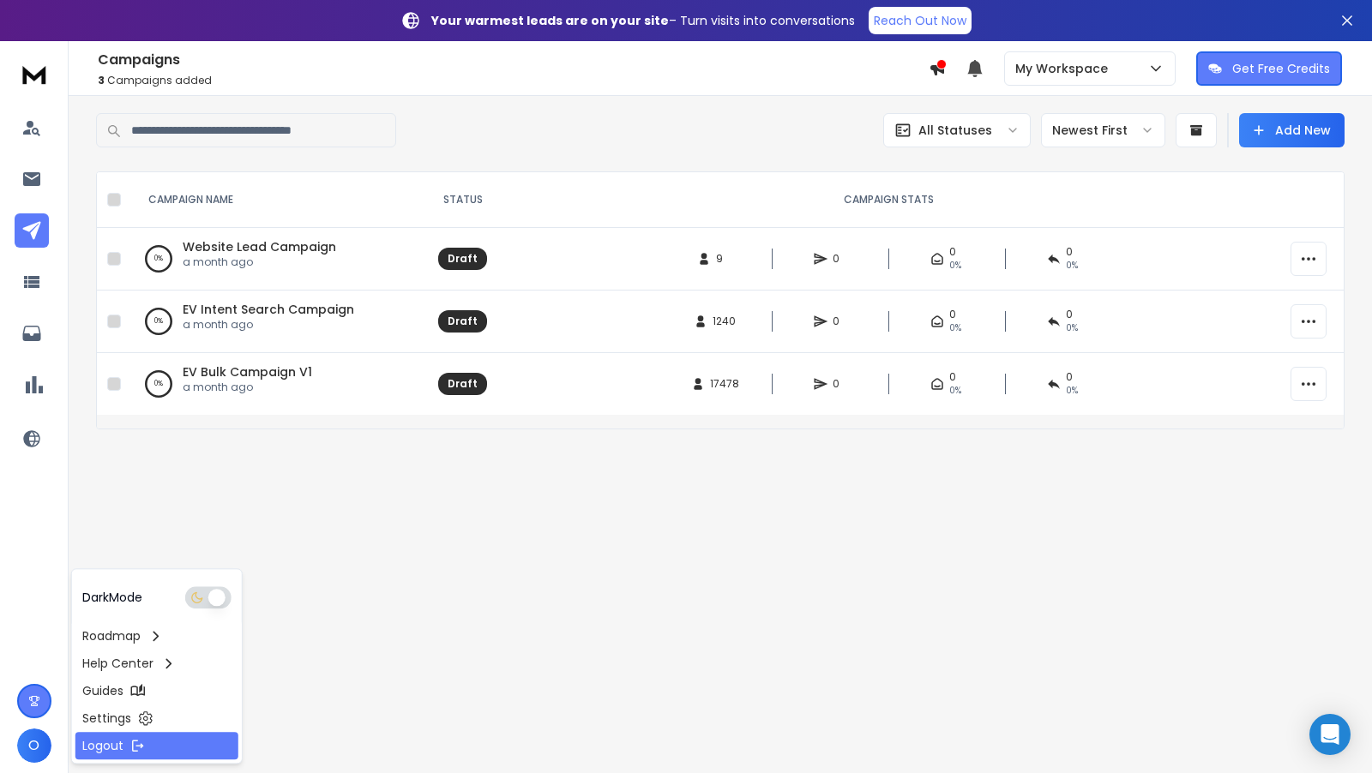
click at [101, 732] on div "Logout" at bounding box center [156, 745] width 163 height 27
